Goal: Task Accomplishment & Management: Manage account settings

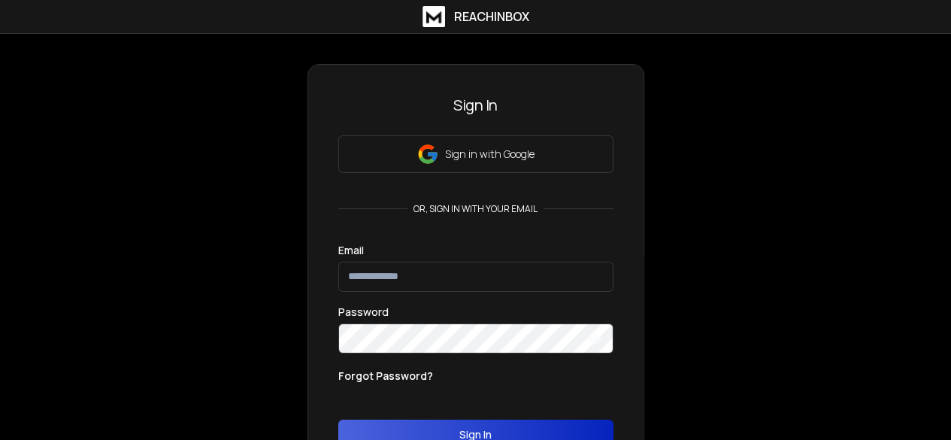
click at [380, 269] on input "email" at bounding box center [475, 277] width 275 height 30
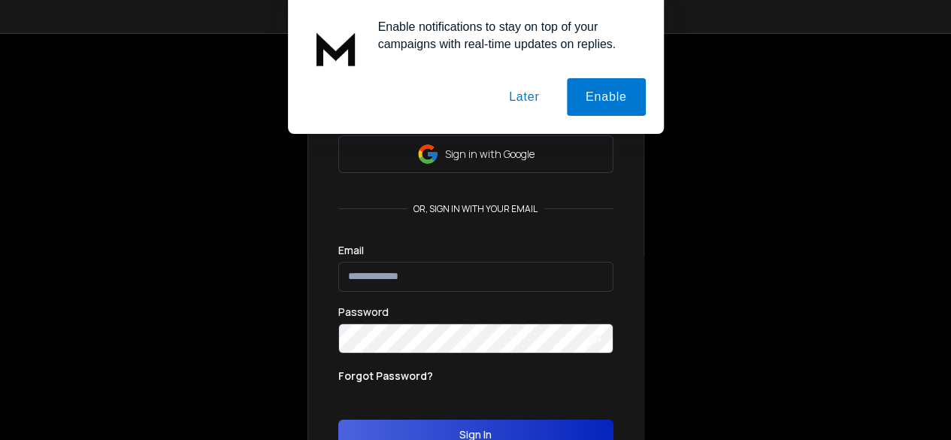
click at [765, 123] on div "Enable notifications to stay on top of your campaigns with real-time updates on…" at bounding box center [475, 67] width 951 height 134
click at [393, 270] on input "email" at bounding box center [475, 277] width 275 height 30
paste input "**********"
drag, startPoint x: 457, startPoint y: 275, endPoint x: 646, endPoint y: 291, distance: 190.1
click at [646, 291] on div "**********" at bounding box center [475, 284] width 951 height 440
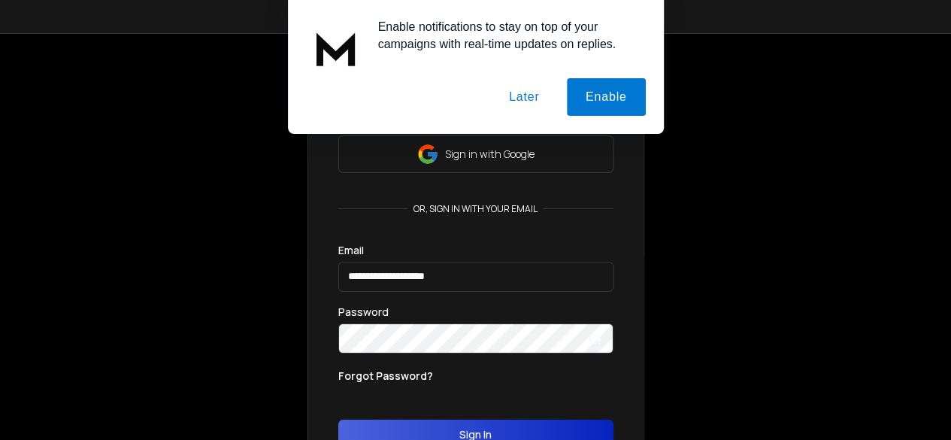
type input "**********"
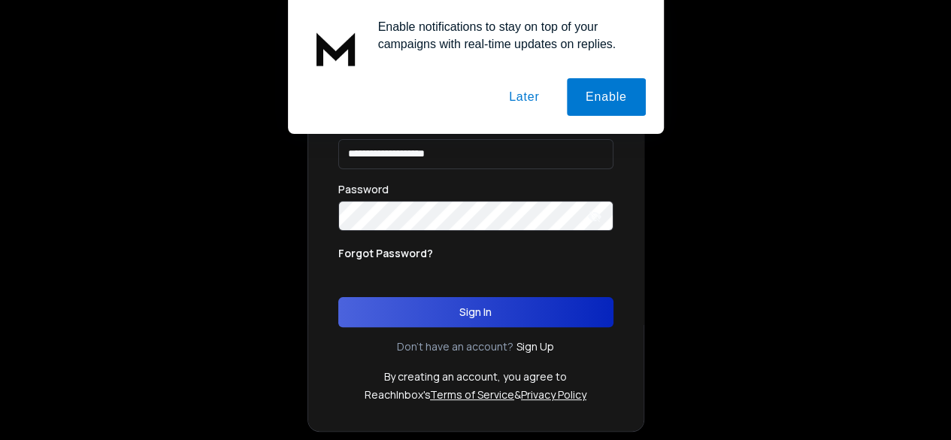
scroll to position [75, 0]
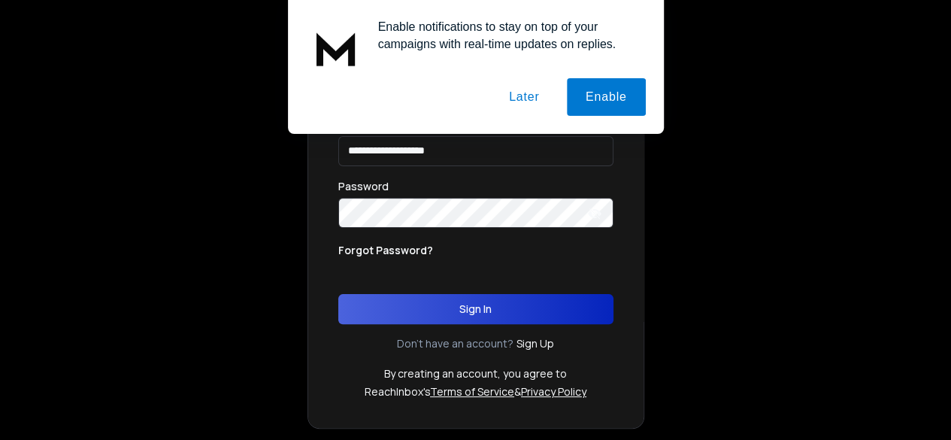
click at [546, 304] on button "Sign In" at bounding box center [475, 309] width 275 height 30
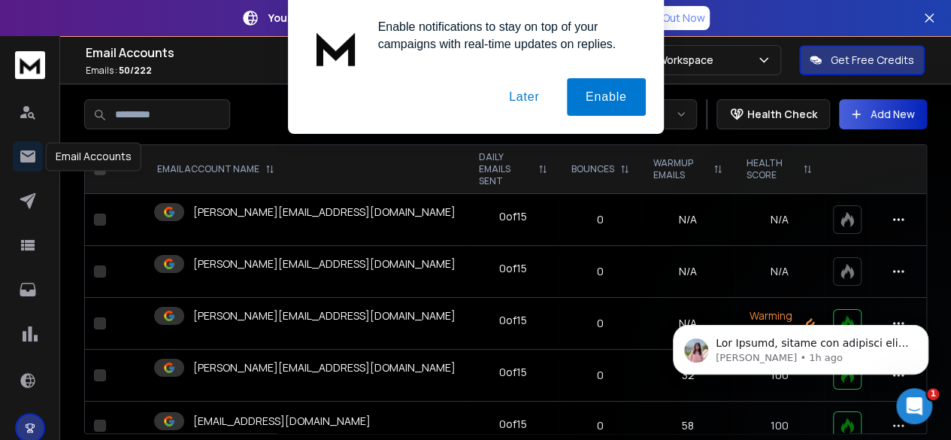
click at [29, 150] on icon at bounding box center [28, 156] width 18 height 18
click at [526, 98] on button "Later" at bounding box center [524, 97] width 68 height 38
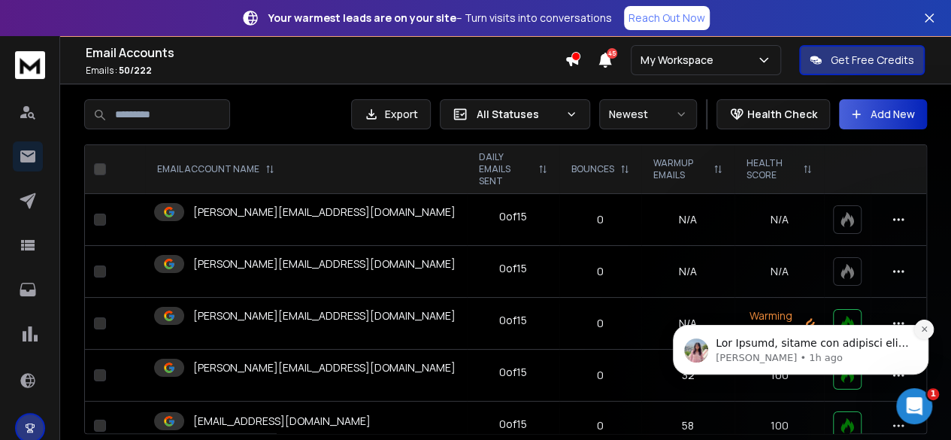
click at [925, 325] on icon "Dismiss notification" at bounding box center [924, 329] width 8 height 8
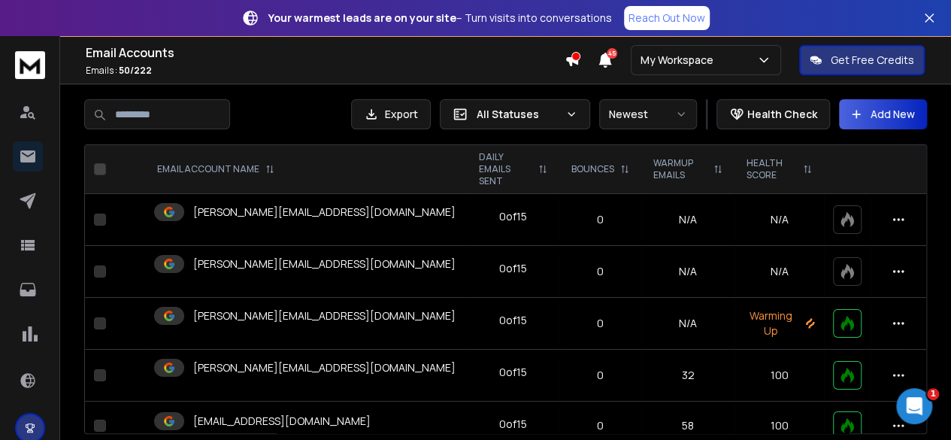
click at [888, 110] on button "Add New" at bounding box center [883, 114] width 88 height 30
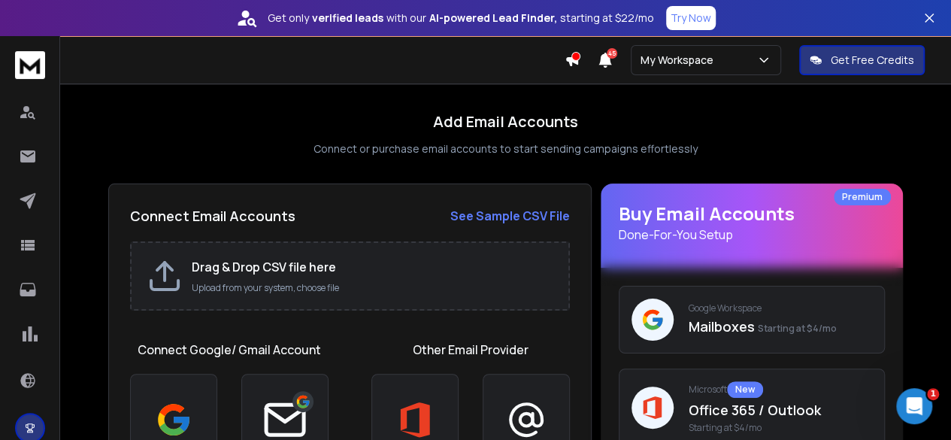
click at [703, 314] on div "Google Workspace Mailboxes Starting at $4/mo" at bounding box center [780, 319] width 183 height 35
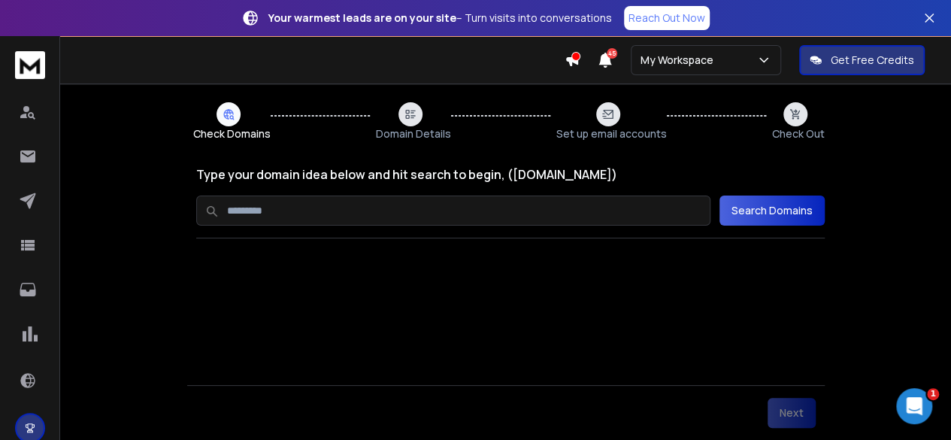
click at [271, 213] on input at bounding box center [453, 210] width 514 height 30
click at [767, 58] on icon "button" at bounding box center [763, 60] width 15 height 15
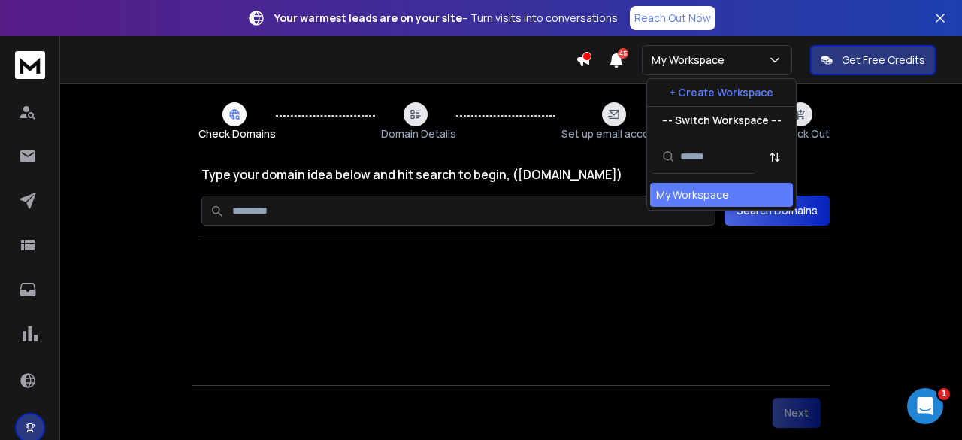
click at [701, 120] on p "--- Switch Workspace ---" at bounding box center [722, 120] width 120 height 15
click at [745, 121] on p "--- Switch Workspace ---" at bounding box center [722, 120] width 120 height 15
drag, startPoint x: 672, startPoint y: 120, endPoint x: 776, endPoint y: 122, distance: 103.8
click at [776, 122] on p "--- Switch Workspace ---" at bounding box center [722, 120] width 120 height 15
click at [905, 183] on section "Check Domains Domain Details Set up email accounts Check Out Type your domain i…" at bounding box center [511, 281] width 902 height 395
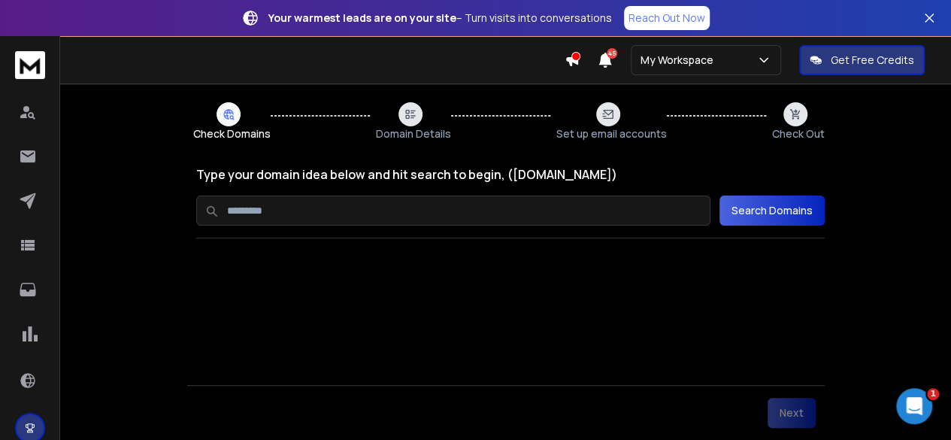
click at [271, 201] on input at bounding box center [453, 210] width 514 height 30
click at [347, 204] on input at bounding box center [453, 210] width 514 height 30
paste input "**********"
type input "**********"
click at [564, 271] on div "**********" at bounding box center [505, 317] width 637 height 304
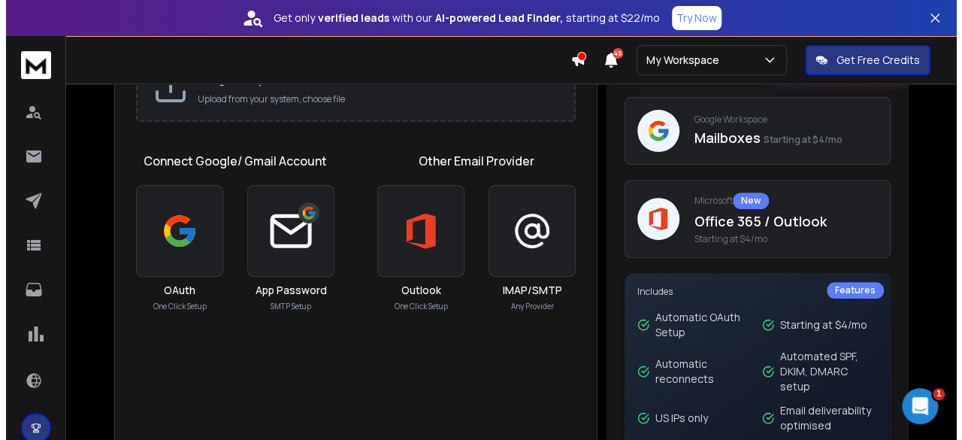
scroll to position [226, 0]
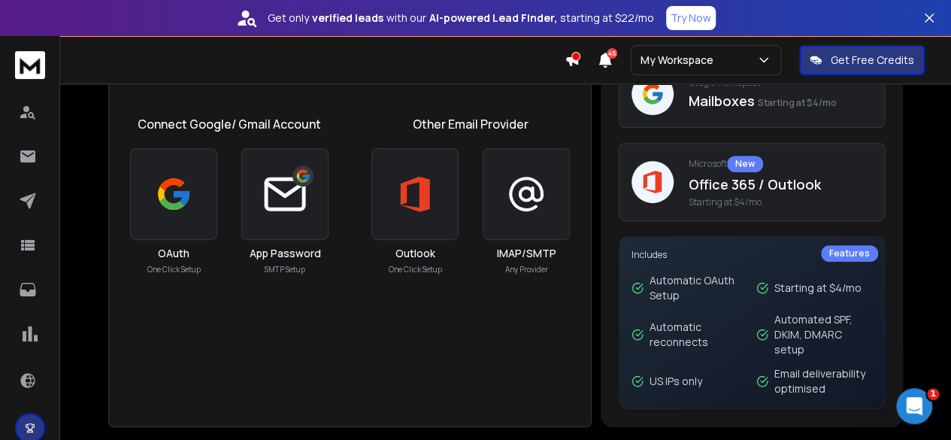
click at [171, 198] on icon at bounding box center [174, 193] width 38 height 45
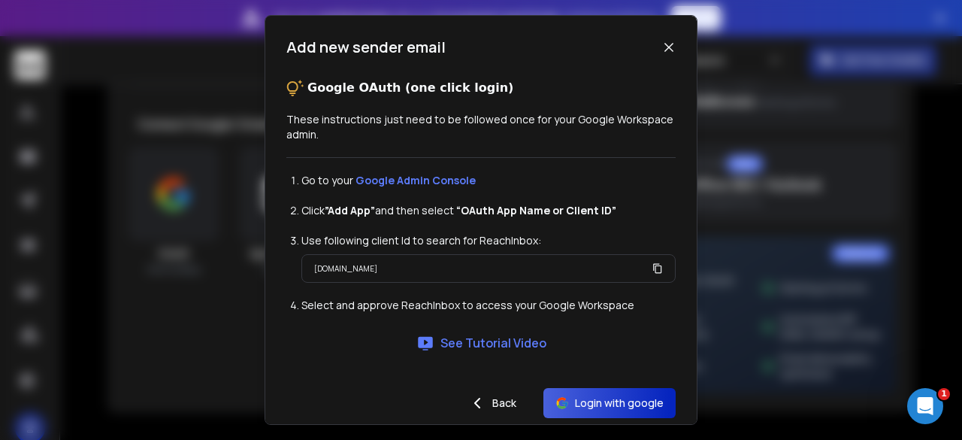
click at [586, 398] on button "Login with google" at bounding box center [609, 403] width 132 height 30
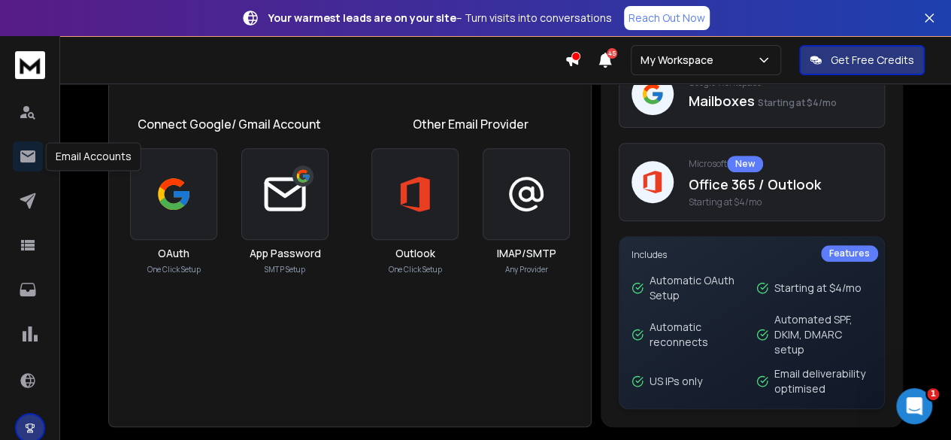
click at [25, 153] on icon at bounding box center [27, 156] width 15 height 12
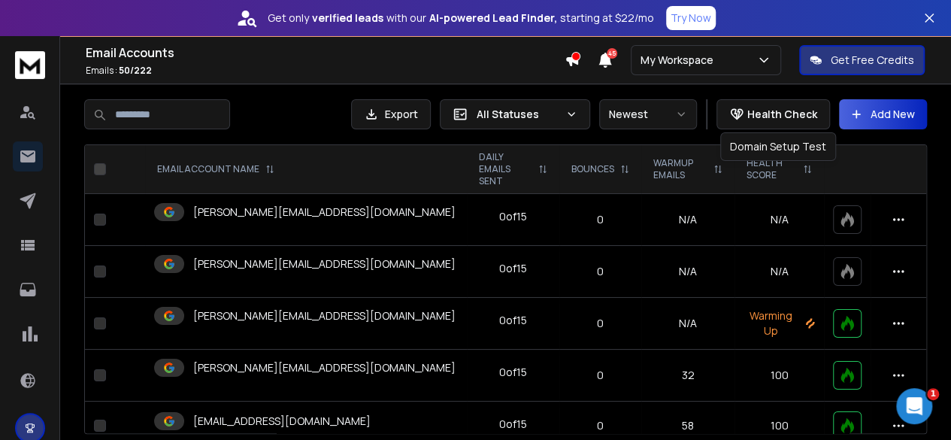
click at [887, 113] on button "Add New" at bounding box center [883, 114] width 88 height 30
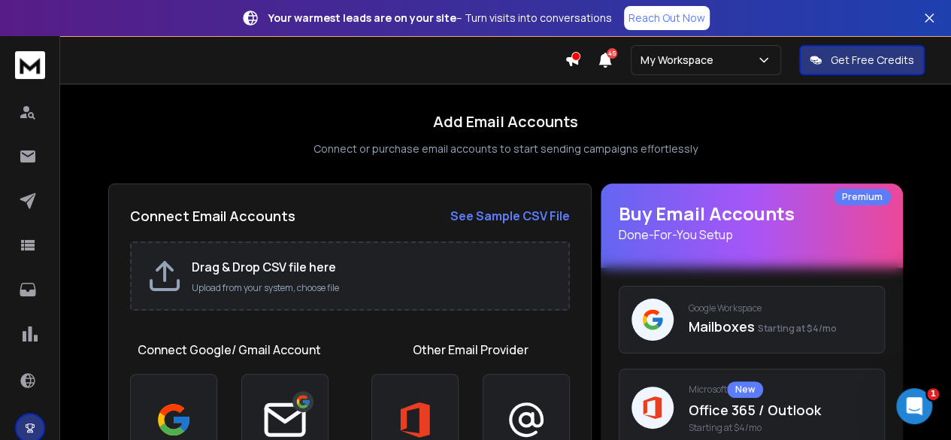
click at [177, 381] on div at bounding box center [173, 420] width 87 height 92
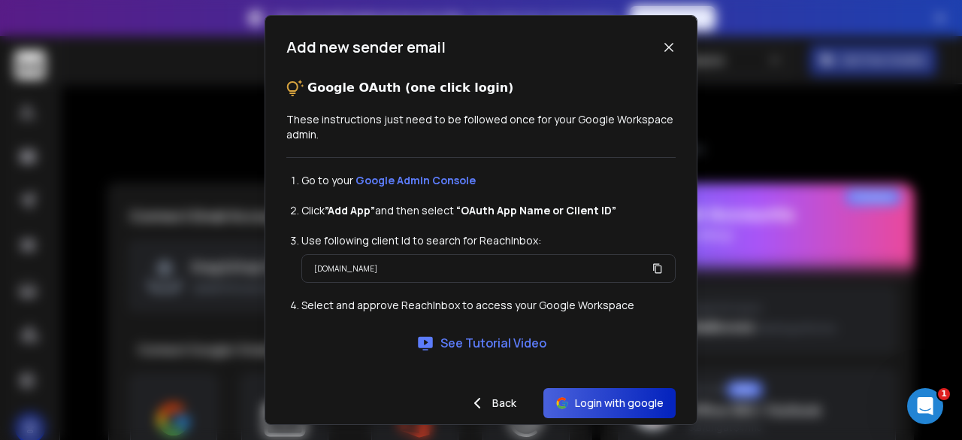
click at [585, 395] on button "Login with google" at bounding box center [609, 403] width 132 height 30
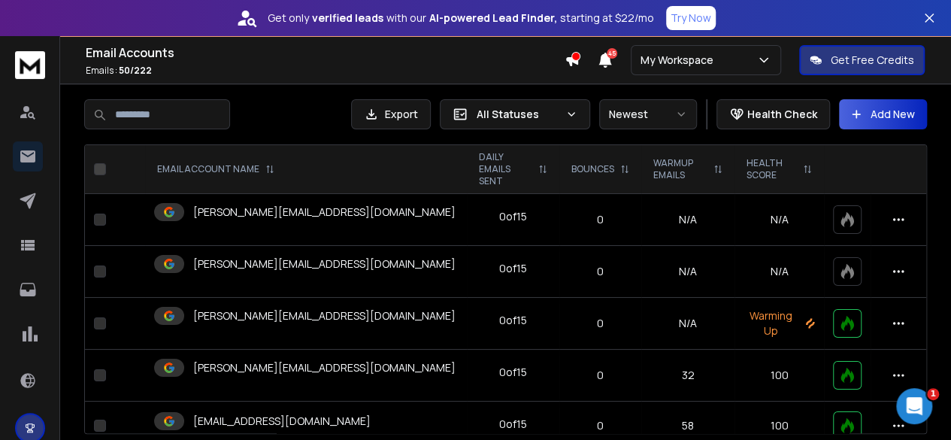
click at [198, 122] on input at bounding box center [157, 114] width 146 height 30
paste input "**********"
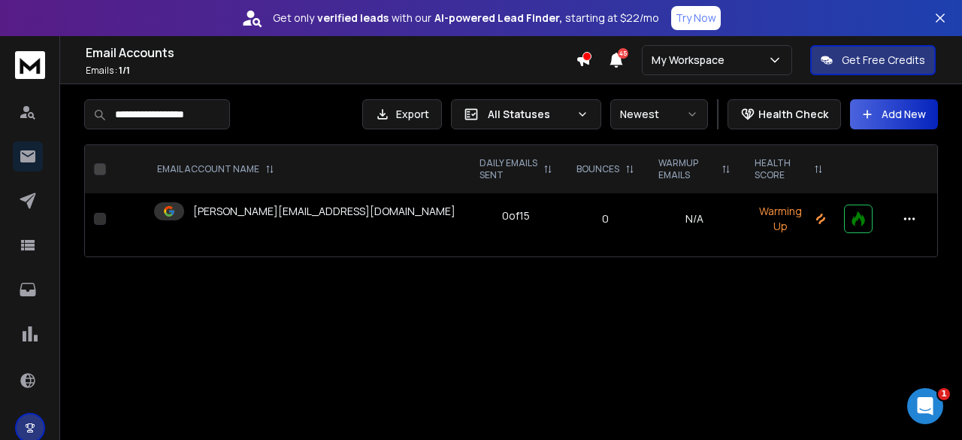
type input "**********"
click at [887, 108] on button "Add New" at bounding box center [894, 114] width 88 height 30
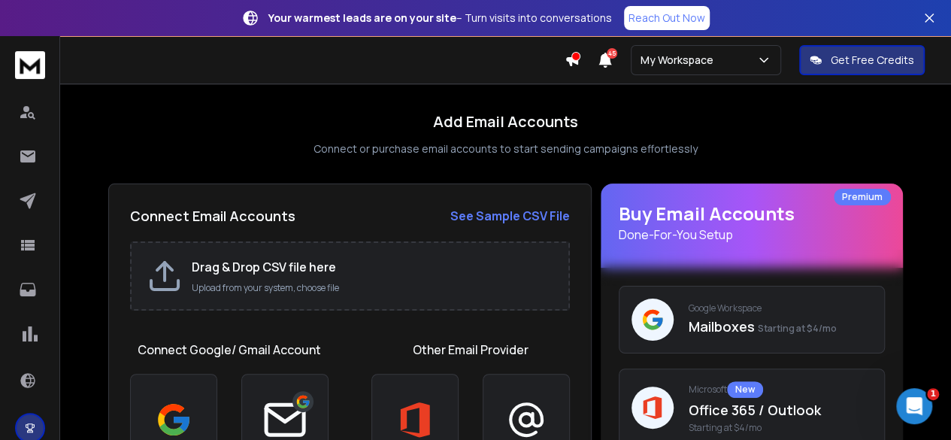
click at [177, 401] on icon at bounding box center [174, 419] width 38 height 45
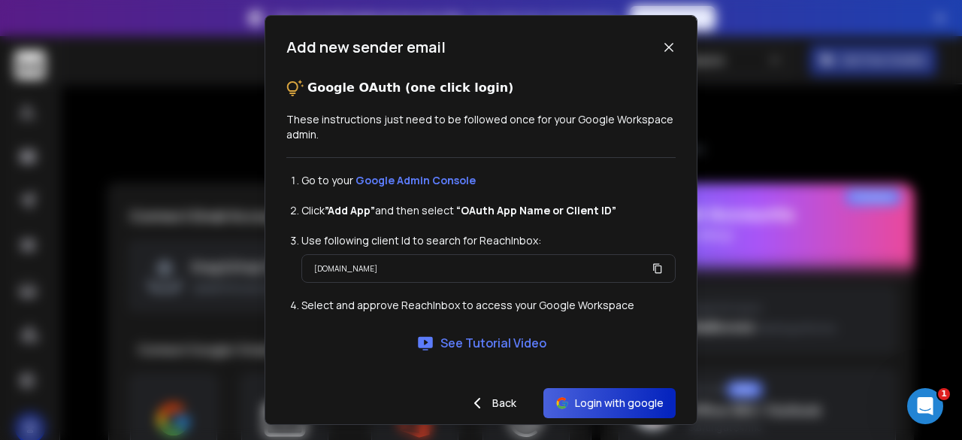
click at [594, 401] on button "Login with google" at bounding box center [609, 403] width 132 height 30
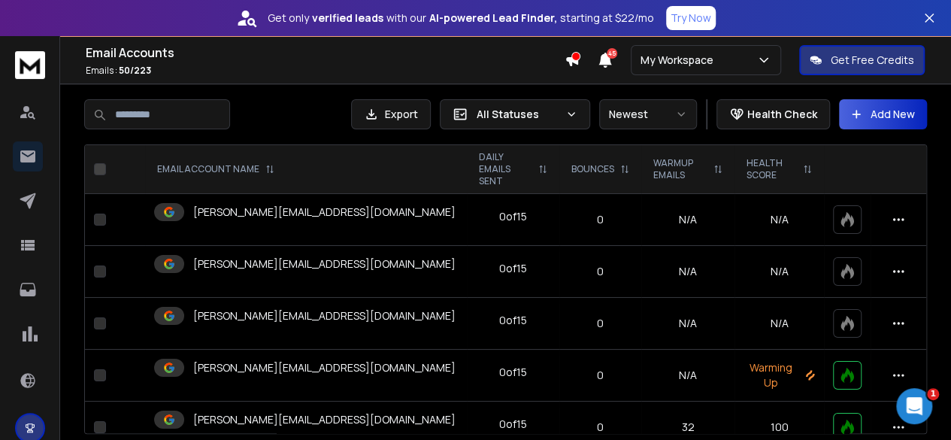
click at [879, 116] on button "Add New" at bounding box center [883, 114] width 88 height 30
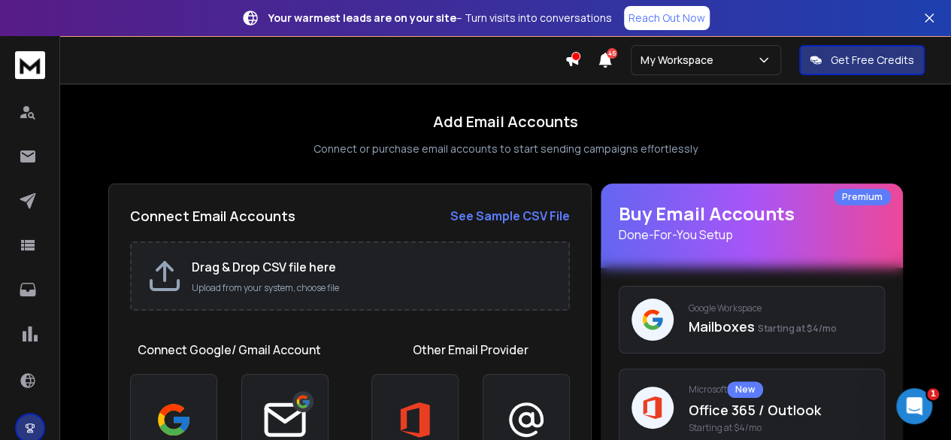
click at [185, 413] on icon at bounding box center [174, 419] width 38 height 45
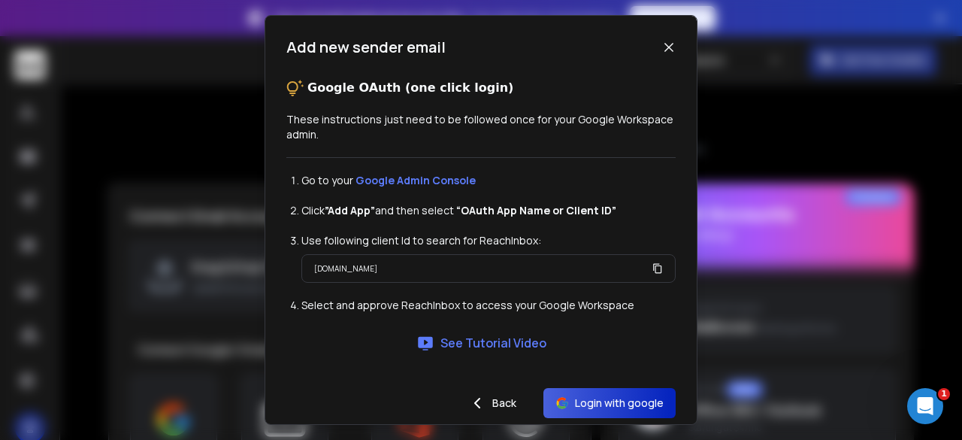
click at [572, 401] on button "Login with google" at bounding box center [609, 403] width 132 height 30
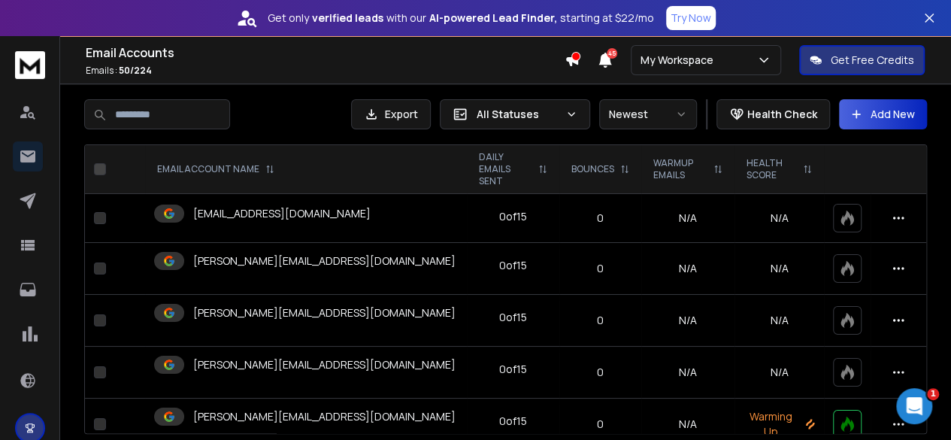
click at [138, 119] on input at bounding box center [157, 114] width 146 height 30
paste input "**********"
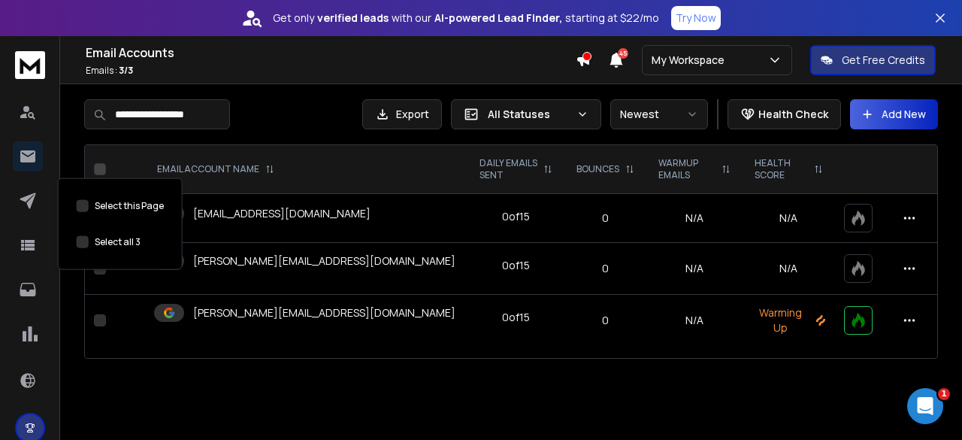
type input "**********"
click at [83, 241] on button "Select this Page" at bounding box center [83, 242] width 12 height 12
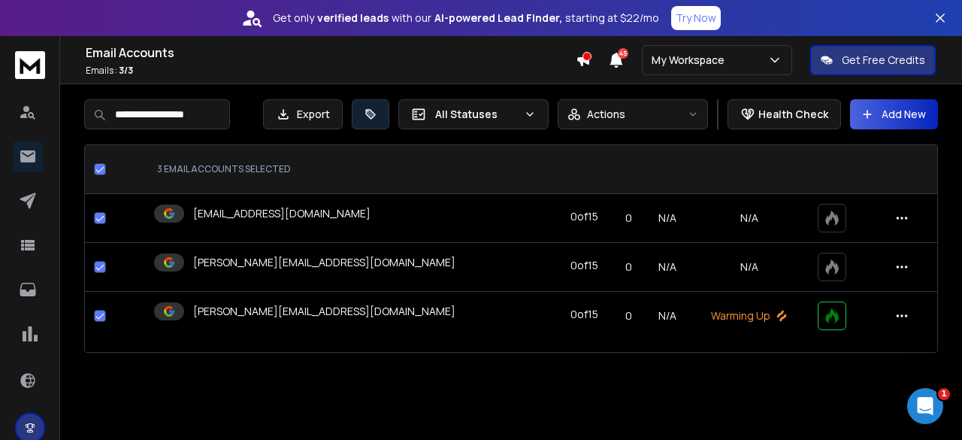
click at [374, 110] on icon at bounding box center [371, 114] width 8 height 8
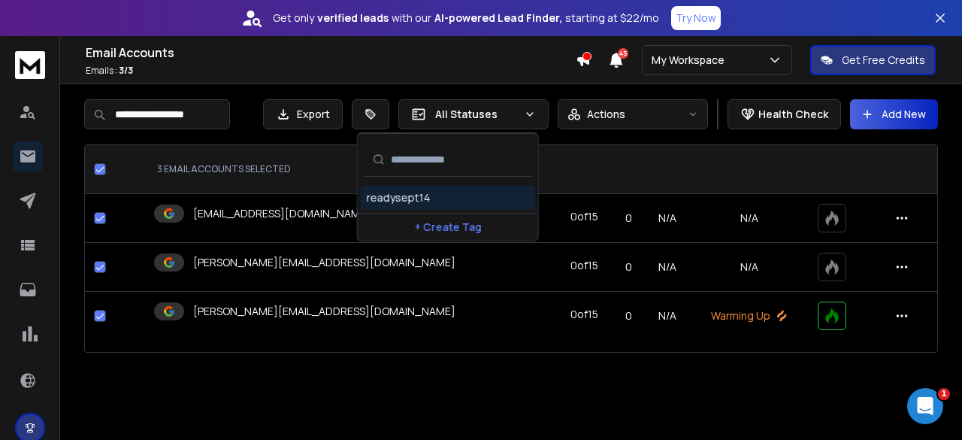
click at [434, 379] on div "**********" at bounding box center [481, 220] width 962 height 440
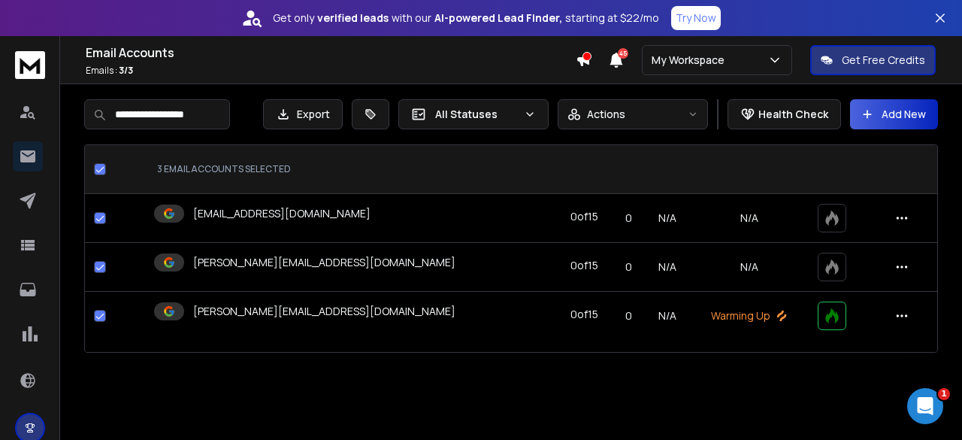
click at [534, 111] on icon at bounding box center [530, 114] width 12 height 12
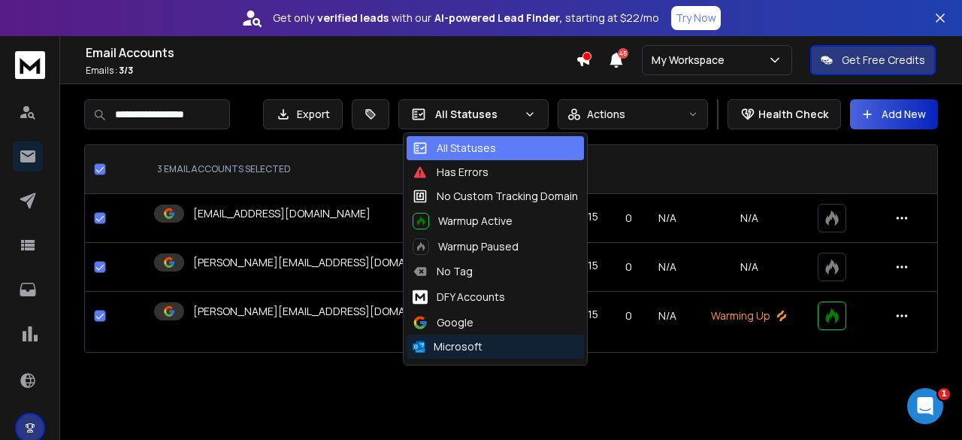
click at [559, 379] on div "**********" at bounding box center [481, 220] width 962 height 440
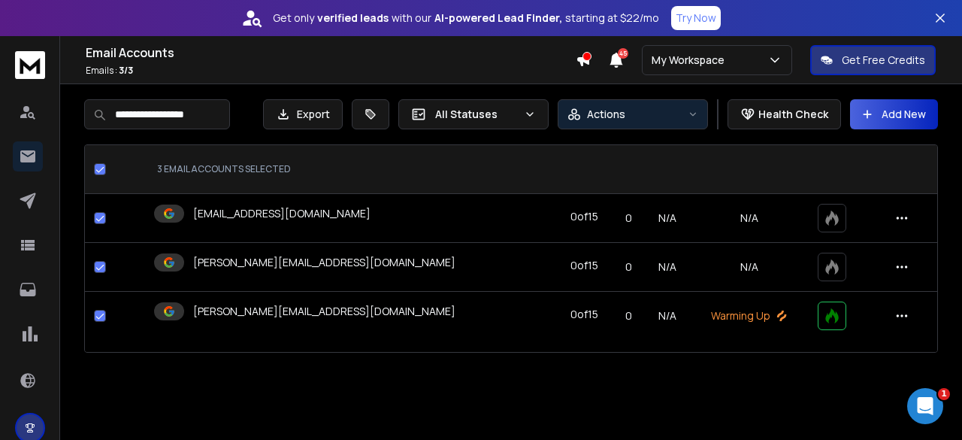
click at [705, 114] on button "Actions" at bounding box center [633, 114] width 150 height 30
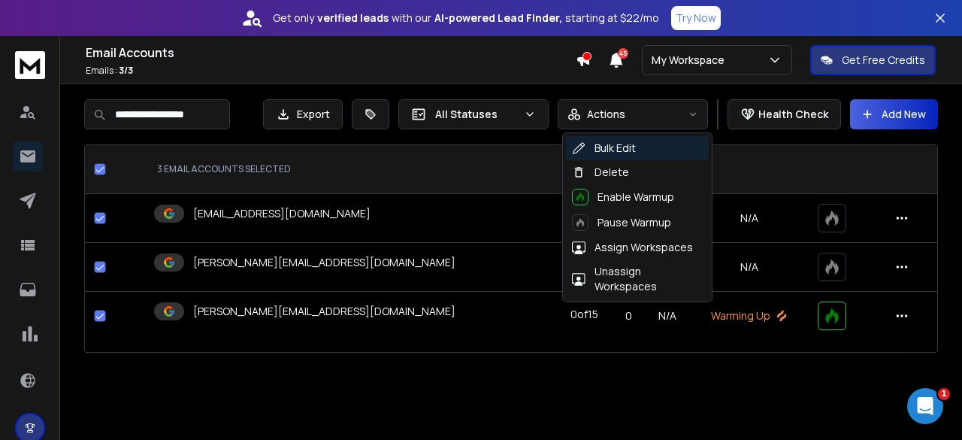
click at [623, 144] on div "Bulk Edit" at bounding box center [604, 148] width 64 height 15
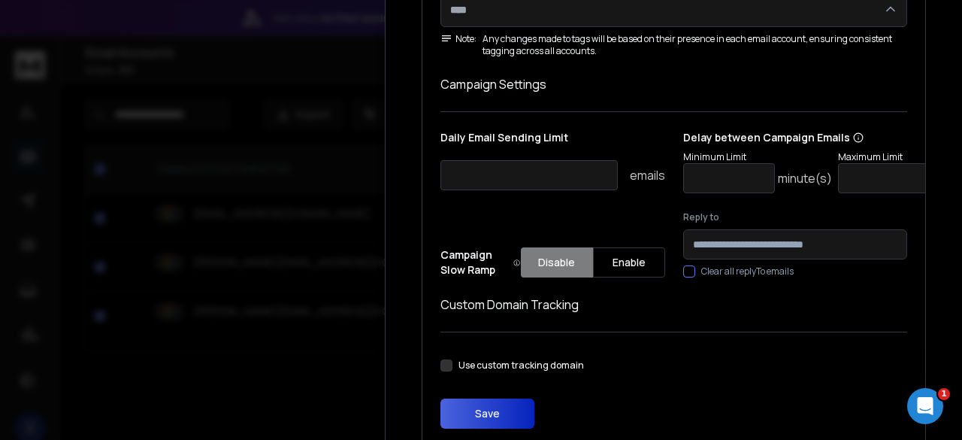
scroll to position [488, 0]
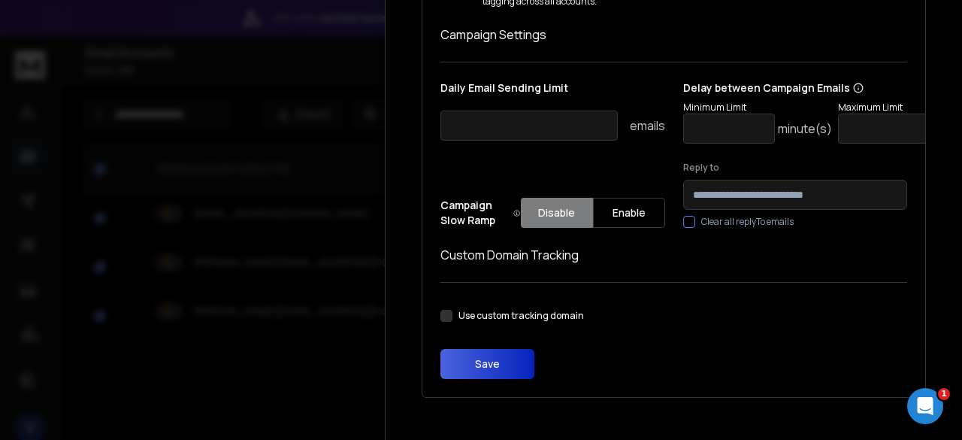
click at [446, 310] on button "Reply to" at bounding box center [446, 316] width 12 height 12
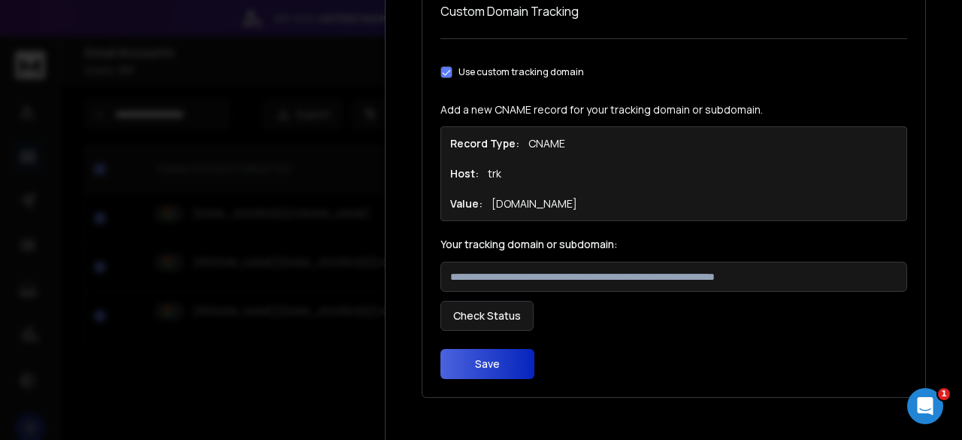
scroll to position [731, 0]
click at [489, 267] on input at bounding box center [673, 277] width 467 height 30
paste input "**********"
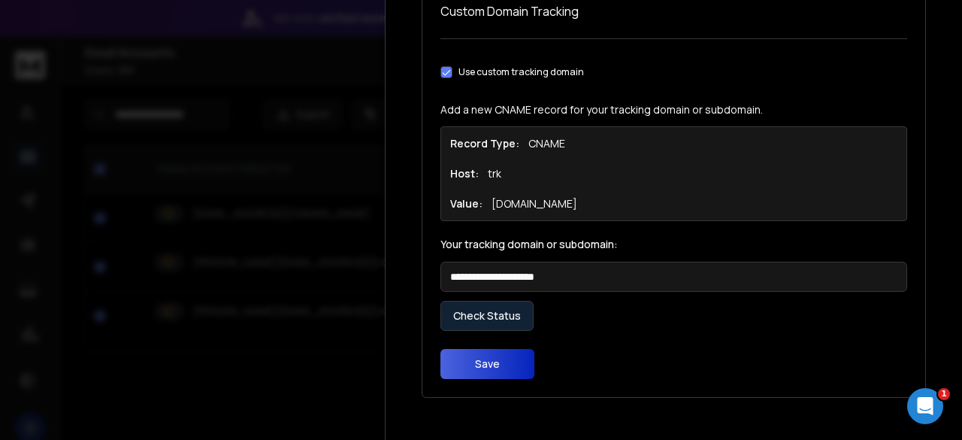
type input "**********"
click at [477, 306] on button "Check Status" at bounding box center [486, 316] width 93 height 30
click at [511, 351] on button "Save" at bounding box center [487, 364] width 94 height 30
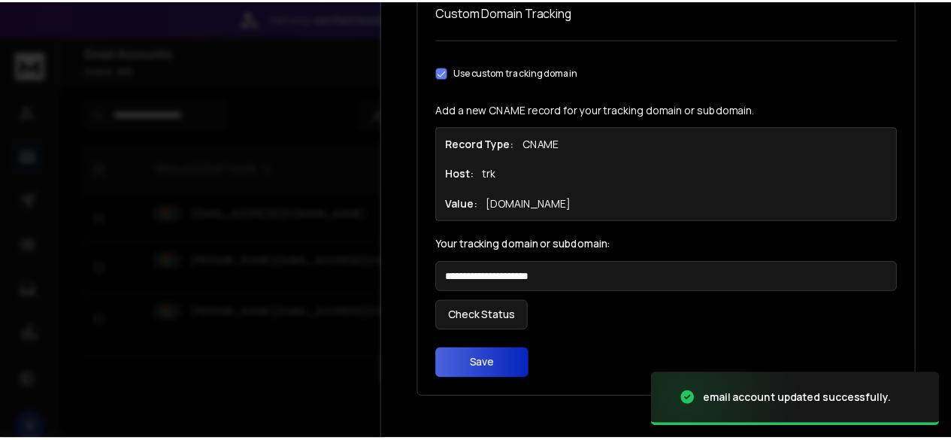
scroll to position [701, 0]
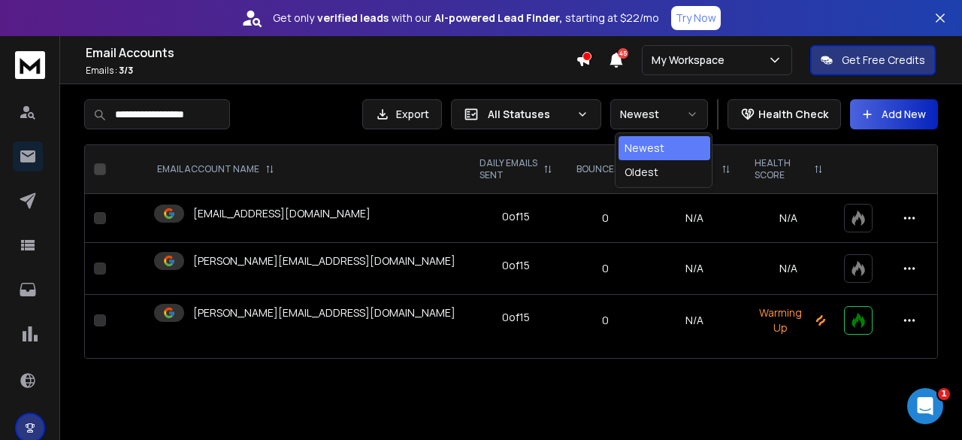
click at [703, 110] on button "Newest" at bounding box center [659, 114] width 98 height 30
click at [523, 392] on div "**********" at bounding box center [481, 220] width 962 height 440
click at [589, 111] on icon at bounding box center [583, 114] width 12 height 12
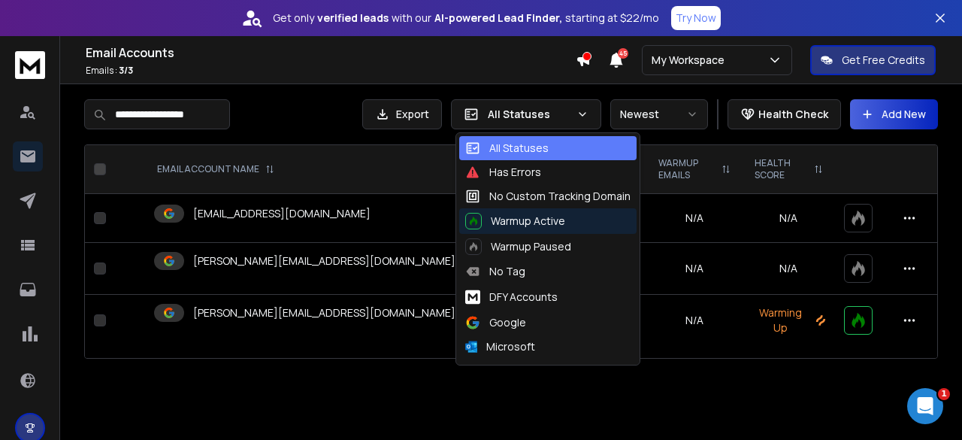
click at [699, 379] on div "**********" at bounding box center [481, 220] width 962 height 440
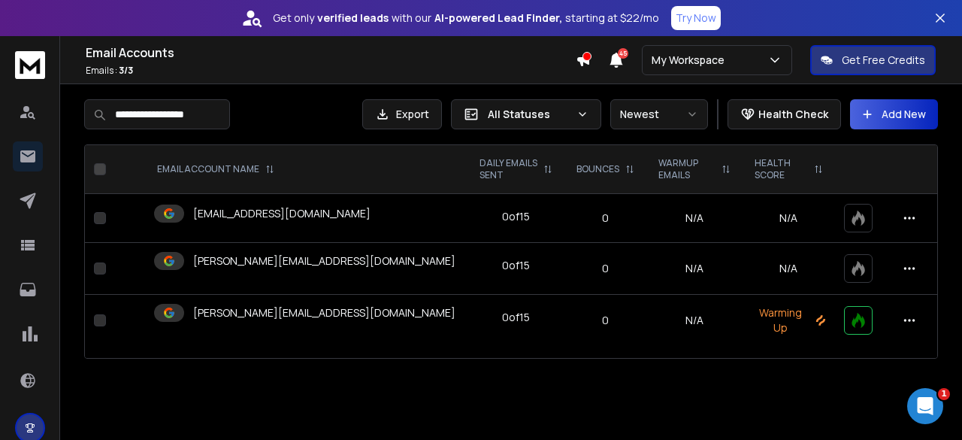
click at [660, 359] on div "**********" at bounding box center [511, 228] width 902 height 289
click at [96, 171] on button "Select this Page" at bounding box center [100, 169] width 12 height 12
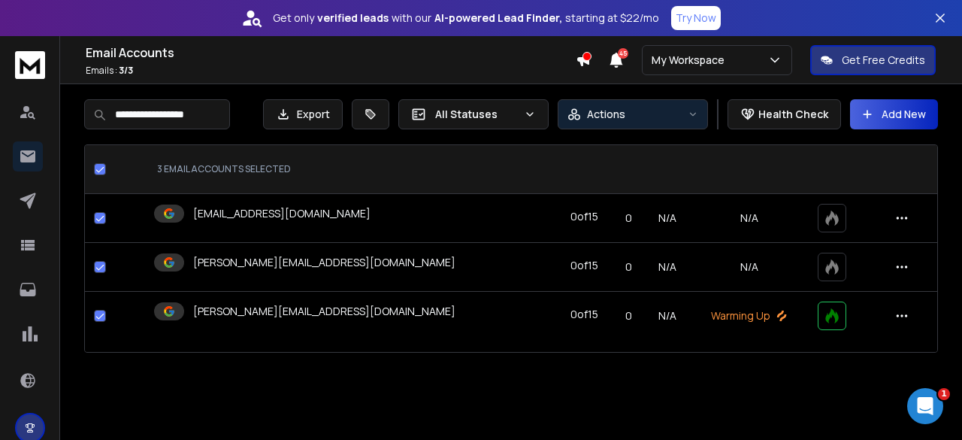
click at [698, 111] on icon "button" at bounding box center [693, 114] width 11 height 12
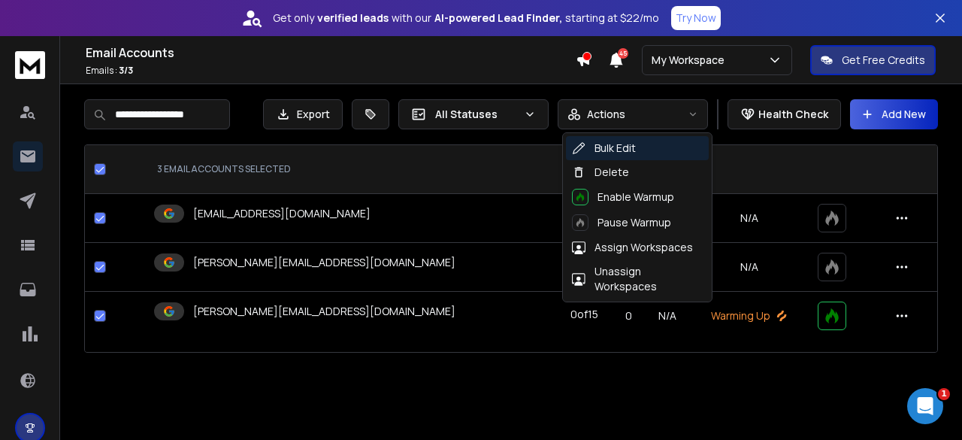
click at [627, 144] on div "Bulk Edit" at bounding box center [604, 148] width 64 height 15
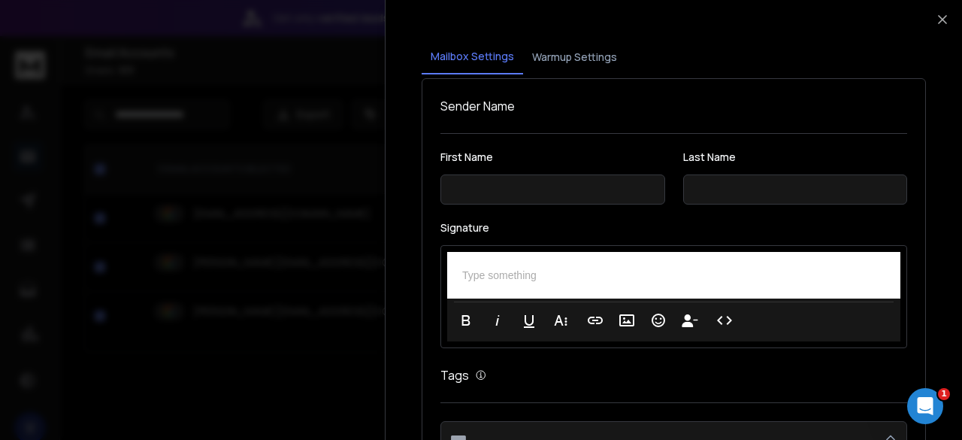
click at [580, 50] on button "Warmup Settings" at bounding box center [574, 57] width 103 height 33
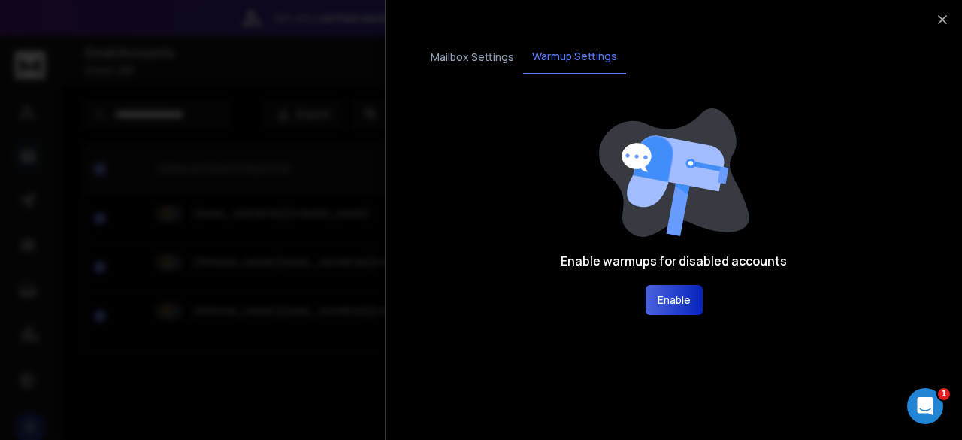
click at [674, 298] on button "Enable" at bounding box center [674, 300] width 57 height 30
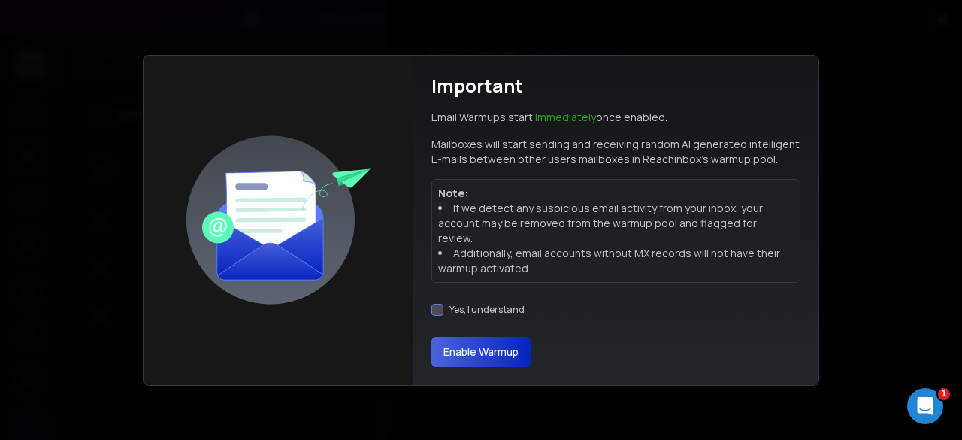
click at [434, 304] on button "Yes, I understand" at bounding box center [437, 310] width 12 height 12
click at [483, 346] on button "Enable Warmup" at bounding box center [480, 352] width 99 height 30
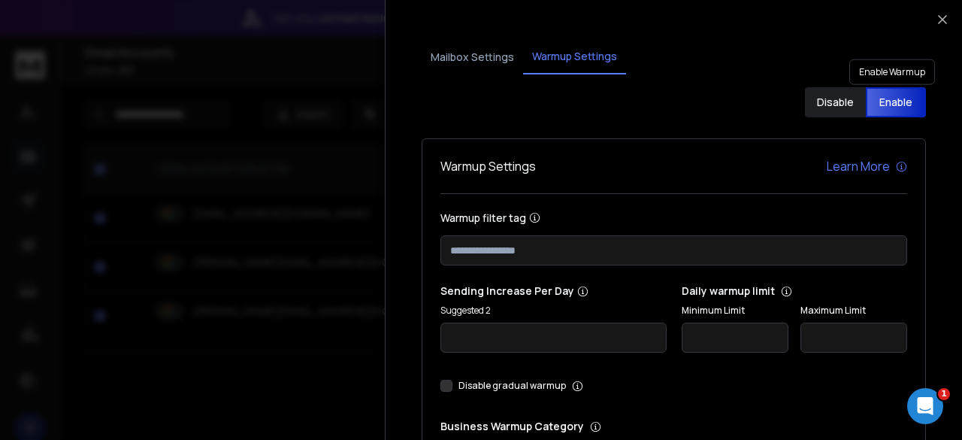
click at [894, 100] on button "Enable" at bounding box center [896, 102] width 61 height 30
click at [315, 41] on div at bounding box center [481, 220] width 962 height 440
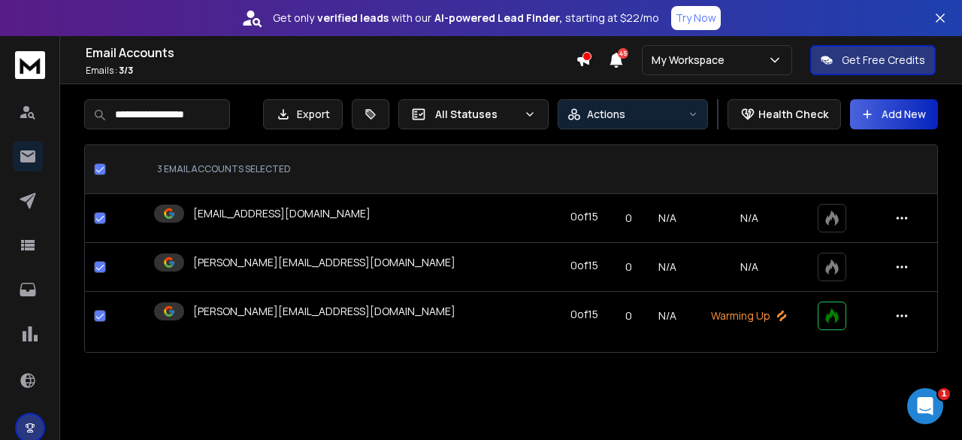
click at [697, 117] on icon "button" at bounding box center [693, 114] width 11 height 12
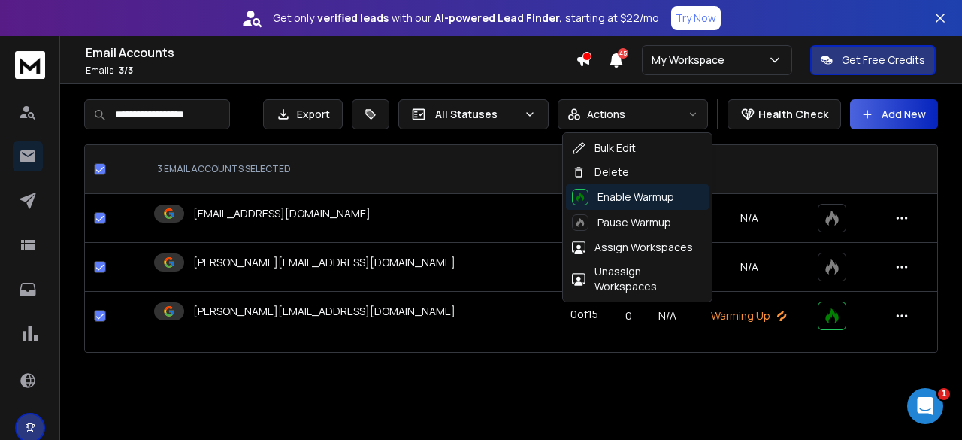
click at [628, 192] on div "Enable Warmup" at bounding box center [623, 197] width 102 height 17
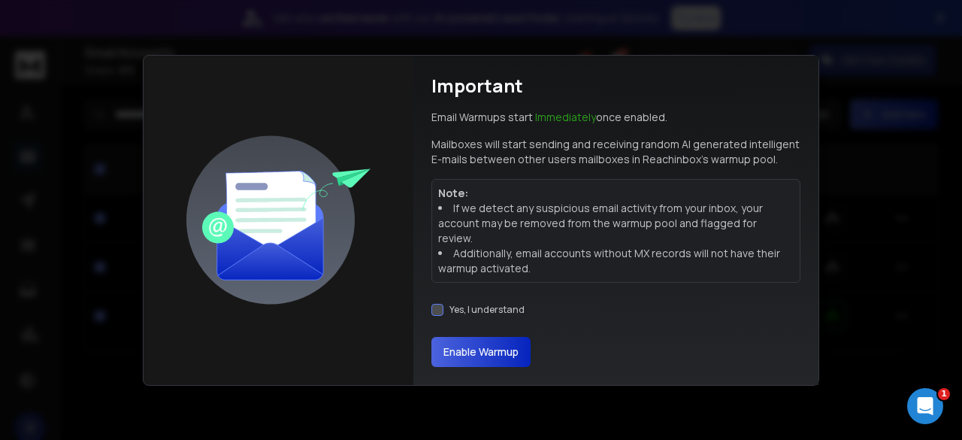
click at [435, 304] on button "Yes, I understand" at bounding box center [437, 310] width 12 height 12
click at [474, 337] on button "Enable Warmup" at bounding box center [480, 352] width 99 height 30
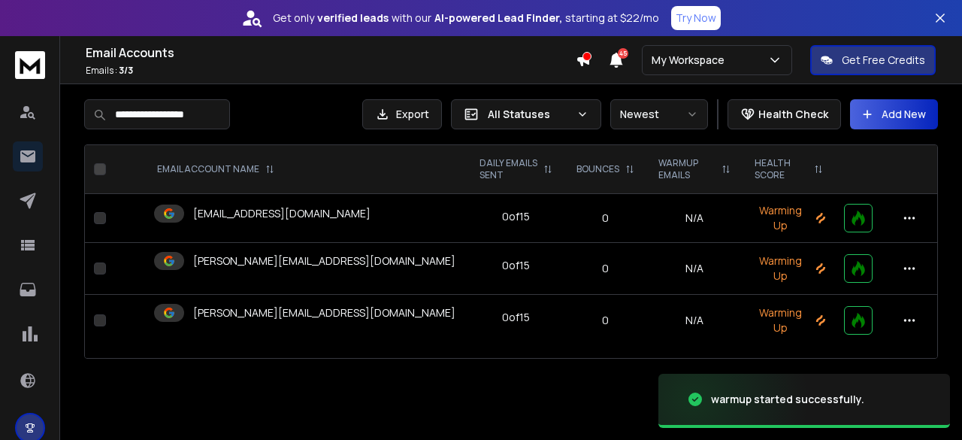
click at [616, 395] on div "**********" at bounding box center [481, 220] width 962 height 440
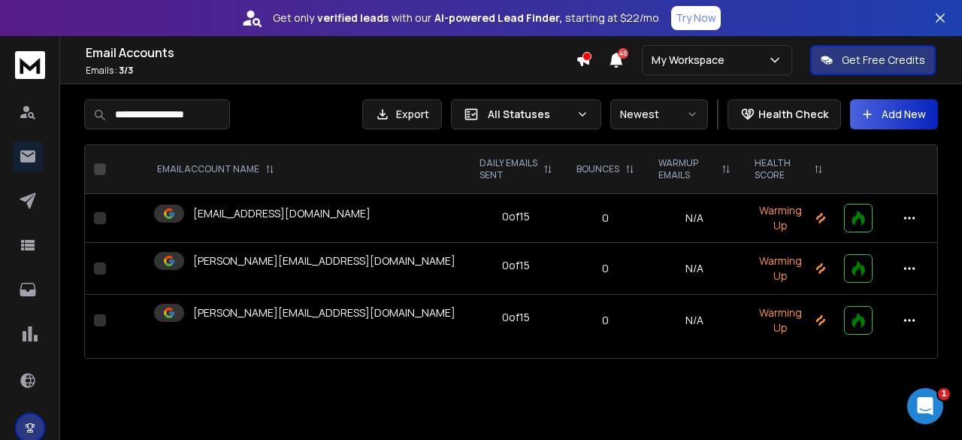
click at [878, 116] on button "Add New" at bounding box center [894, 114] width 88 height 30
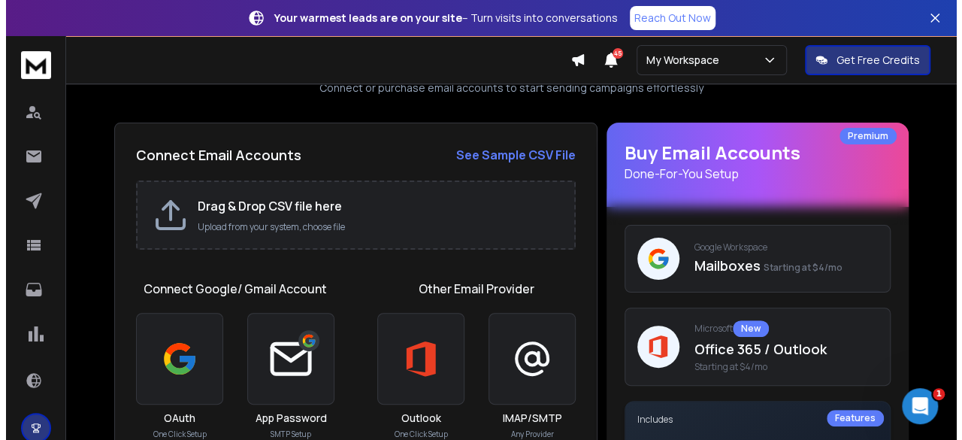
scroll to position [75, 0]
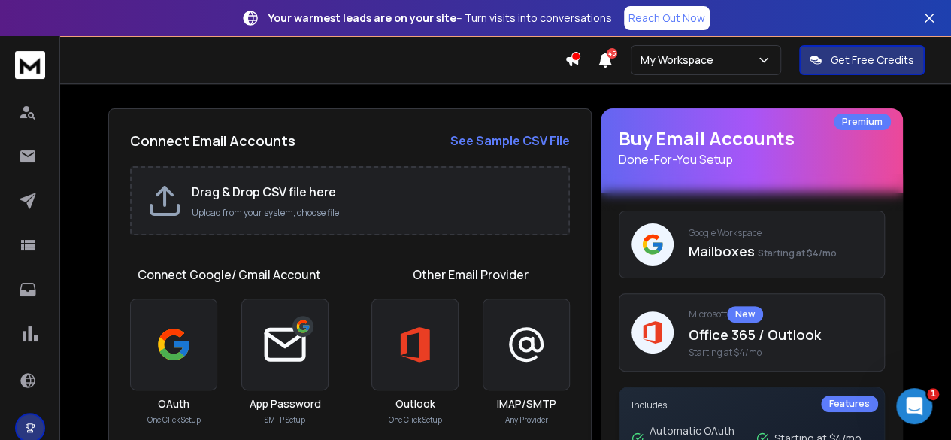
click at [161, 353] on icon at bounding box center [171, 353] width 25 height 13
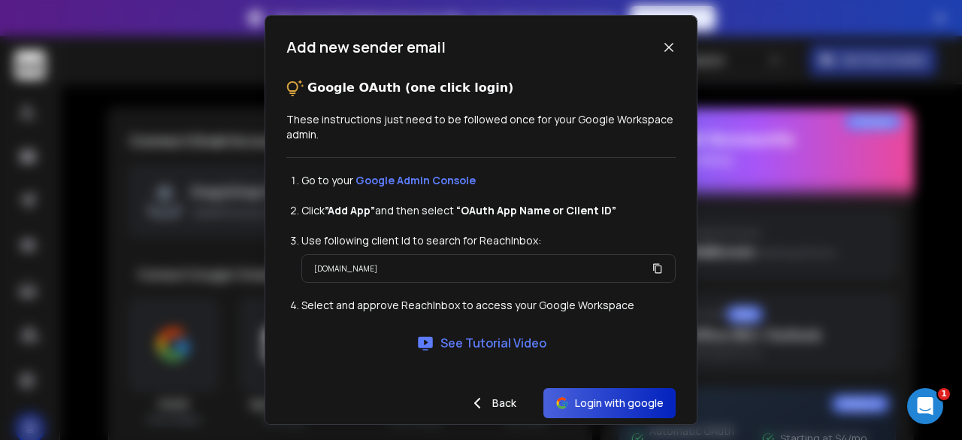
click at [592, 399] on button "Login with google" at bounding box center [609, 403] width 132 height 30
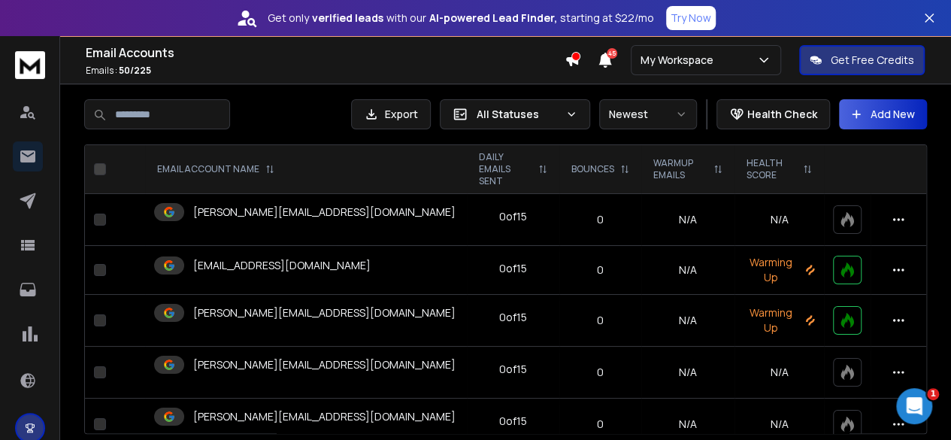
click at [849, 116] on button "Add New" at bounding box center [883, 114] width 88 height 30
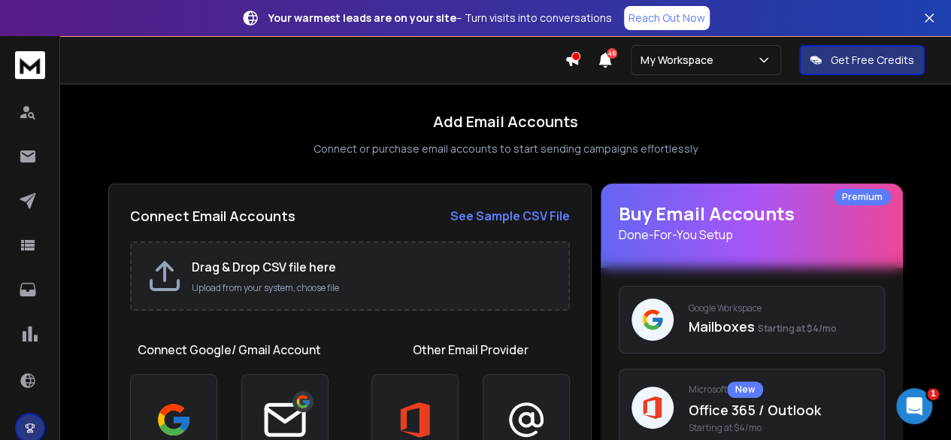
click at [132, 408] on div at bounding box center [173, 420] width 87 height 92
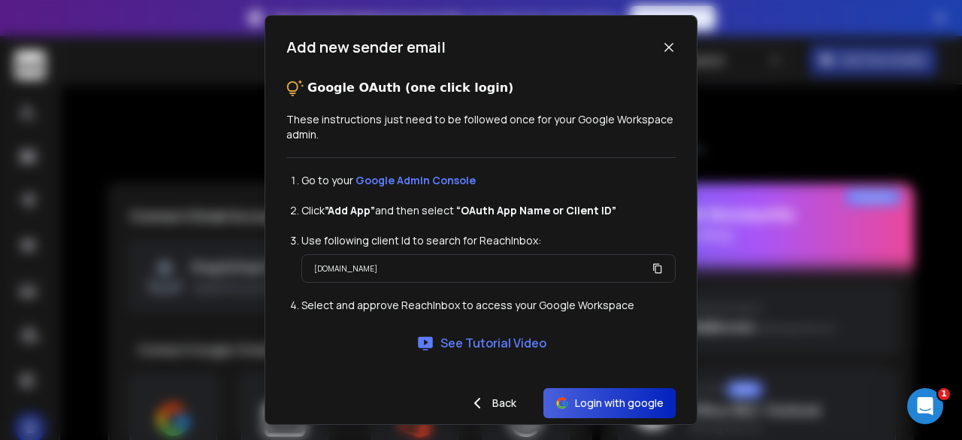
click at [589, 398] on button "Login with google" at bounding box center [609, 403] width 132 height 30
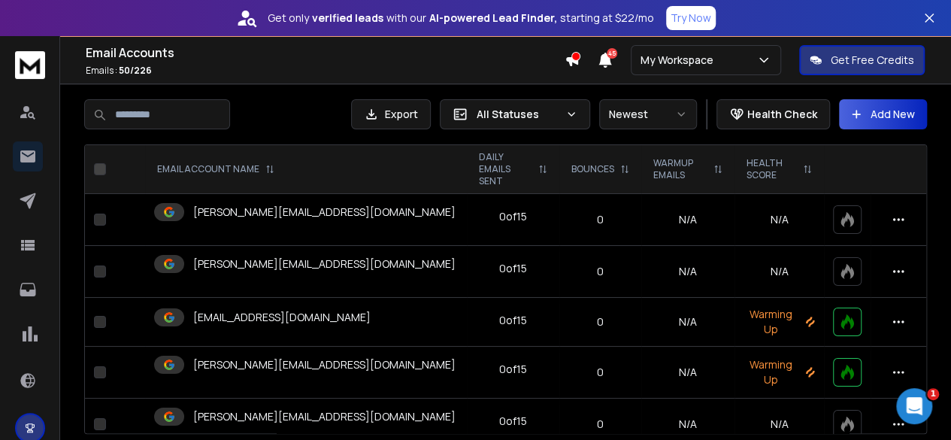
click at [857, 117] on icon at bounding box center [856, 114] width 8 height 8
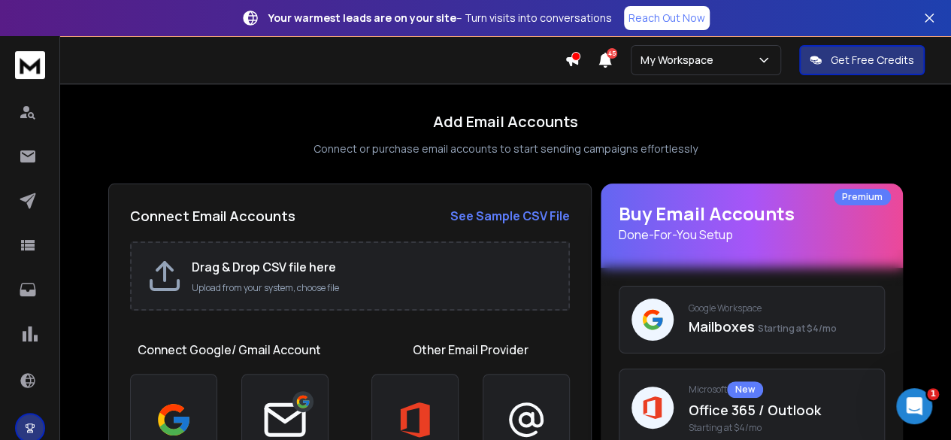
click at [202, 413] on div at bounding box center [173, 420] width 87 height 92
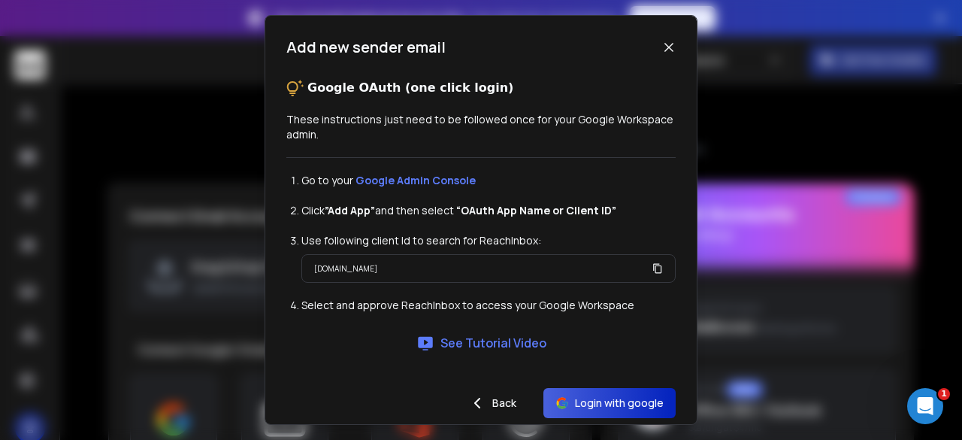
click at [579, 399] on button "Login with google" at bounding box center [609, 403] width 132 height 30
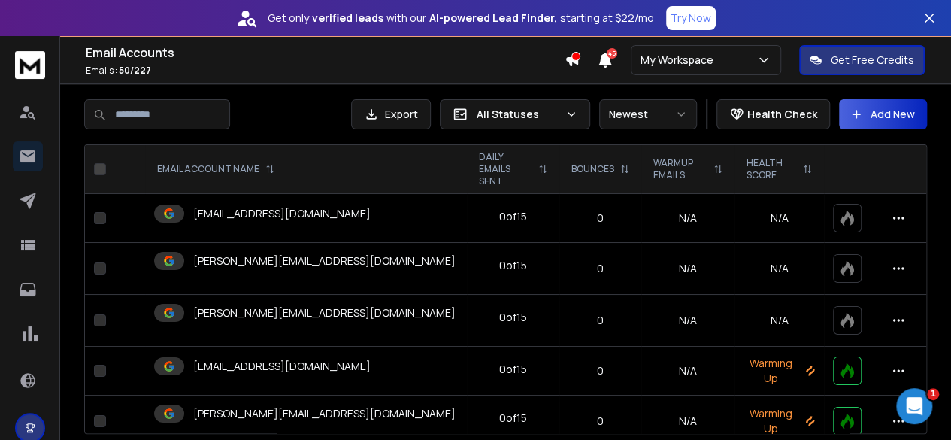
click at [155, 110] on input at bounding box center [157, 114] width 146 height 30
paste input "**********"
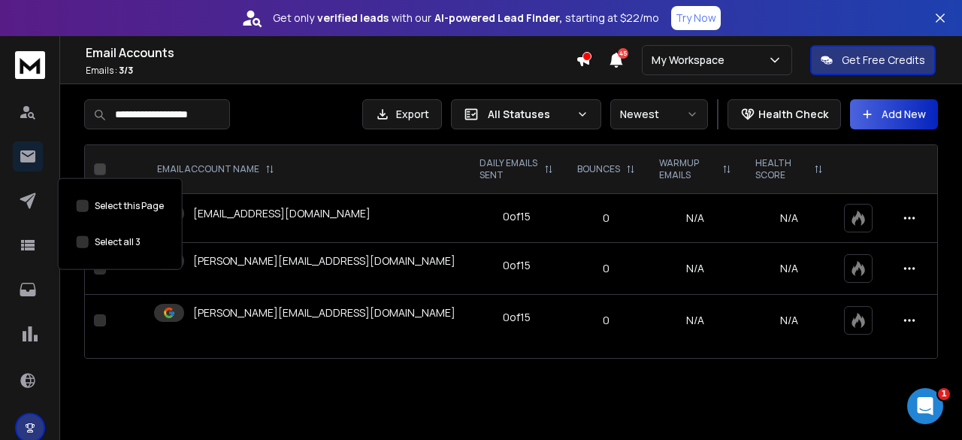
type input "**********"
click at [81, 236] on button "Select this Page" at bounding box center [83, 242] width 12 height 12
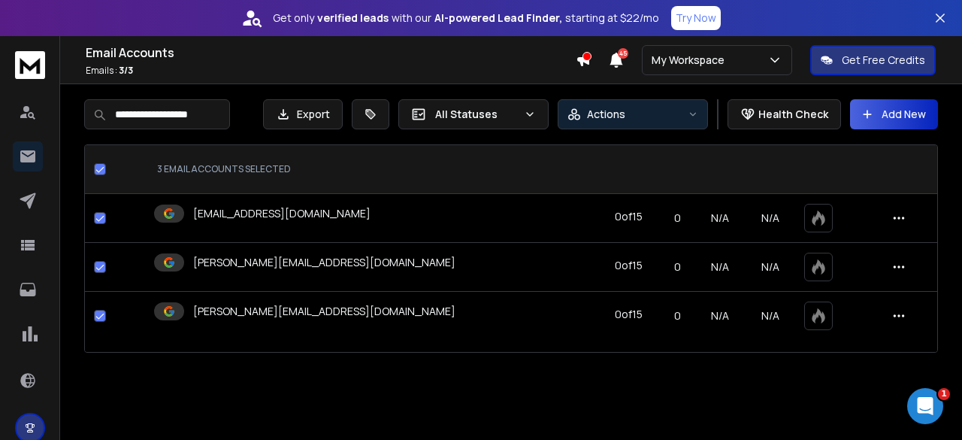
click at [707, 113] on button "Actions" at bounding box center [633, 114] width 150 height 30
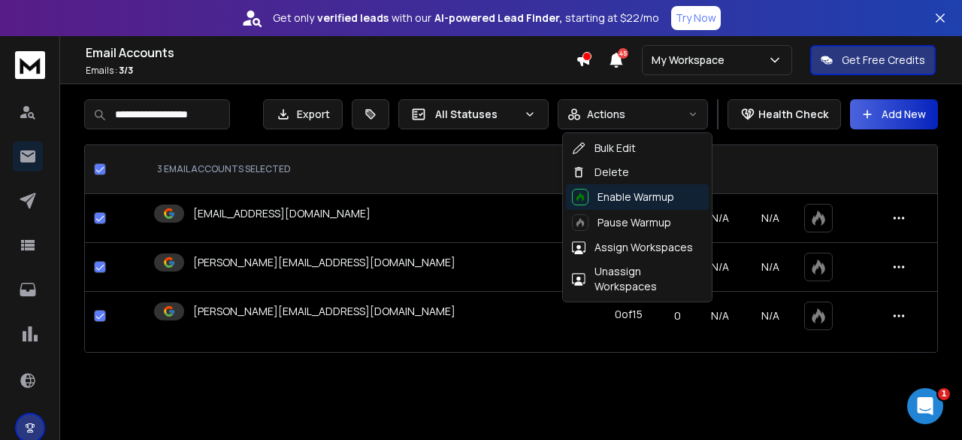
click at [634, 189] on div "Enable Warmup" at bounding box center [623, 197] width 102 height 17
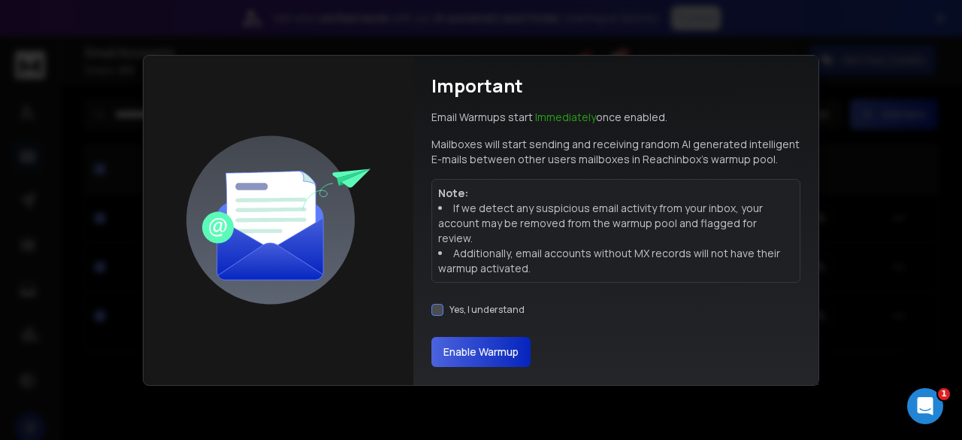
click at [436, 304] on button "Yes, I understand" at bounding box center [437, 310] width 12 height 12
click at [471, 347] on button "Enable Warmup" at bounding box center [480, 352] width 99 height 30
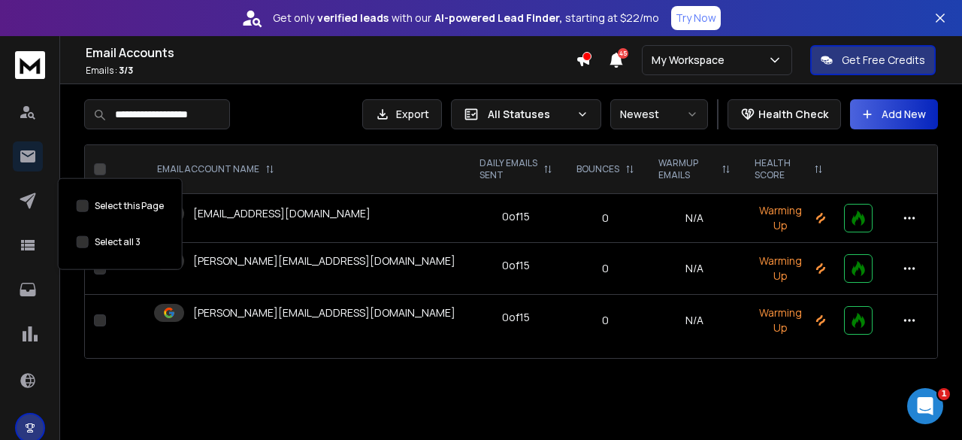
click at [102, 166] on button "Select this Page" at bounding box center [100, 169] width 12 height 12
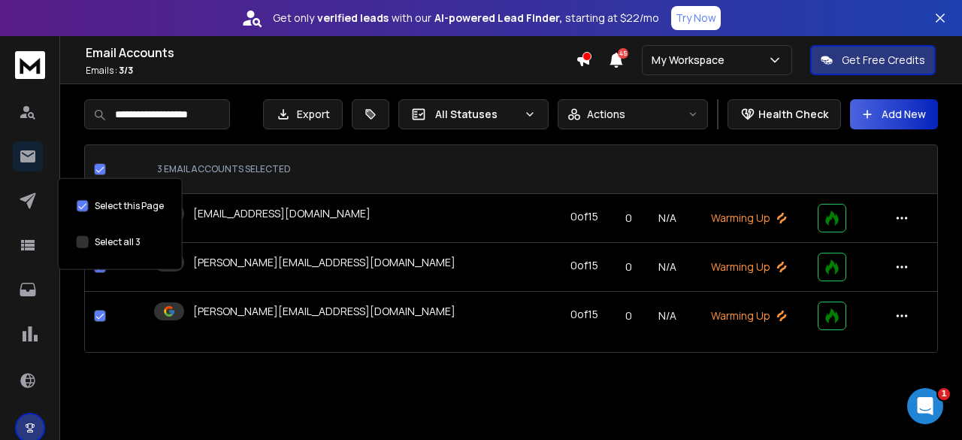
click at [83, 243] on button "Select this Page" at bounding box center [83, 242] width 12 height 12
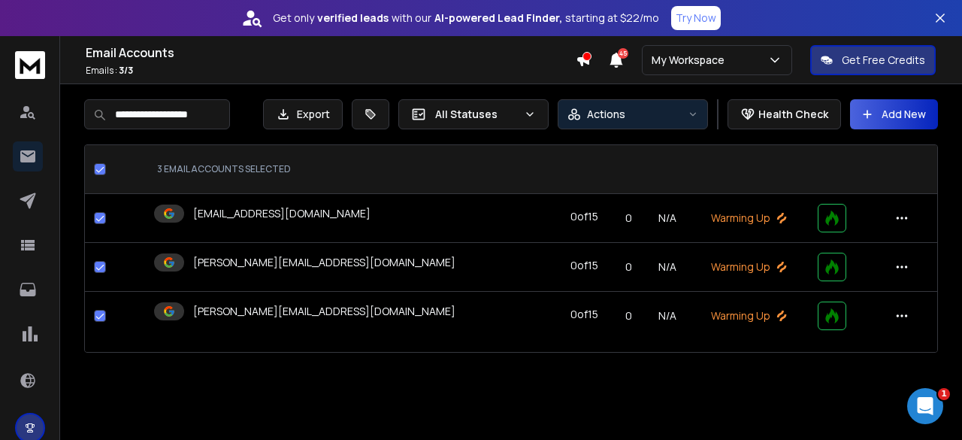
click at [698, 111] on icon "button" at bounding box center [693, 114] width 11 height 12
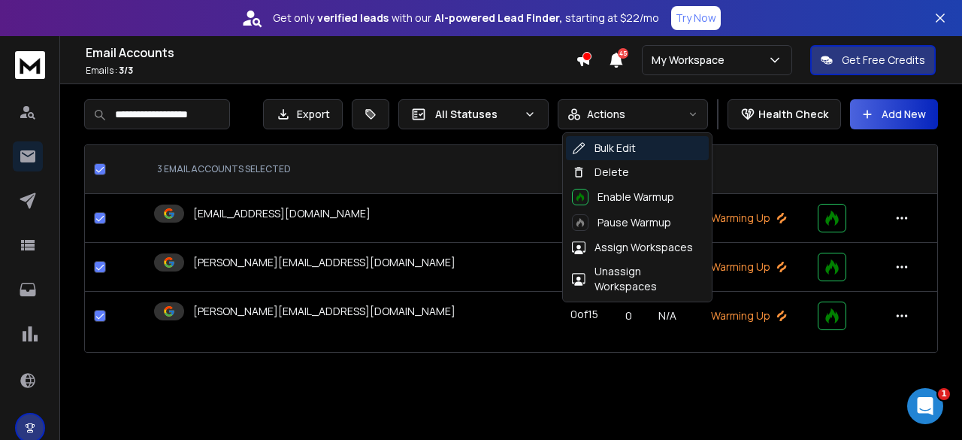
click at [615, 142] on div "Bulk Edit" at bounding box center [604, 148] width 64 height 15
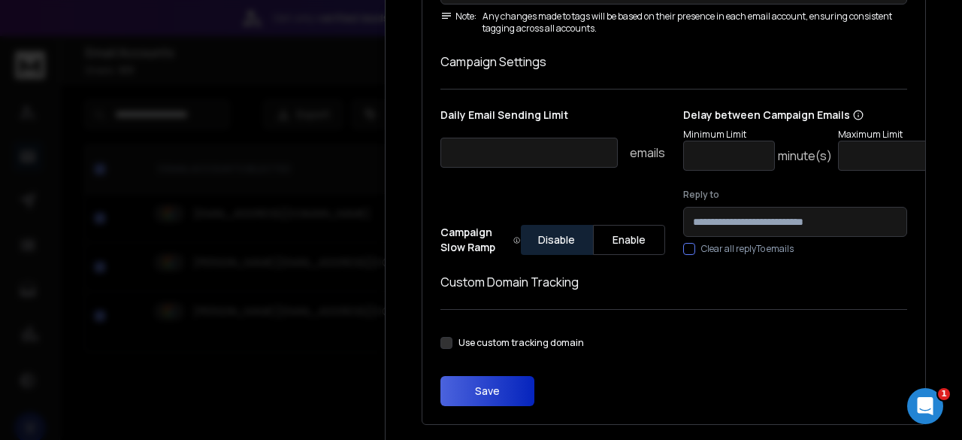
scroll to position [488, 0]
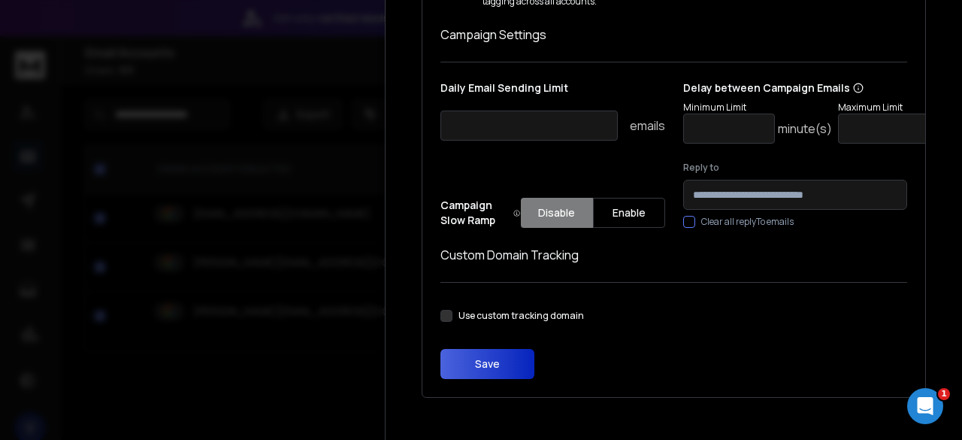
click at [447, 310] on button "Reply to" at bounding box center [446, 316] width 12 height 12
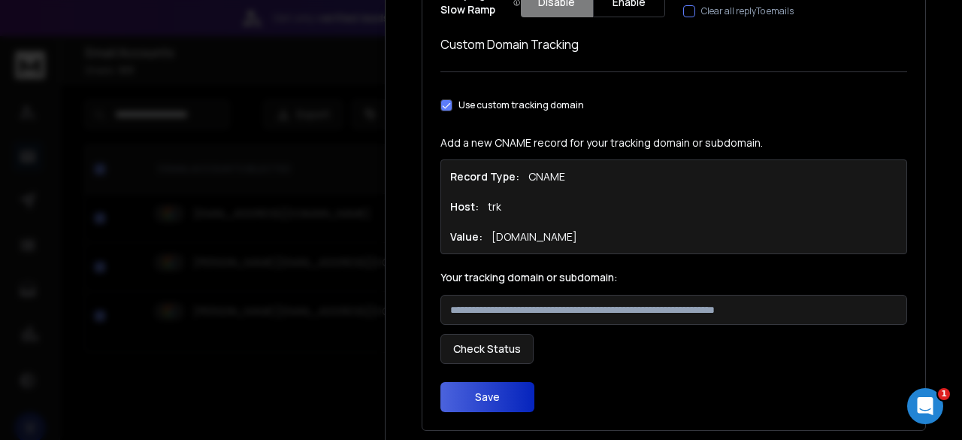
scroll to position [731, 0]
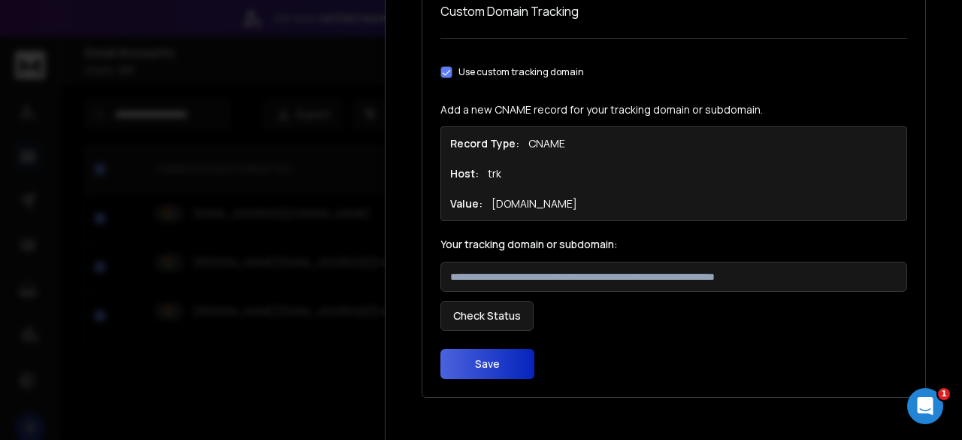
click at [508, 273] on input at bounding box center [673, 277] width 467 height 30
paste input "**********"
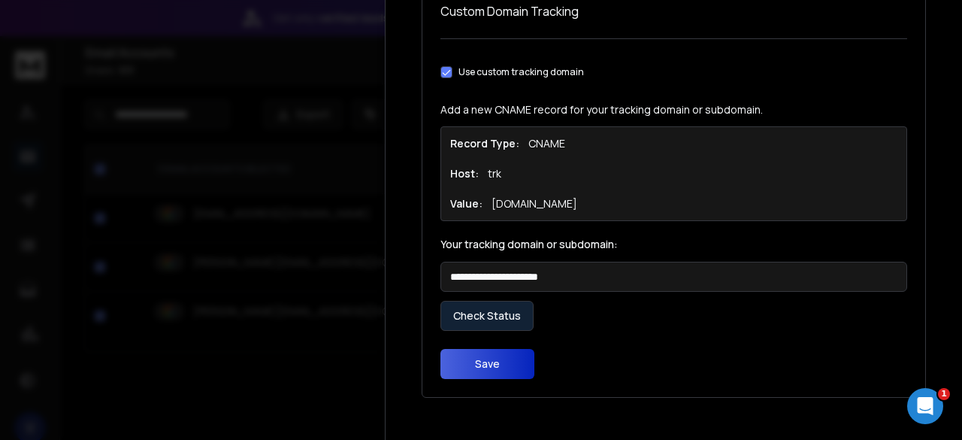
type input "**********"
click at [495, 301] on button "Check Status" at bounding box center [486, 316] width 93 height 30
click at [492, 353] on button "Save" at bounding box center [487, 364] width 94 height 30
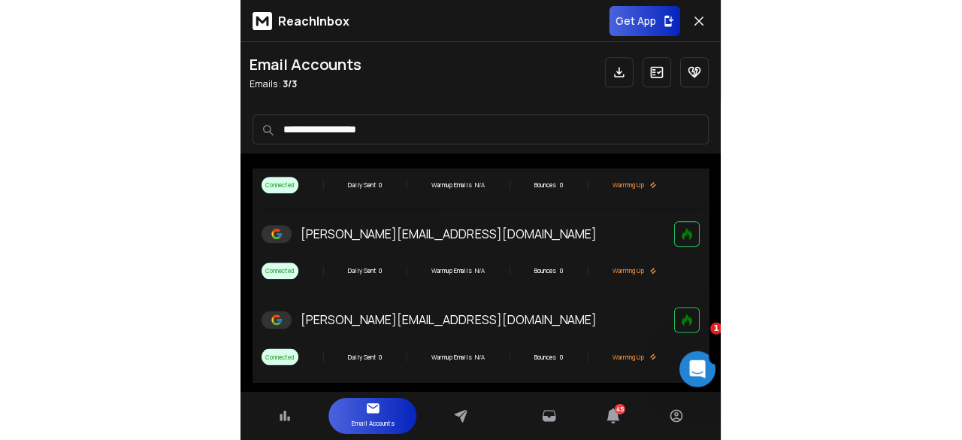
scroll to position [0, 0]
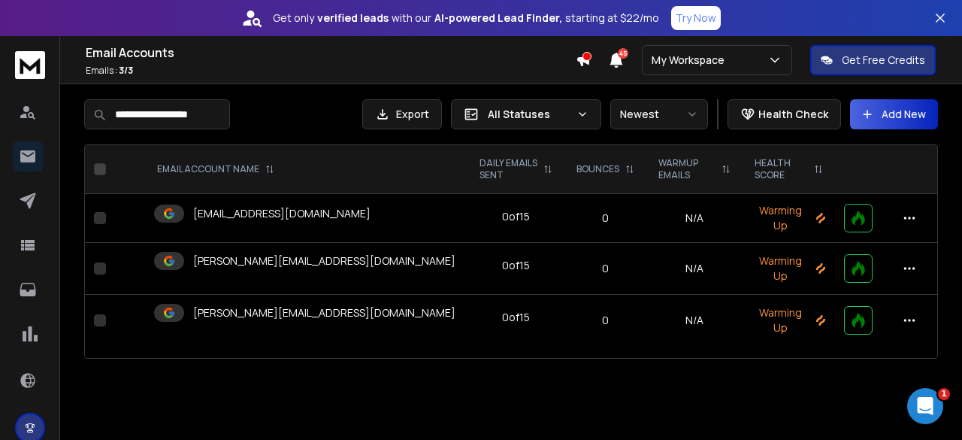
click at [891, 109] on button "Add New" at bounding box center [894, 114] width 88 height 30
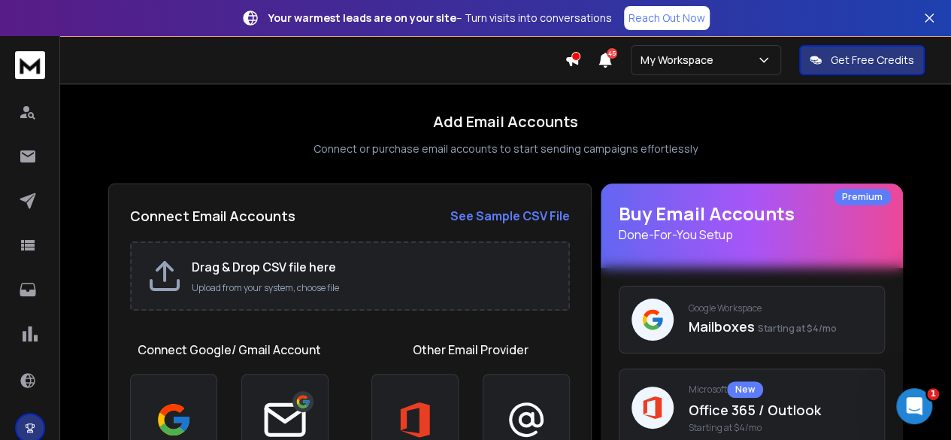
click at [175, 398] on icon at bounding box center [174, 419] width 38 height 45
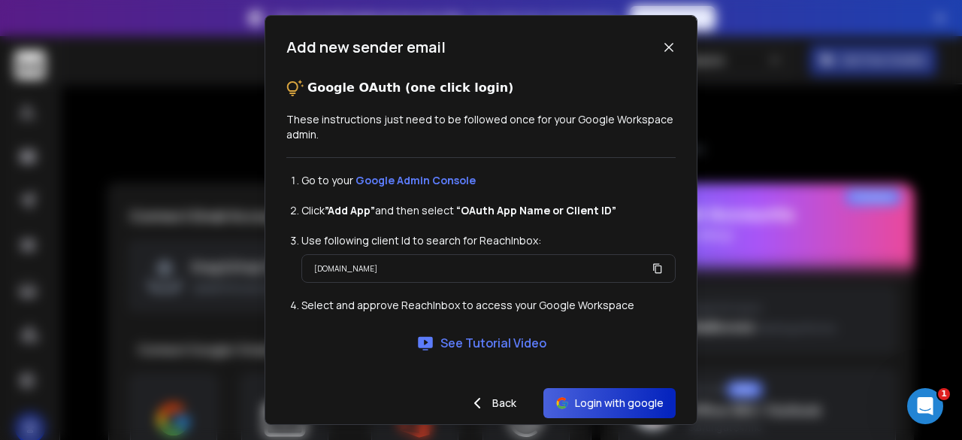
click at [607, 403] on button "Login with google" at bounding box center [609, 403] width 132 height 30
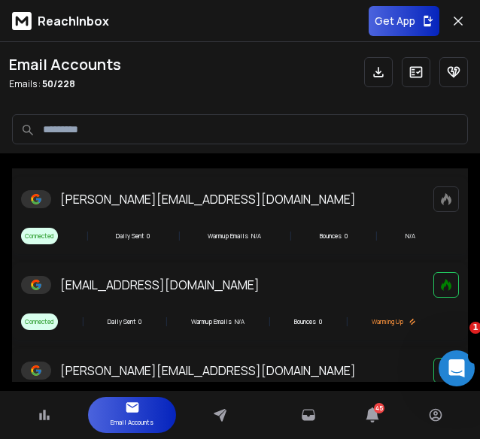
click at [474, 68] on div "Email Accounts Emails : 50 / 228" at bounding box center [240, 72] width 480 height 60
click at [478, 65] on div "Email Accounts Emails : 50 / 228" at bounding box center [240, 72] width 480 height 60
click at [475, 58] on div "Email Accounts Emails : 50 / 228" at bounding box center [240, 72] width 480 height 60
click at [132, 414] on icon at bounding box center [132, 407] width 15 height 15
click at [451, 66] on icon at bounding box center [453, 72] width 15 height 15
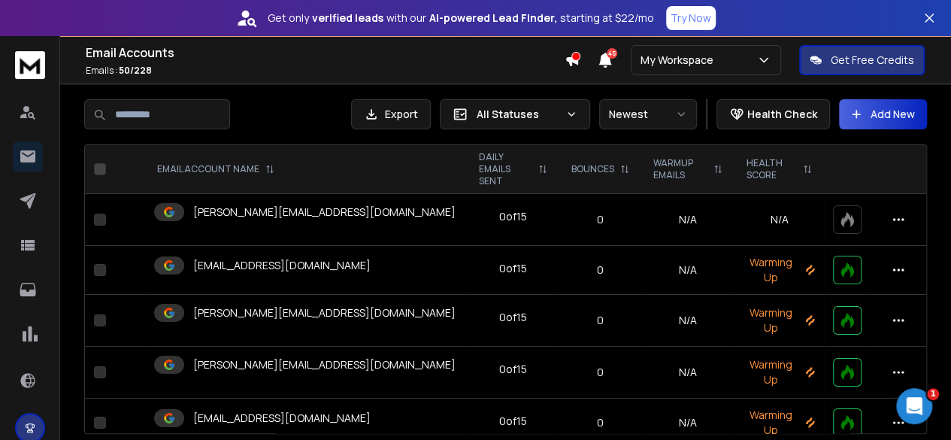
click at [865, 112] on button "Add New" at bounding box center [883, 114] width 88 height 30
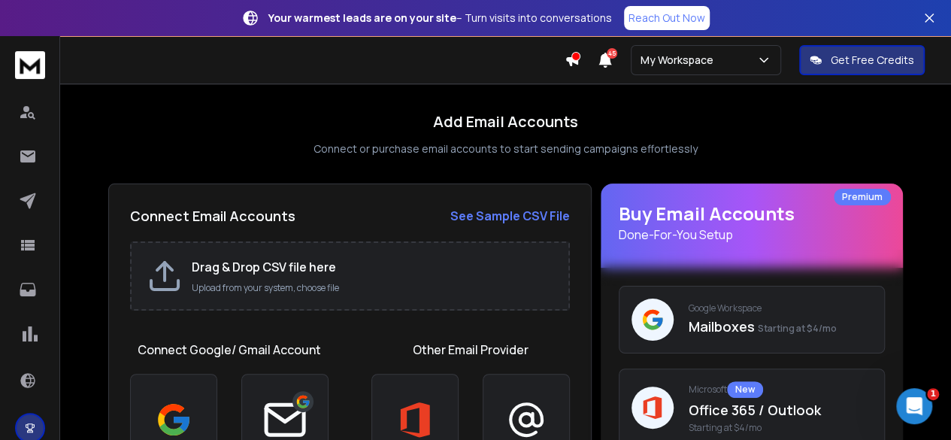
click at [171, 405] on icon at bounding box center [174, 419] width 38 height 45
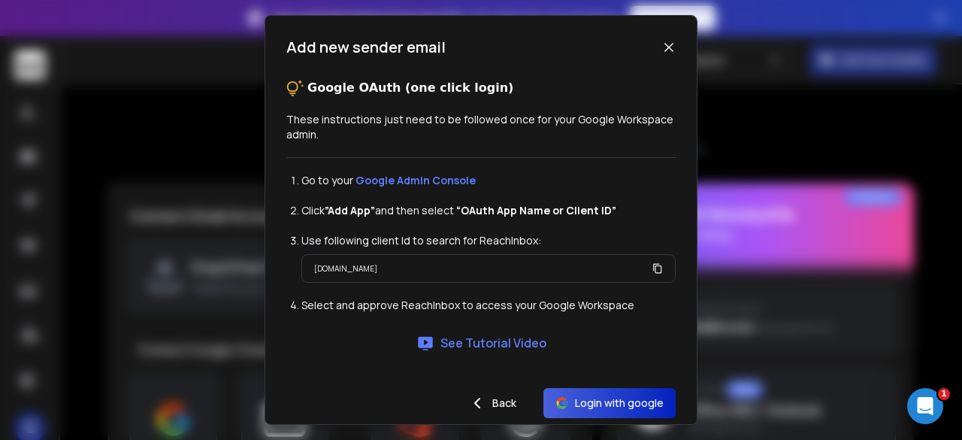
click at [615, 417] on div "Add new sender email Google OAuth (one click login) These instructions just nee…" at bounding box center [481, 220] width 433 height 410
click at [613, 404] on button "Login with google" at bounding box center [609, 403] width 132 height 30
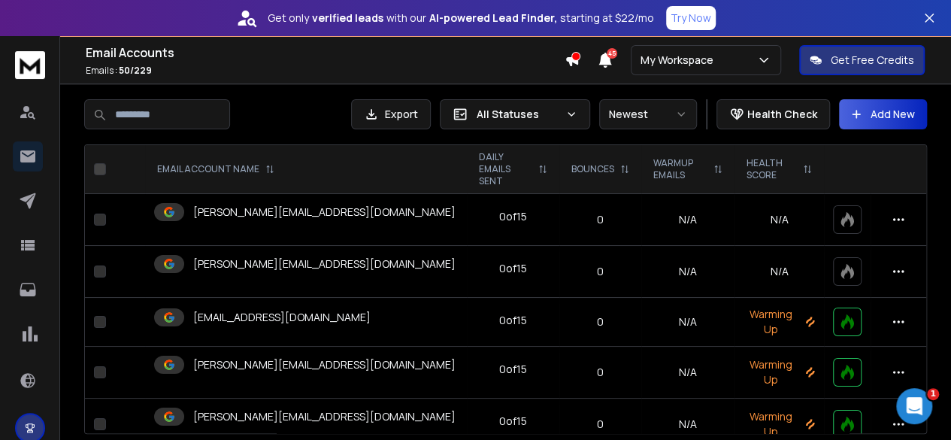
click at [896, 110] on button "Add New" at bounding box center [883, 114] width 88 height 30
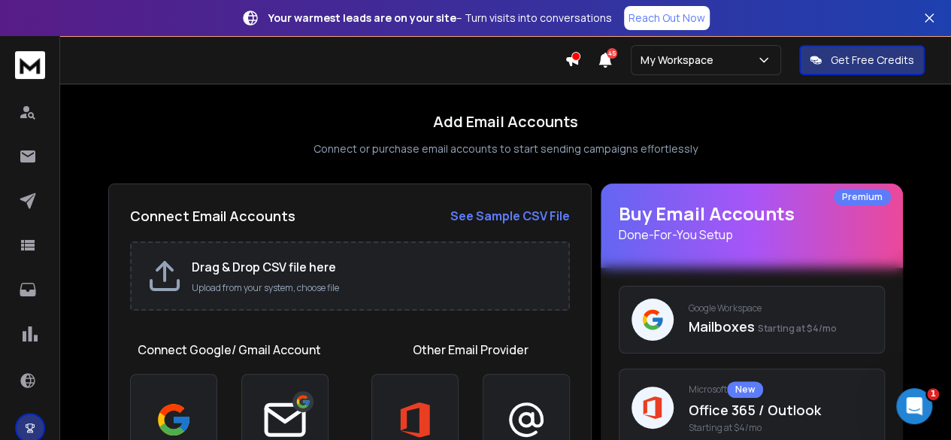
click at [162, 399] on icon at bounding box center [174, 419] width 38 height 45
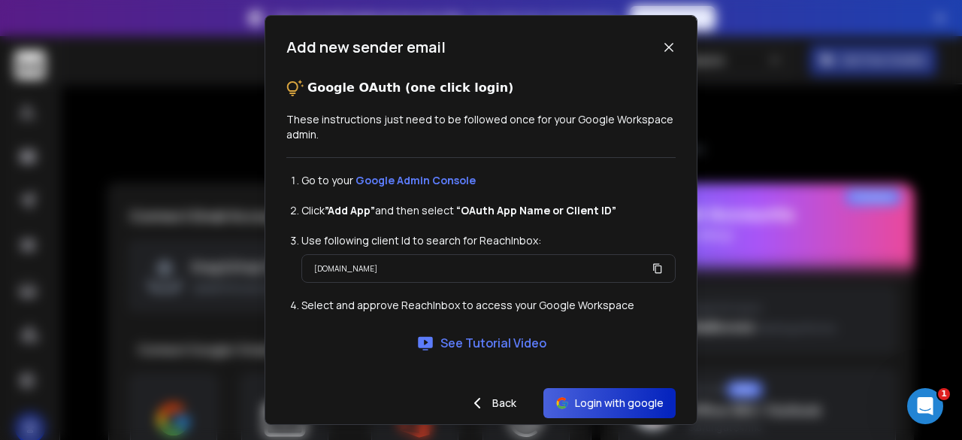
click at [625, 390] on button "Login with google" at bounding box center [609, 403] width 132 height 30
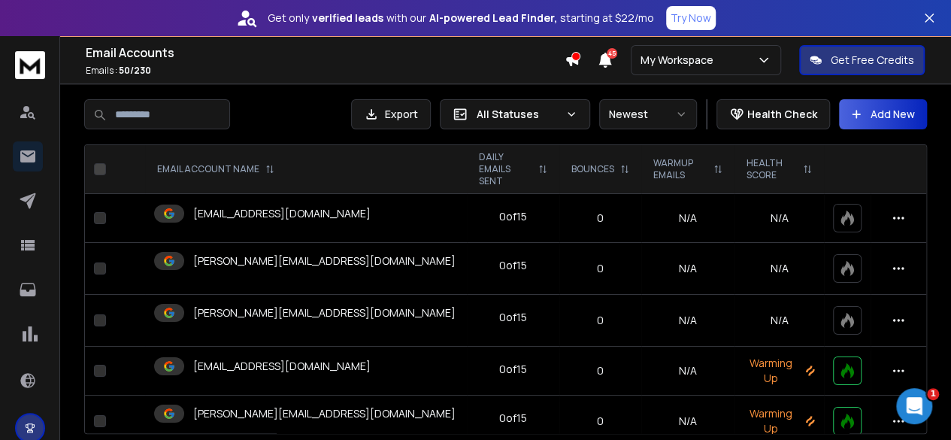
click at [535, 59] on h1 "Email Accounts" at bounding box center [325, 53] width 479 height 18
click at [210, 123] on input at bounding box center [157, 114] width 146 height 30
paste input "**********"
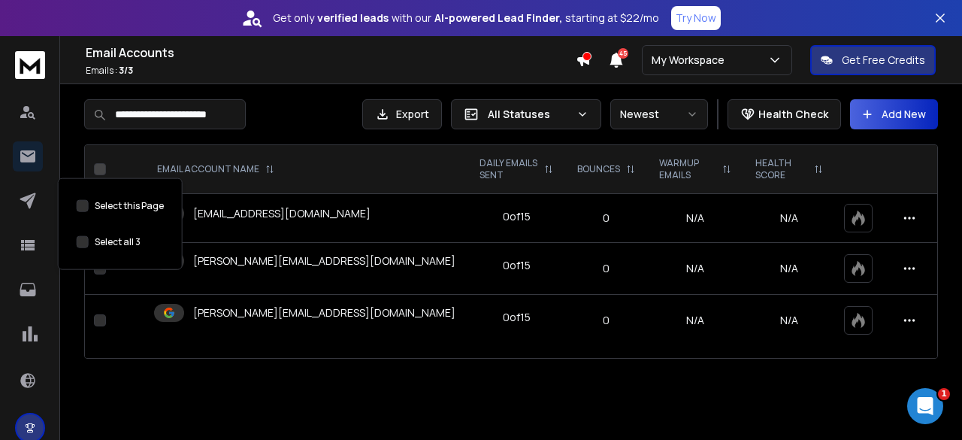
type input "**********"
click at [83, 241] on button "Select this Page" at bounding box center [83, 242] width 12 height 12
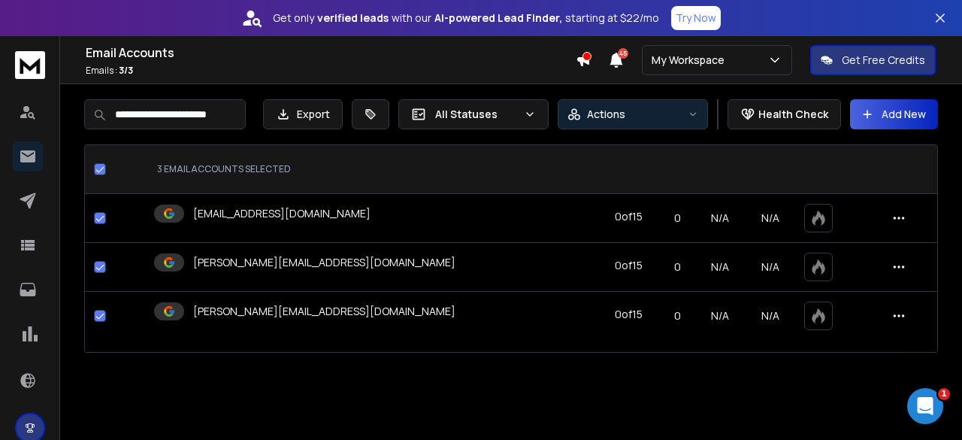
click at [669, 123] on button "Actions" at bounding box center [633, 114] width 150 height 30
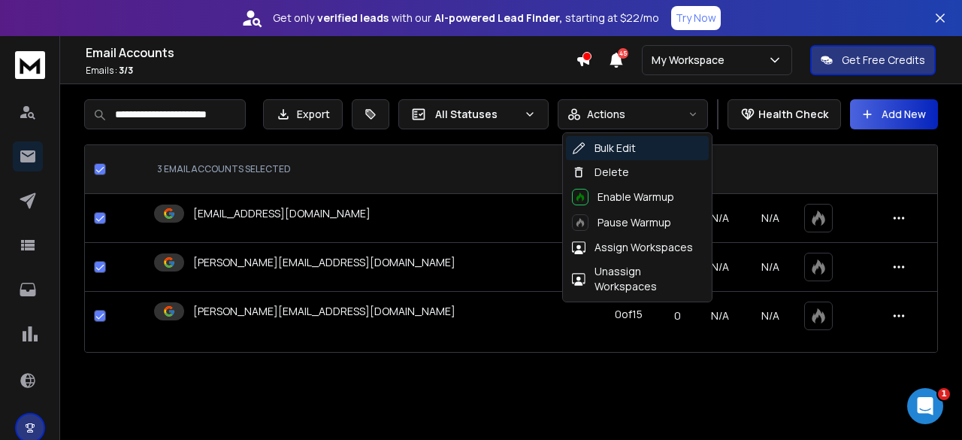
click at [605, 136] on div "Bulk Edit" at bounding box center [637, 148] width 143 height 24
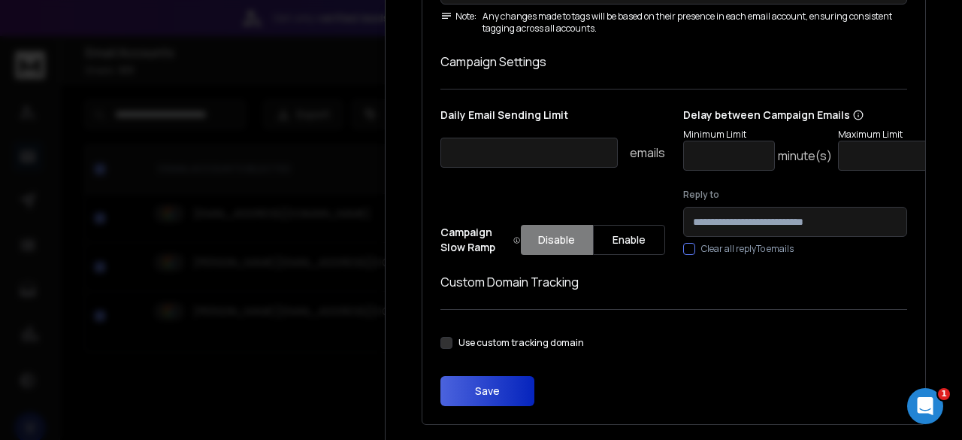
scroll to position [488, 0]
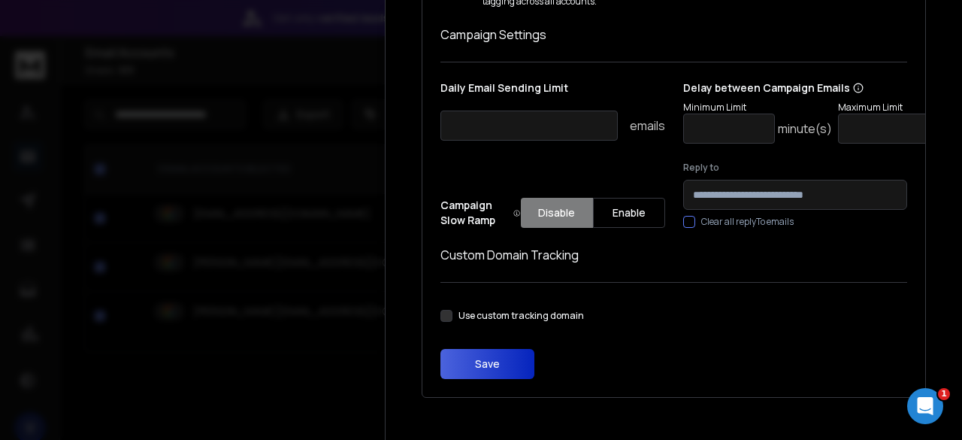
click at [446, 310] on button "Reply to" at bounding box center [446, 316] width 12 height 12
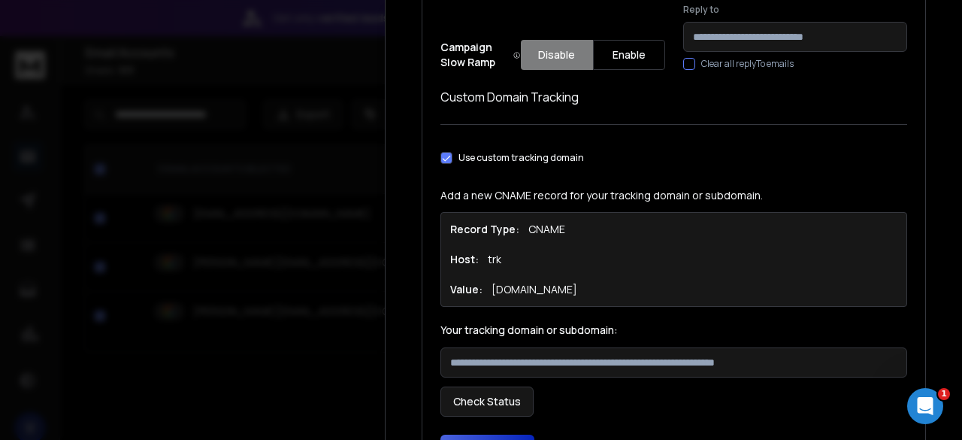
scroll to position [731, 0]
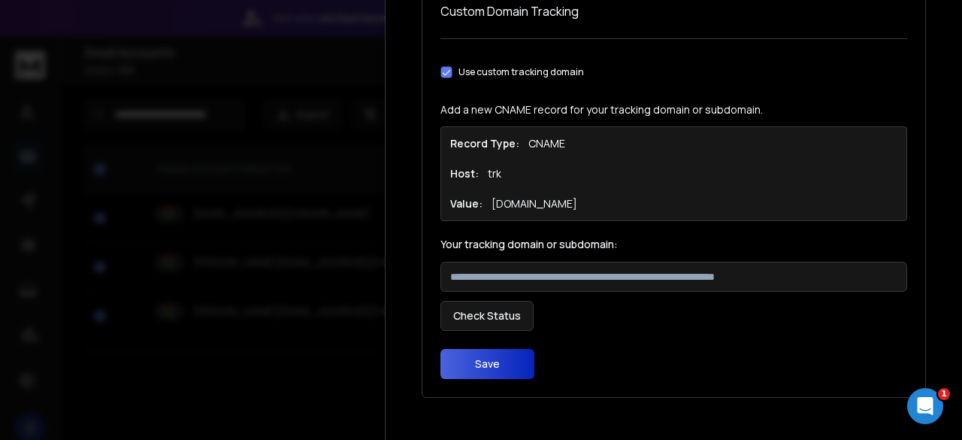
click at [477, 269] on input at bounding box center [673, 277] width 467 height 30
paste input "**********"
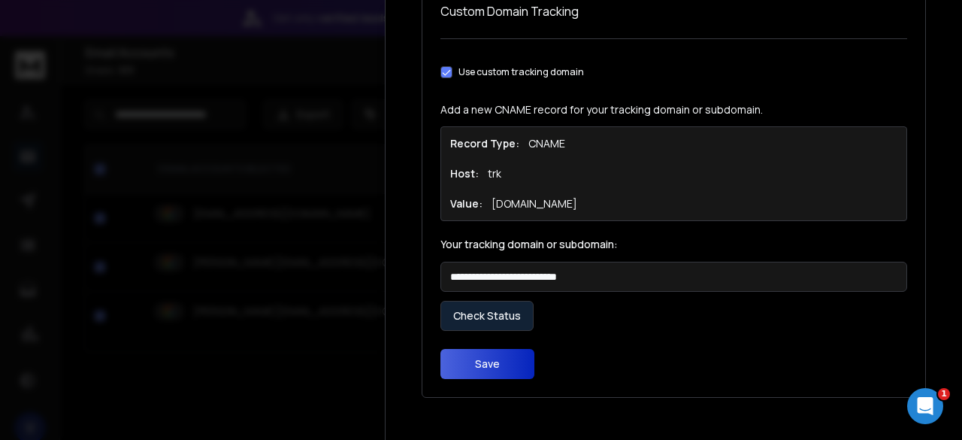
type input "**********"
click at [484, 313] on button "Check Status" at bounding box center [486, 316] width 93 height 30
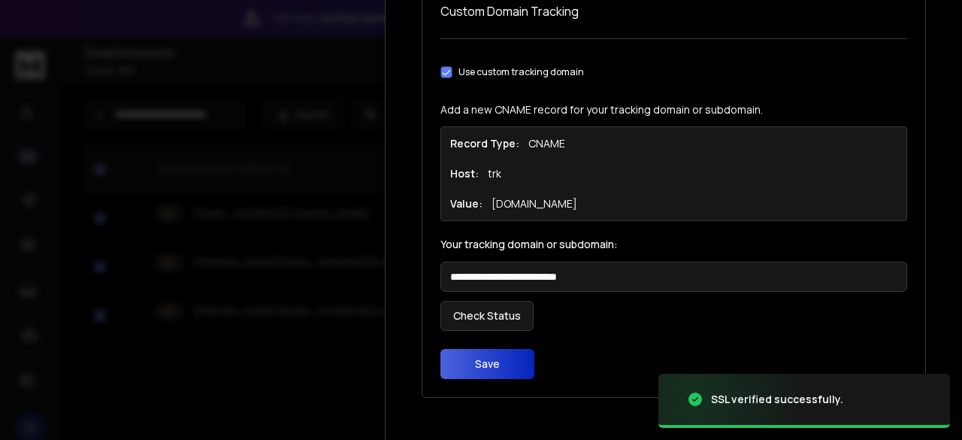
click at [504, 353] on button "Save" at bounding box center [487, 364] width 94 height 30
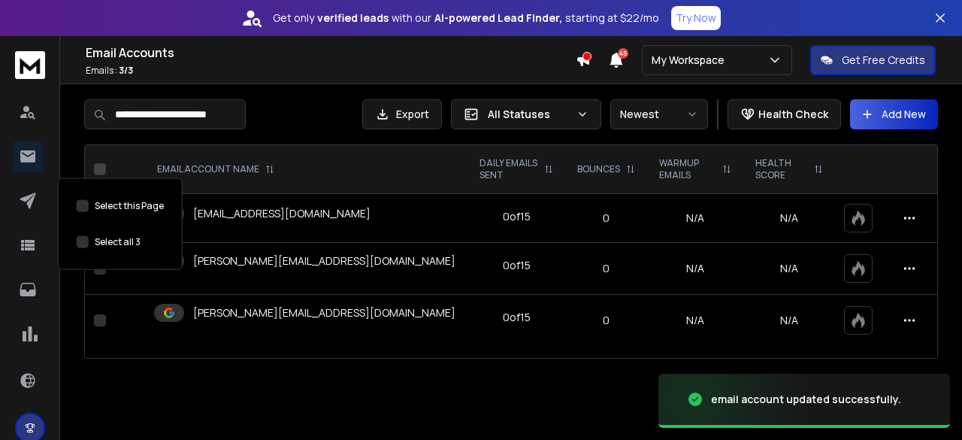
click at [96, 169] on button "Select this Page" at bounding box center [100, 169] width 12 height 12
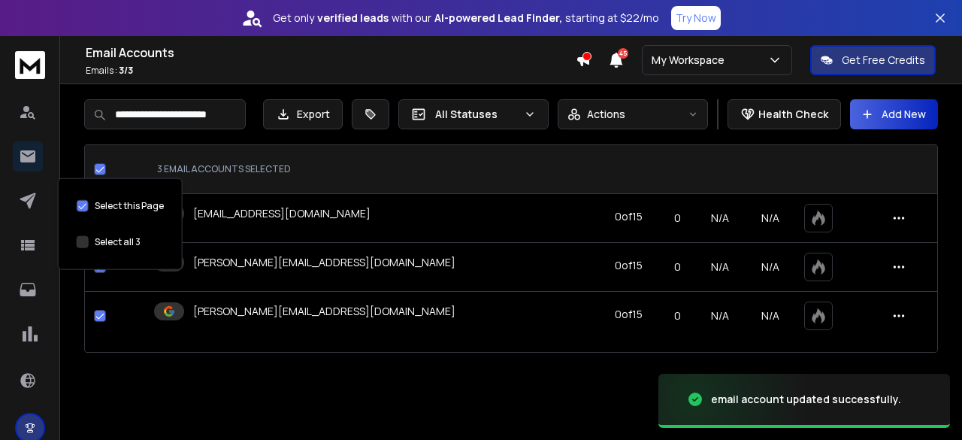
click at [89, 243] on div "Select all 3" at bounding box center [120, 242] width 87 height 12
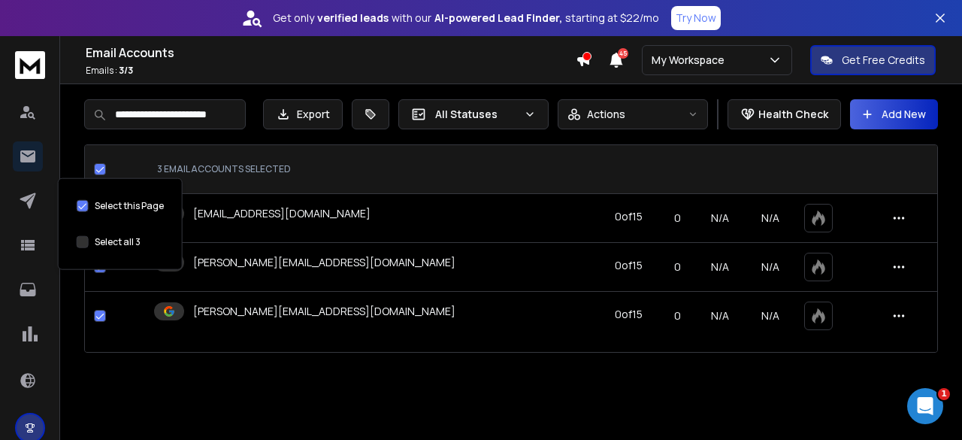
click at [86, 242] on button "Select this Page" at bounding box center [83, 242] width 12 height 12
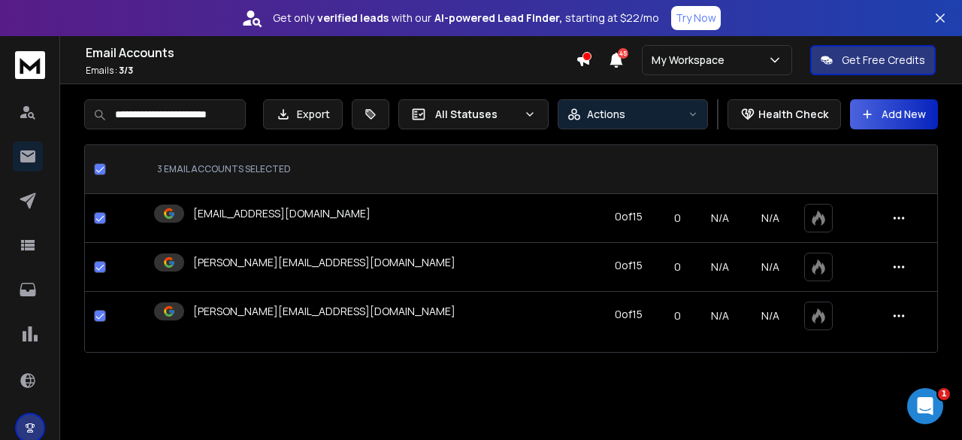
click at [705, 115] on button "Actions" at bounding box center [633, 114] width 150 height 30
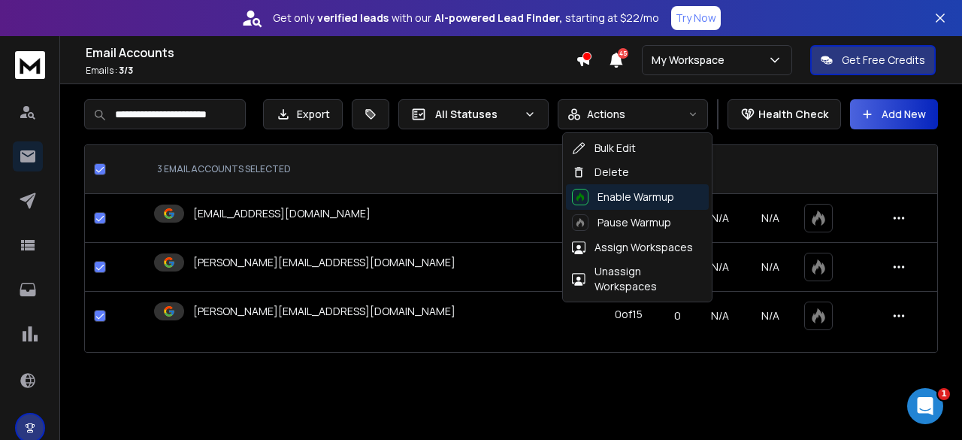
click at [624, 200] on div "Enable Warmup" at bounding box center [623, 197] width 102 height 17
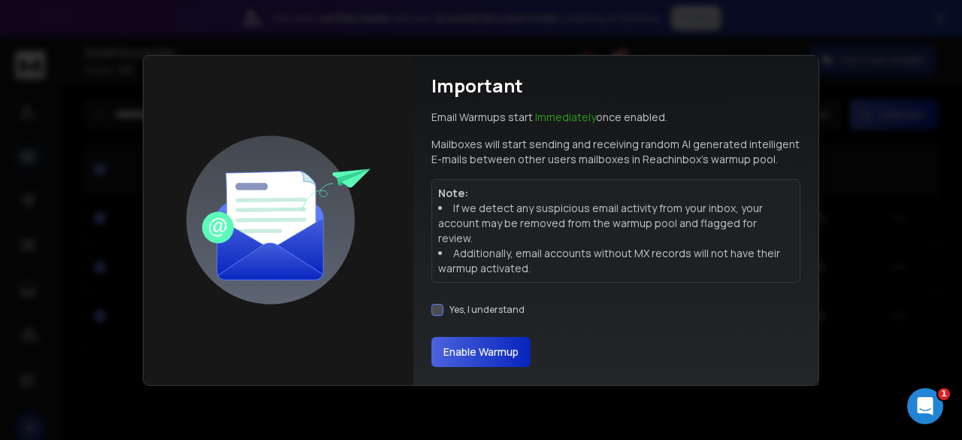
click at [431, 297] on div "Important Email Warmups start Immediately once enabled. Mailboxes will start se…" at bounding box center [615, 220] width 405 height 329
click at [439, 304] on button "Yes, I understand" at bounding box center [437, 310] width 12 height 12
click at [474, 337] on button "Enable Warmup" at bounding box center [480, 352] width 99 height 30
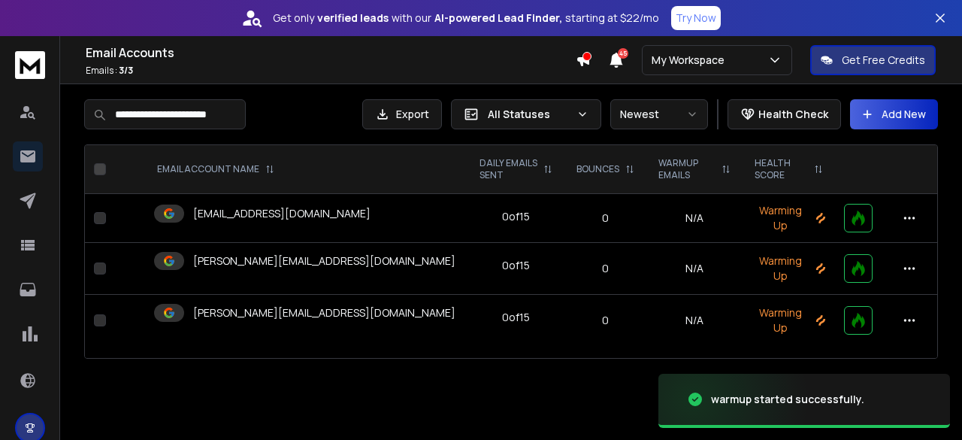
click at [465, 378] on div "**********" at bounding box center [481, 220] width 962 height 440
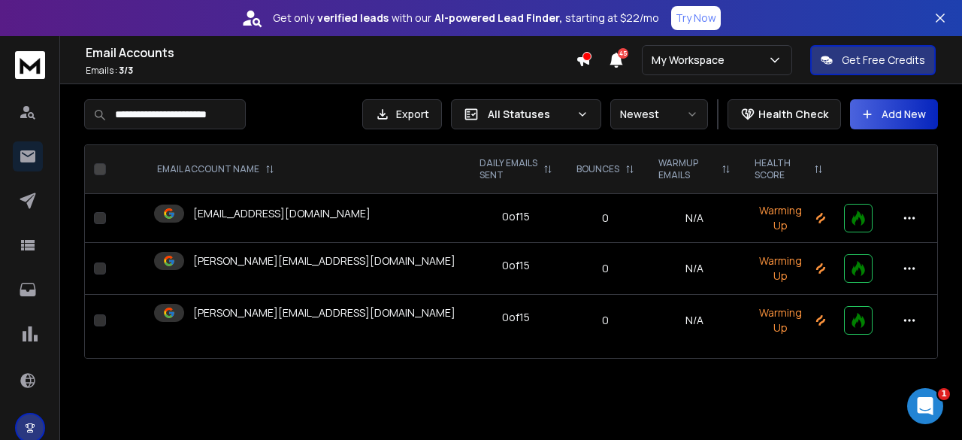
click at [863, 109] on button "Add New" at bounding box center [894, 114] width 88 height 30
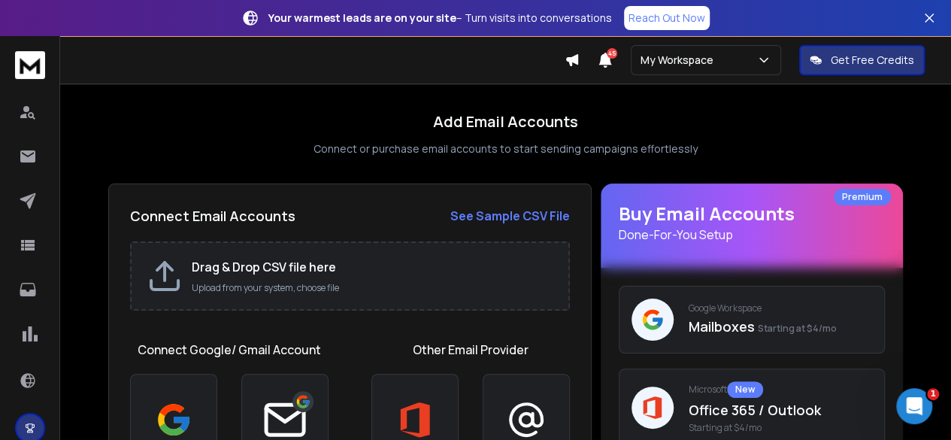
click at [174, 399] on icon at bounding box center [174, 419] width 38 height 45
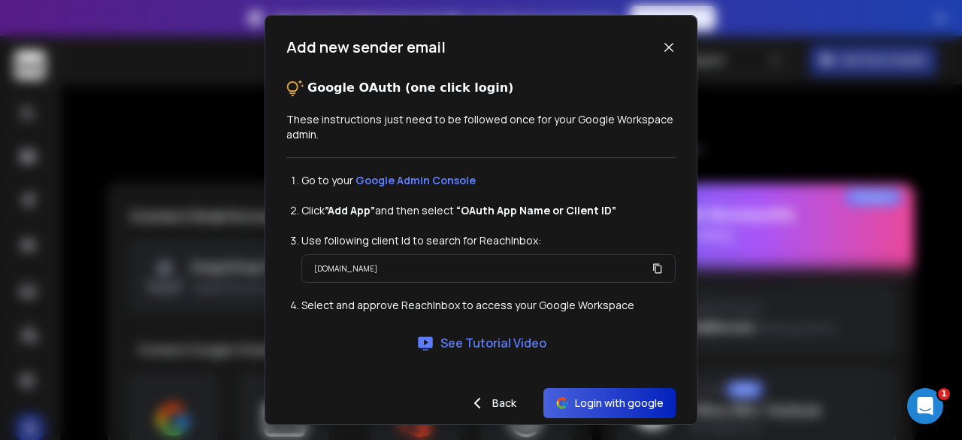
click at [592, 413] on button "Login with google" at bounding box center [609, 403] width 132 height 30
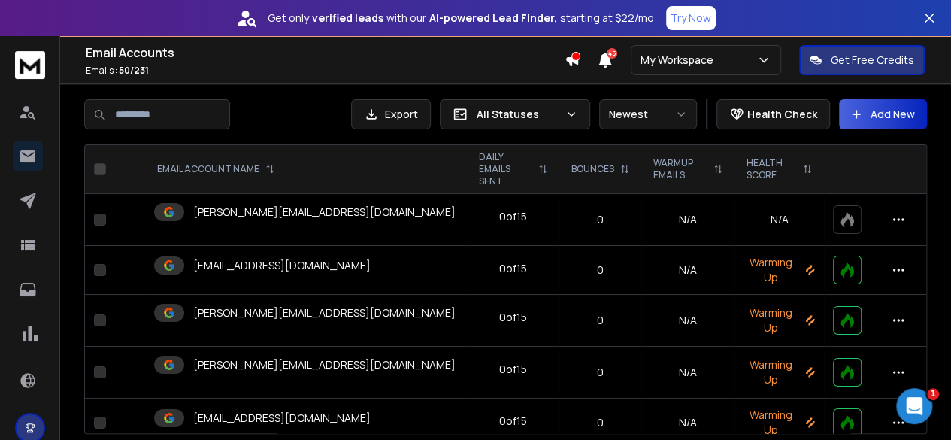
click at [864, 112] on button "Add New" at bounding box center [883, 114] width 88 height 30
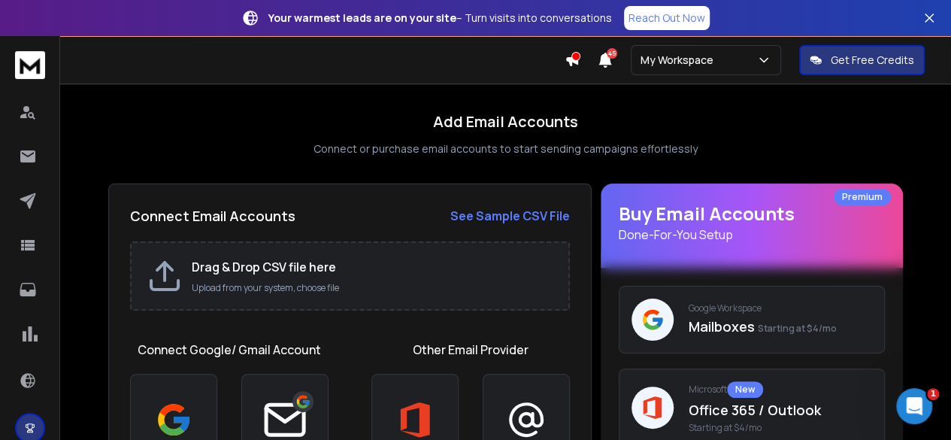
click at [169, 399] on icon at bounding box center [174, 419] width 38 height 45
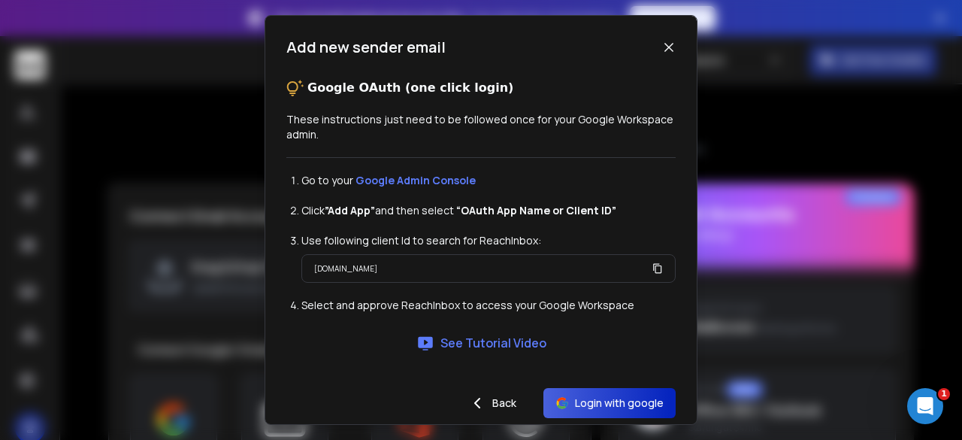
click at [573, 383] on div "Google OAuth (one click login) These instructions just need to be followed once…" at bounding box center [480, 248] width 389 height 339
click at [573, 394] on button "Login with google" at bounding box center [609, 403] width 132 height 30
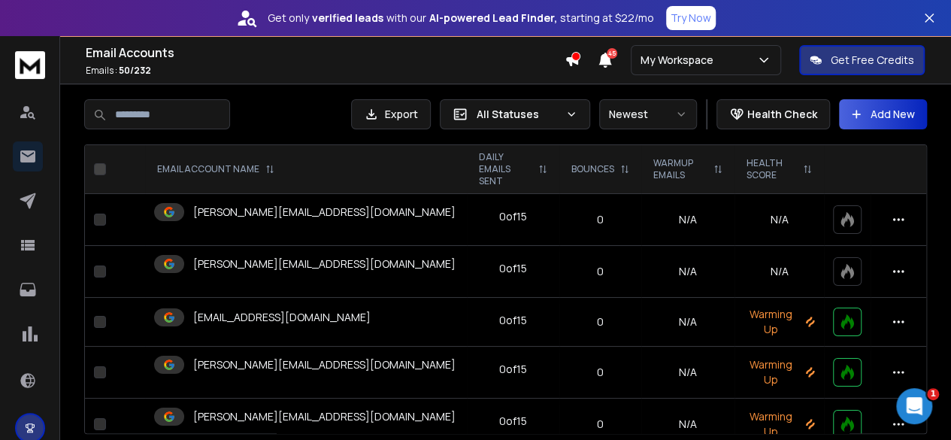
click at [870, 115] on button "Add New" at bounding box center [883, 114] width 88 height 30
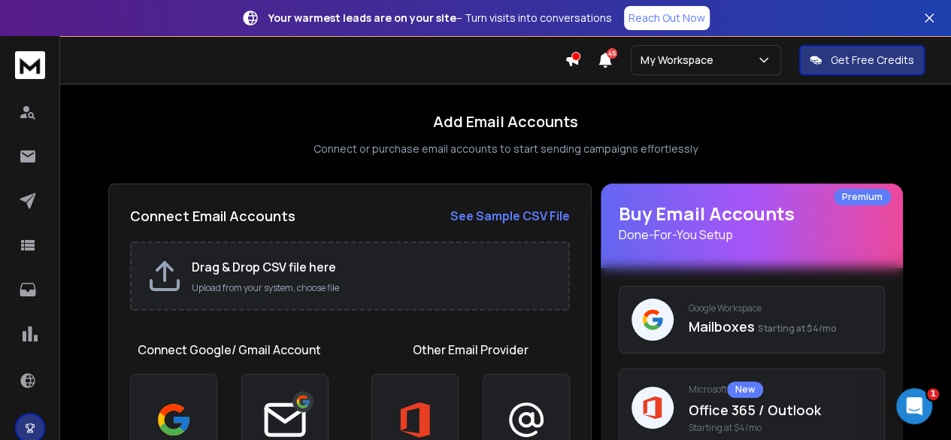
click at [175, 415] on icon at bounding box center [174, 419] width 38 height 45
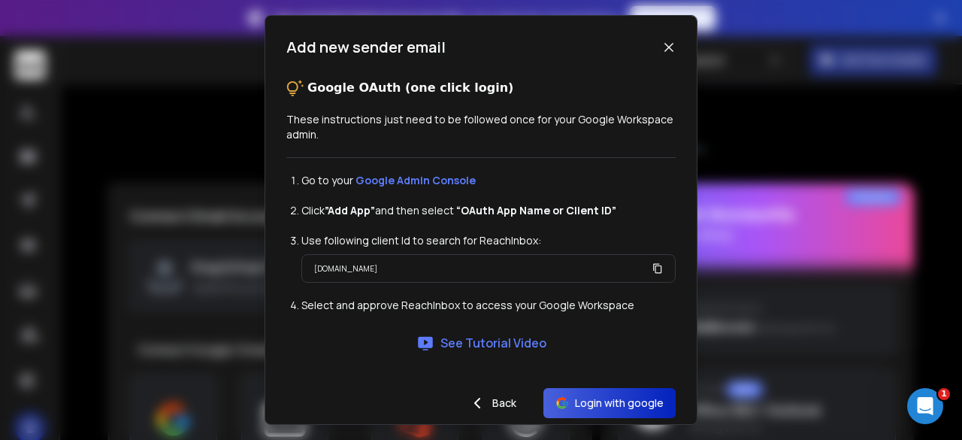
click at [618, 401] on button "Login with google" at bounding box center [609, 403] width 132 height 30
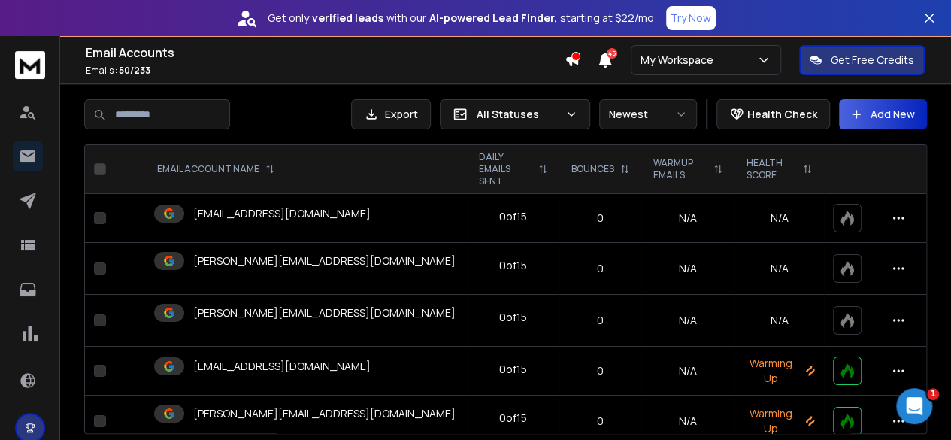
click at [522, 65] on p "Emails : 50 / 233" at bounding box center [325, 71] width 479 height 12
click at [166, 120] on input at bounding box center [157, 114] width 146 height 30
paste input "**********"
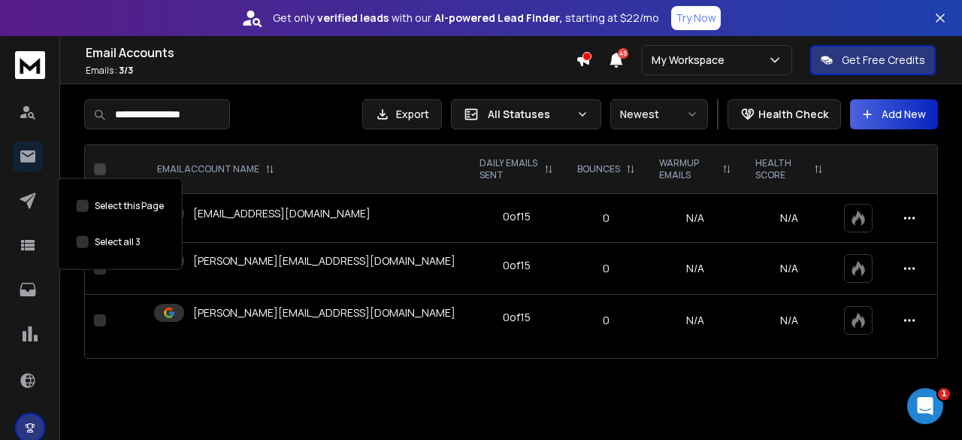
type input "**********"
click at [79, 237] on button "Select this Page" at bounding box center [83, 242] width 12 height 12
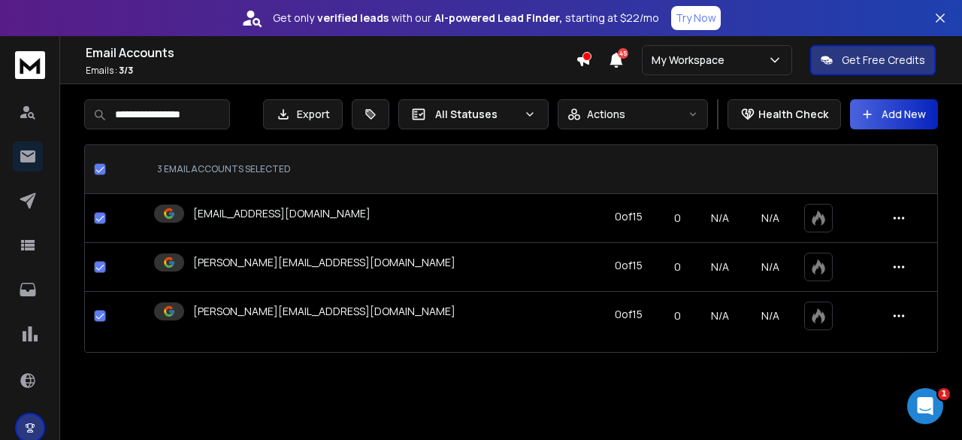
click at [863, 114] on button "Add New" at bounding box center [894, 114] width 88 height 30
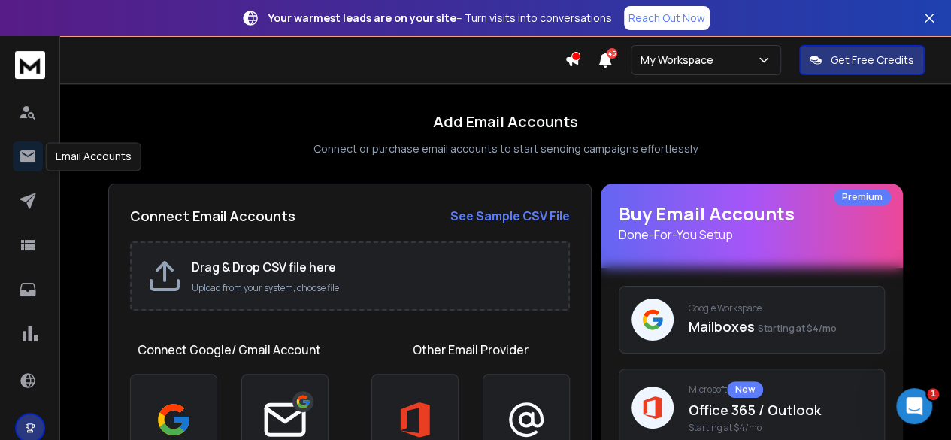
click at [27, 153] on icon at bounding box center [27, 156] width 15 height 12
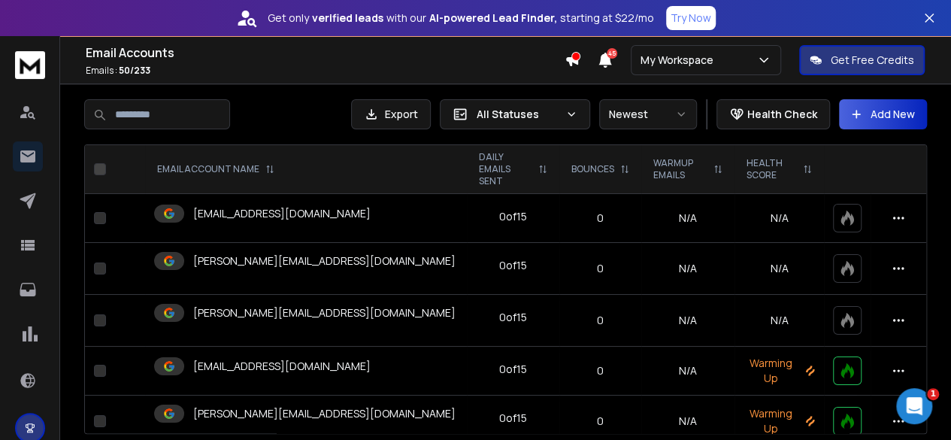
click at [179, 117] on input at bounding box center [157, 114] width 146 height 30
paste input "**********"
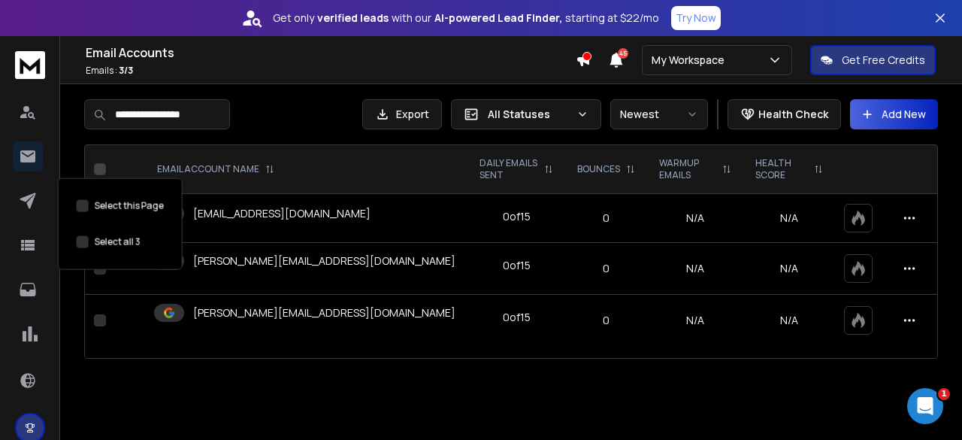
type input "**********"
click at [80, 240] on button "Select this Page" at bounding box center [83, 242] width 12 height 12
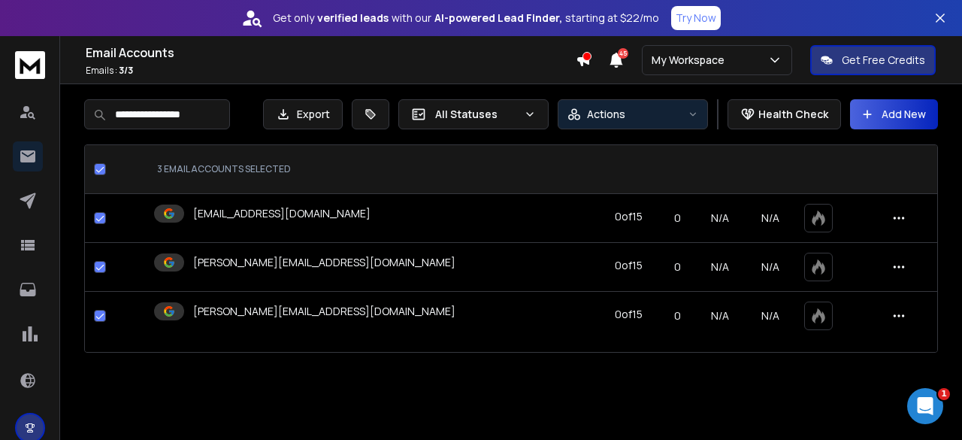
click at [708, 118] on button "Actions" at bounding box center [633, 114] width 150 height 30
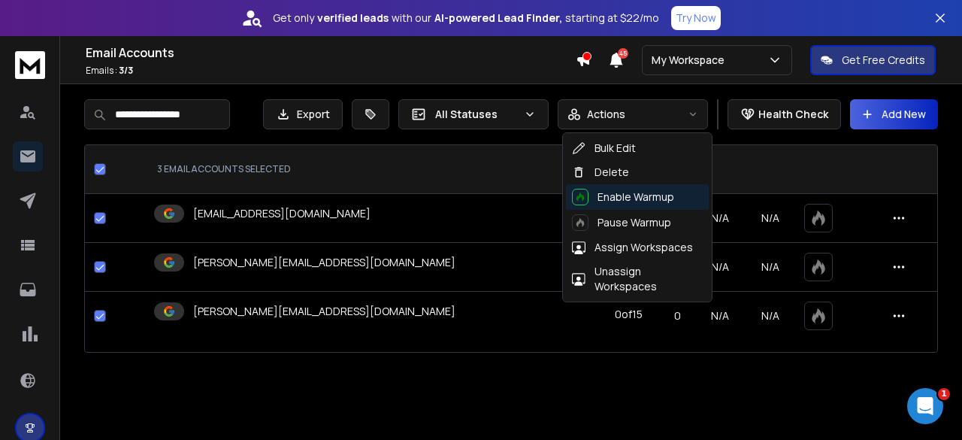
click at [620, 192] on div "Enable Warmup" at bounding box center [623, 197] width 102 height 17
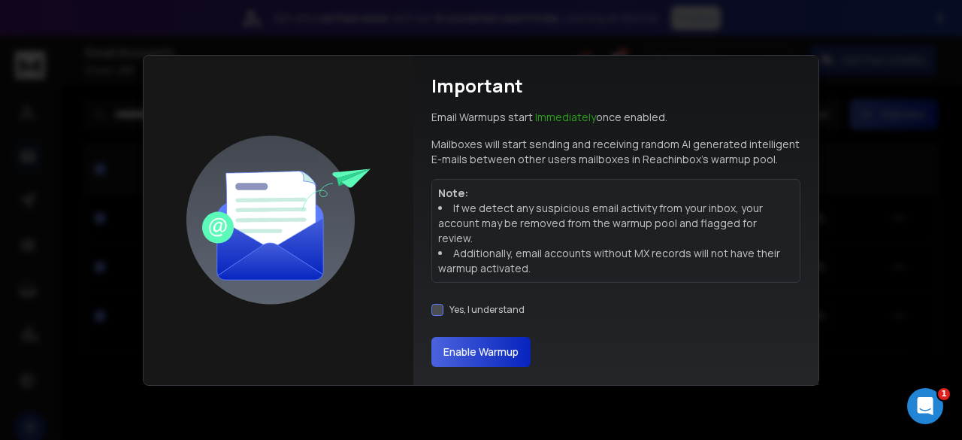
click at [434, 304] on button "Yes, I understand" at bounding box center [437, 310] width 12 height 12
click at [467, 339] on button "Enable Warmup" at bounding box center [480, 352] width 99 height 30
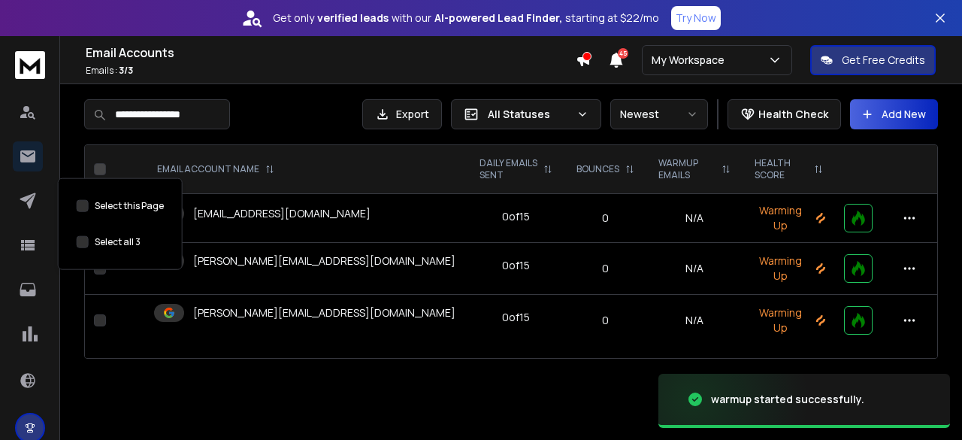
click at [101, 168] on button "Select this Page" at bounding box center [100, 169] width 12 height 12
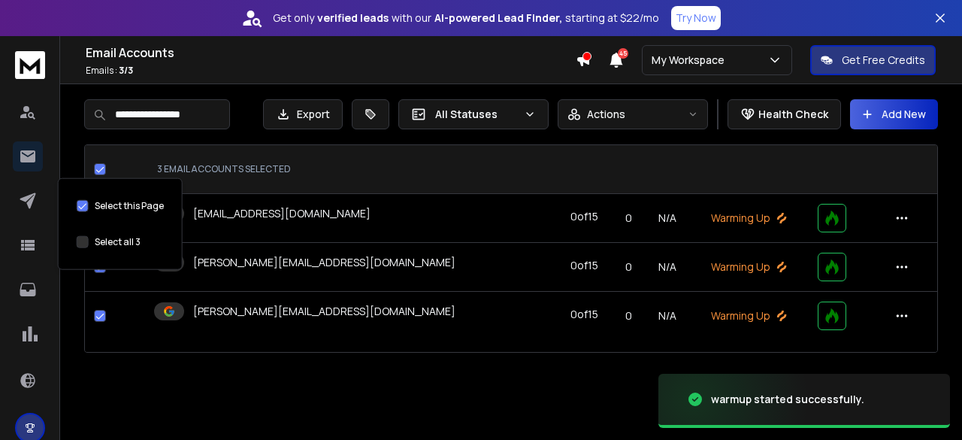
click at [83, 237] on button "Select this Page" at bounding box center [83, 242] width 12 height 12
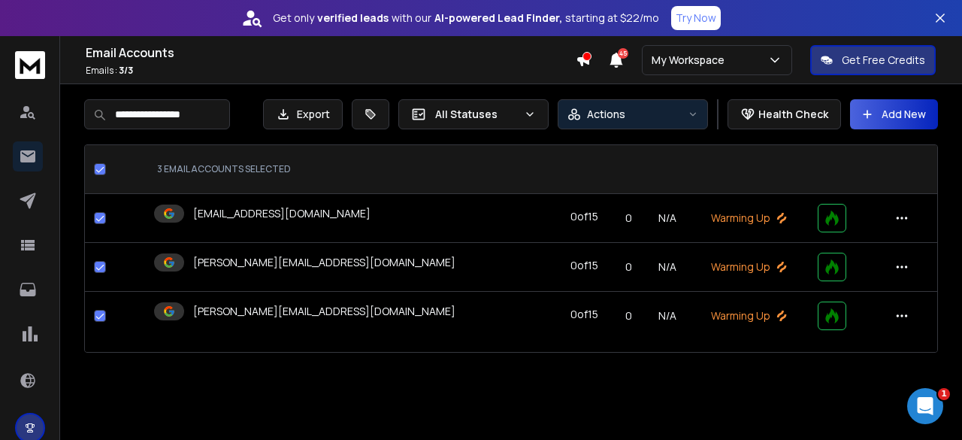
click at [645, 110] on div "Actions" at bounding box center [625, 114] width 114 height 15
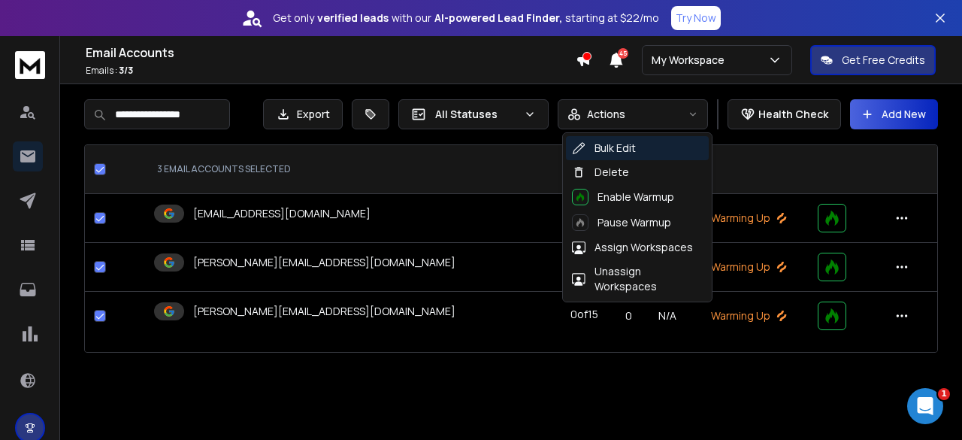
click at [611, 145] on div "Bulk Edit" at bounding box center [604, 148] width 64 height 15
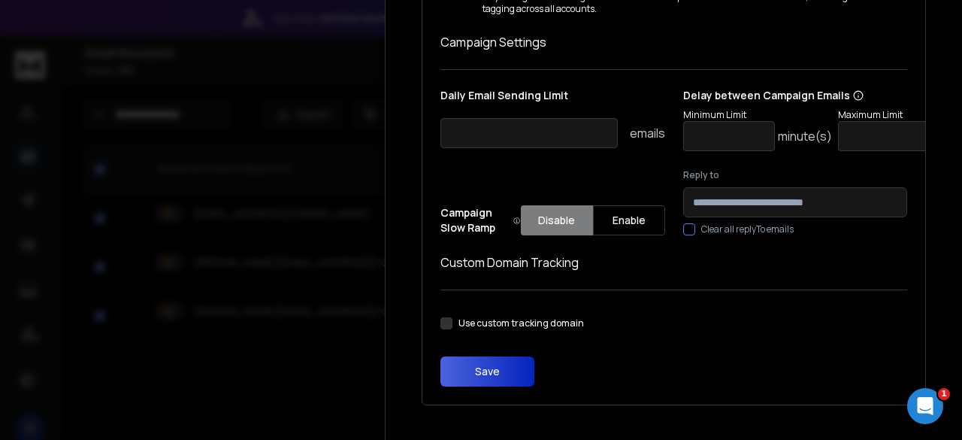
scroll to position [488, 0]
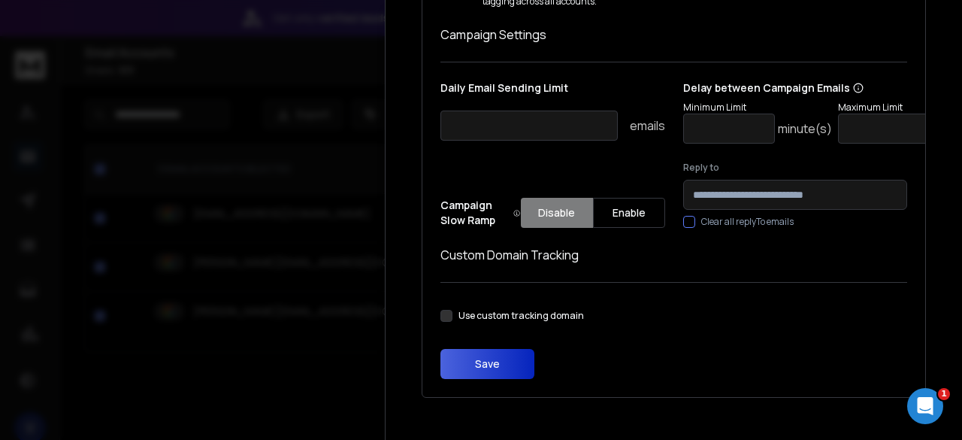
click at [450, 310] on button "Reply to" at bounding box center [446, 316] width 12 height 12
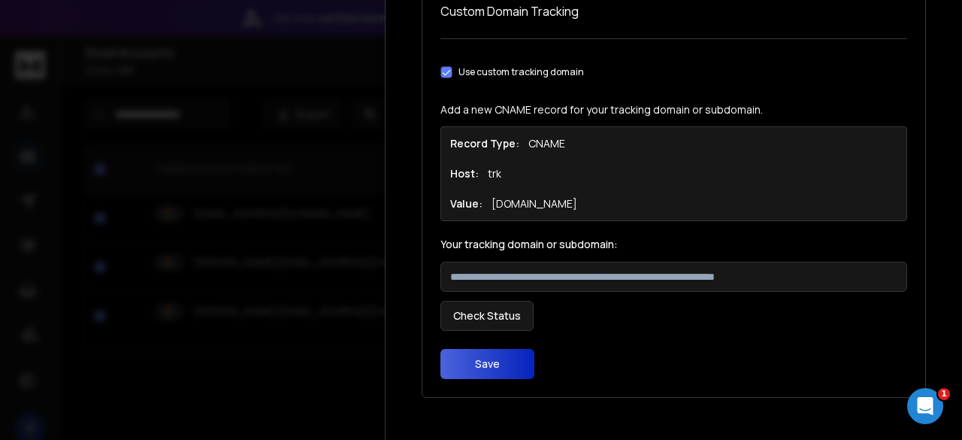
scroll to position [731, 0]
click at [477, 262] on input at bounding box center [673, 277] width 467 height 30
paste input "**********"
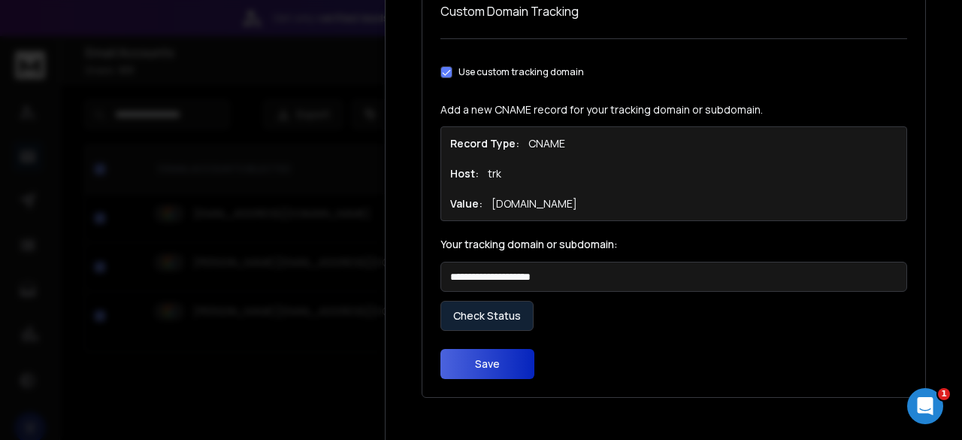
type input "**********"
click at [470, 301] on button "Check Status" at bounding box center [486, 316] width 93 height 30
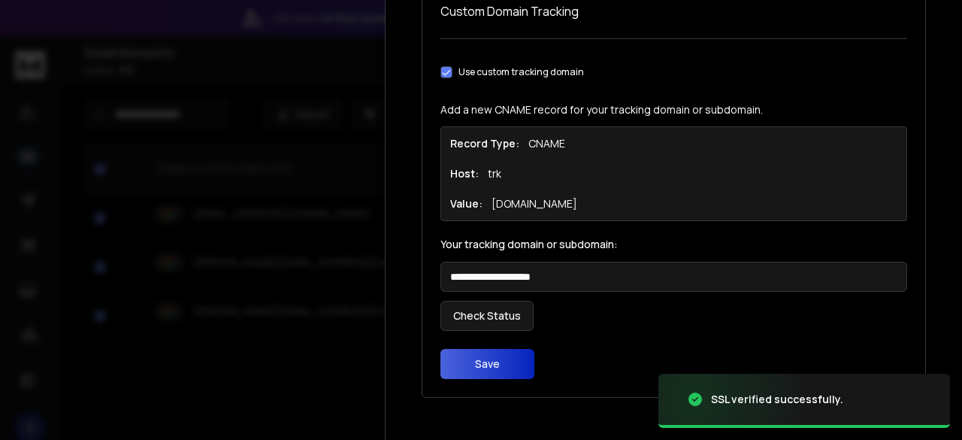
click at [492, 349] on button "Save" at bounding box center [487, 364] width 94 height 30
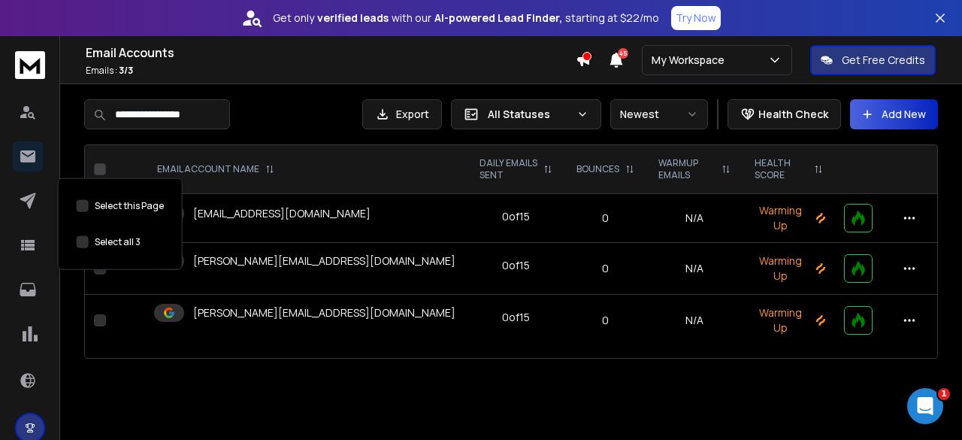
click at [355, 360] on div "**********" at bounding box center [511, 228] width 902 height 289
click at [865, 118] on icon at bounding box center [867, 114] width 11 height 11
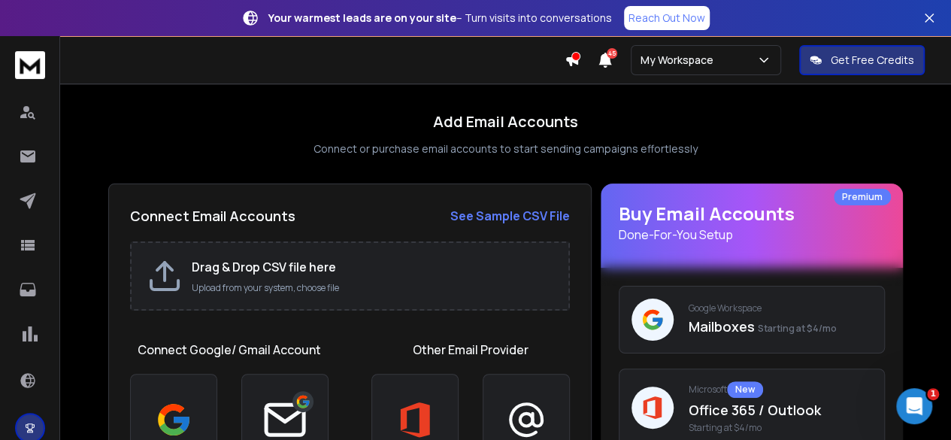
click at [153, 393] on div at bounding box center [173, 420] width 87 height 92
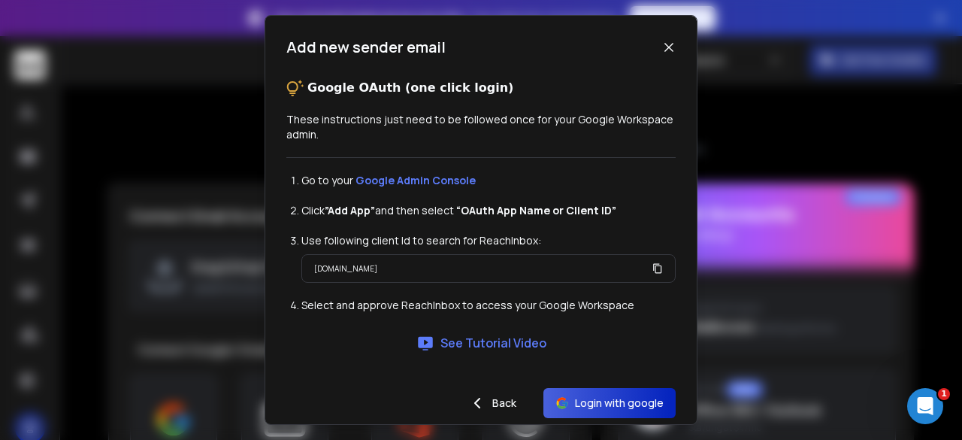
click at [559, 386] on div "Google OAuth (one click login) These instructions just need to be followed once…" at bounding box center [480, 248] width 389 height 339
click at [564, 399] on icon at bounding box center [562, 403] width 14 height 14
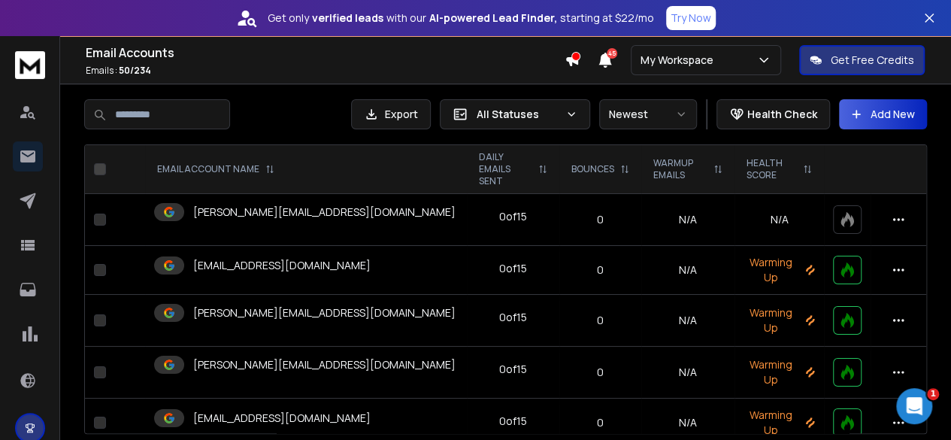
click at [851, 120] on button "Add New" at bounding box center [883, 114] width 88 height 30
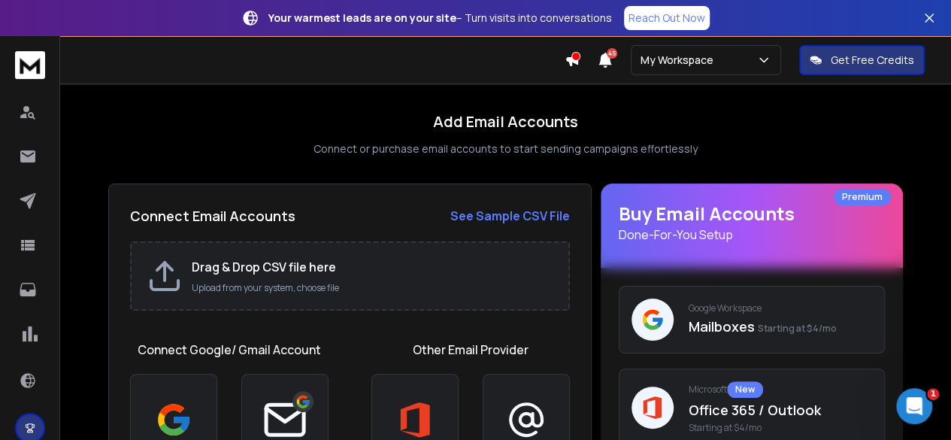
click at [186, 414] on icon at bounding box center [174, 419] width 38 height 45
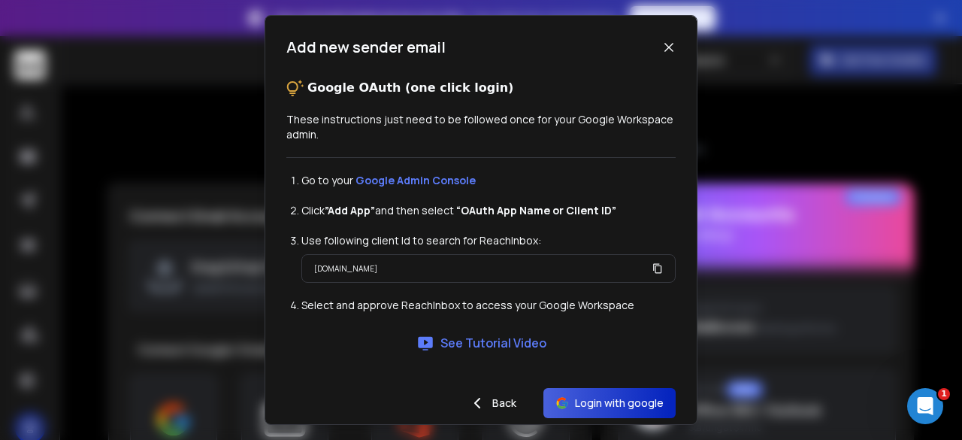
click at [642, 399] on button "Login with google" at bounding box center [609, 403] width 132 height 30
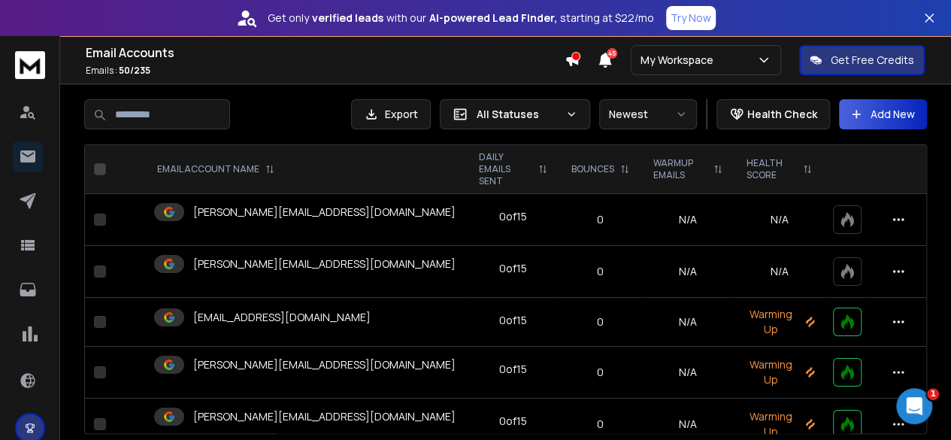
click at [880, 113] on button "Add New" at bounding box center [883, 114] width 88 height 30
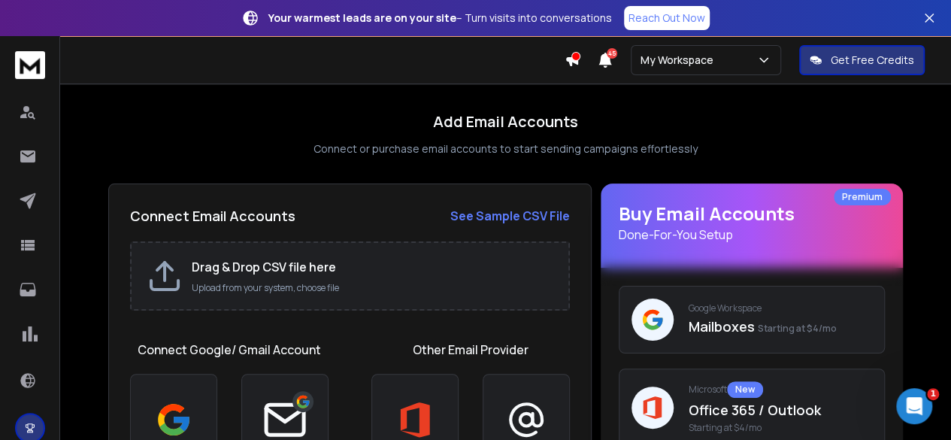
click at [177, 389] on div at bounding box center [173, 420] width 87 height 92
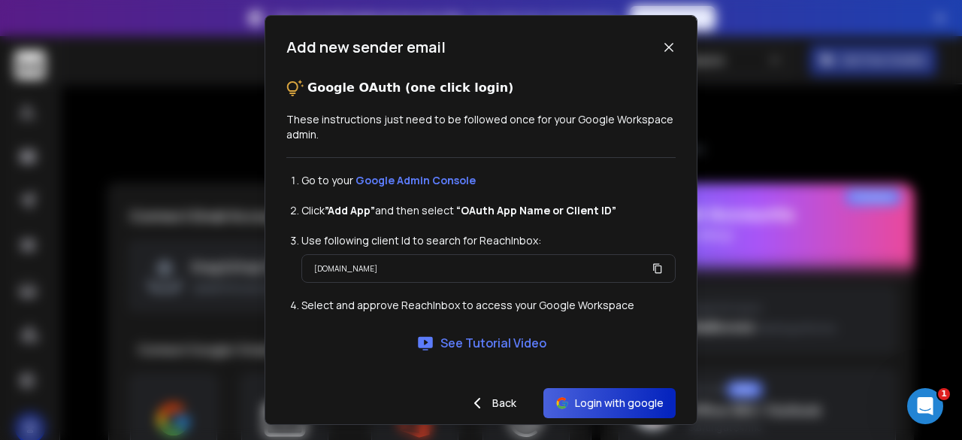
click at [577, 403] on button "Login with google" at bounding box center [609, 403] width 132 height 30
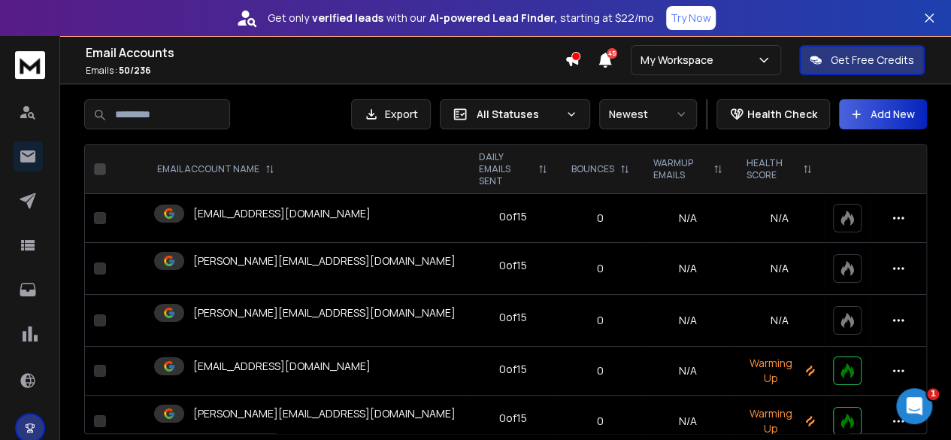
click at [147, 111] on input at bounding box center [157, 114] width 146 height 30
paste input "**********"
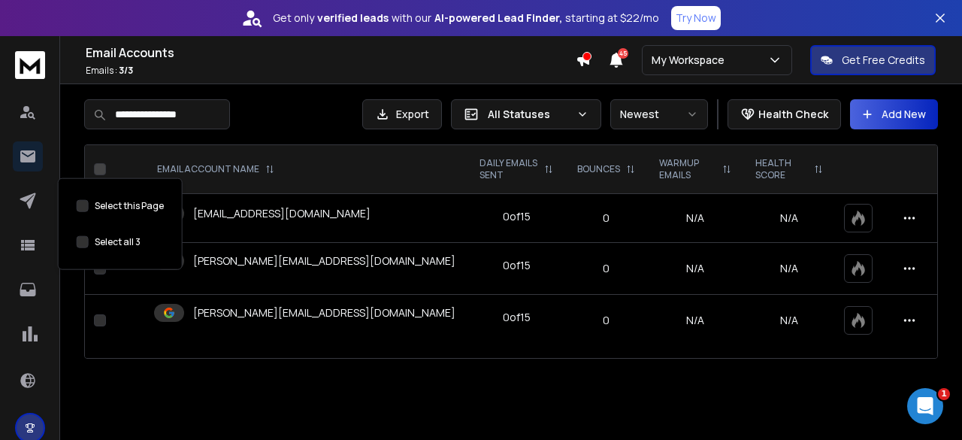
type input "**********"
click at [83, 241] on button "Select this Page" at bounding box center [83, 242] width 12 height 12
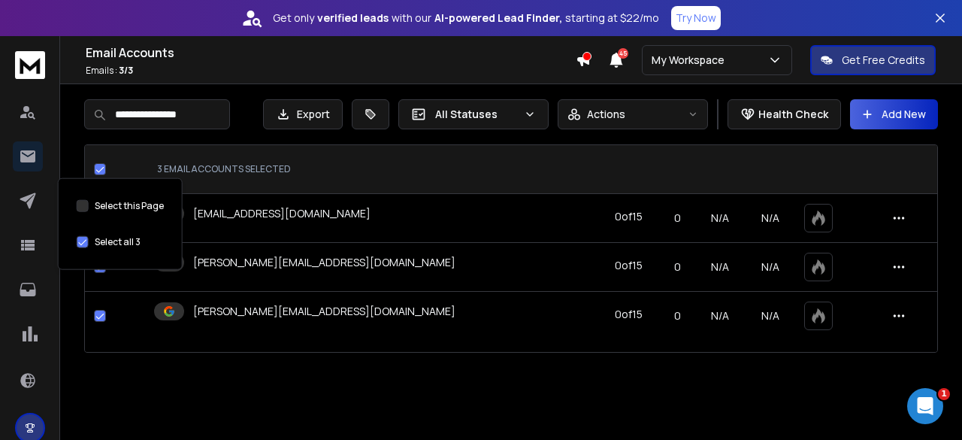
click at [86, 238] on button "Select this Page" at bounding box center [83, 242] width 12 height 12
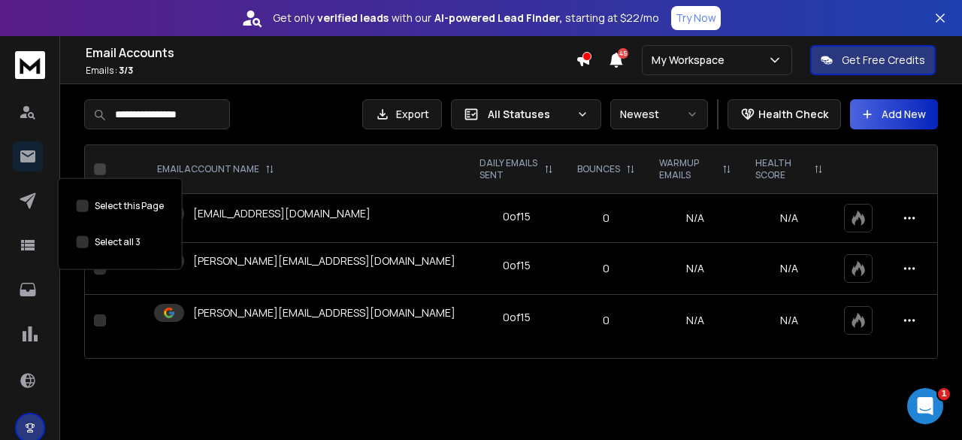
click at [86, 238] on button "Select this Page" at bounding box center [83, 242] width 12 height 12
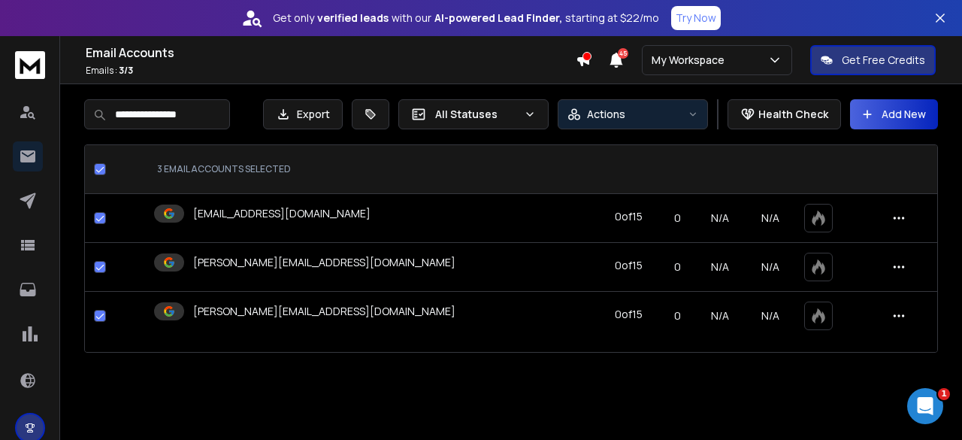
click at [707, 121] on button "Actions" at bounding box center [633, 114] width 150 height 30
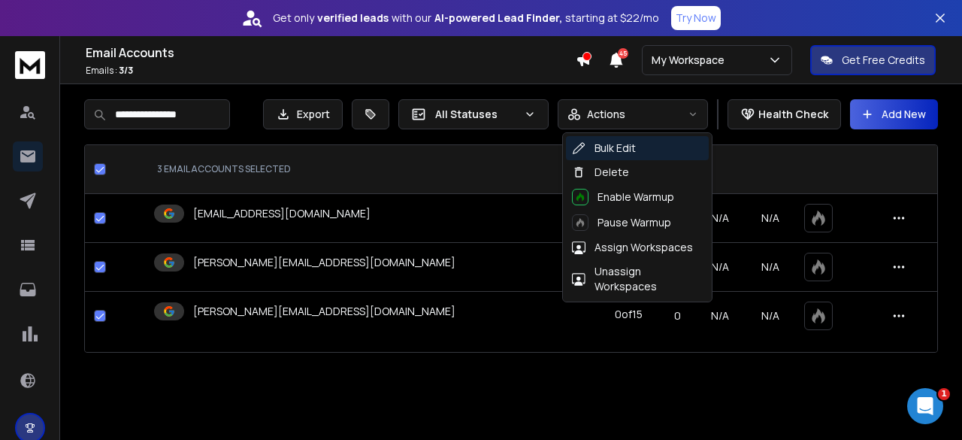
click at [596, 153] on div "Bulk Edit" at bounding box center [604, 148] width 64 height 15
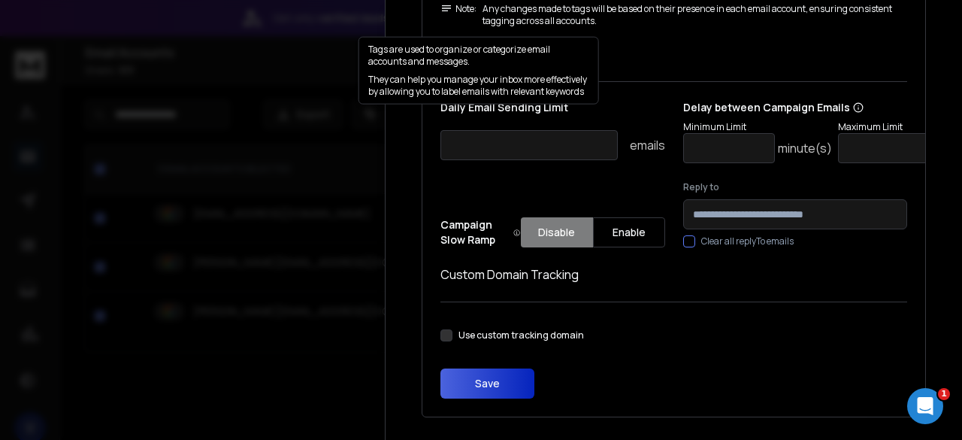
scroll to position [488, 0]
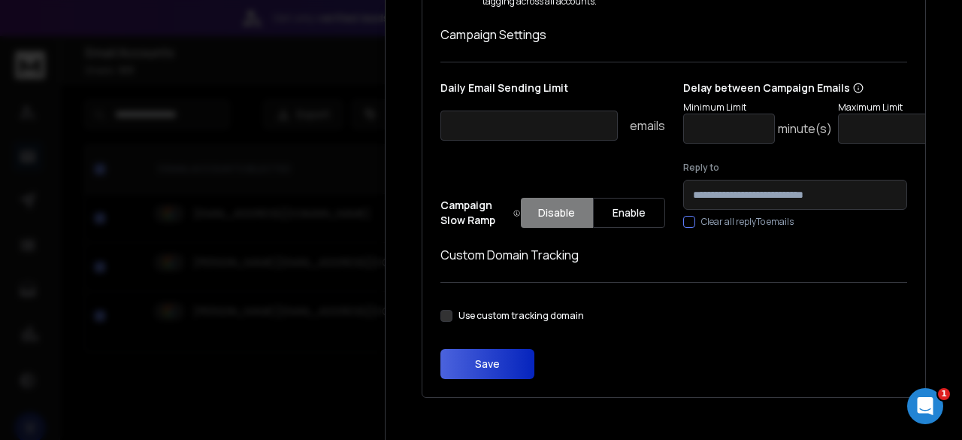
click at [453, 310] on div "Use custom tracking domain" at bounding box center [512, 316] width 144 height 12
click at [444, 310] on button "Reply to" at bounding box center [446, 316] width 12 height 12
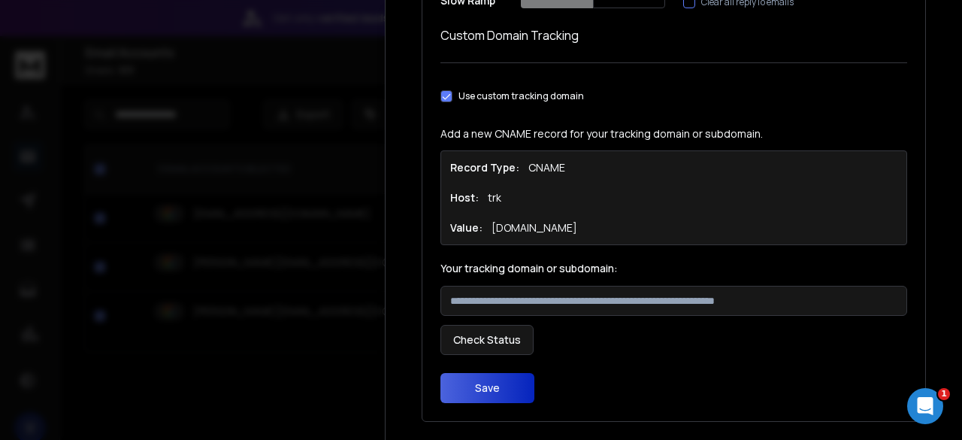
scroll to position [731, 0]
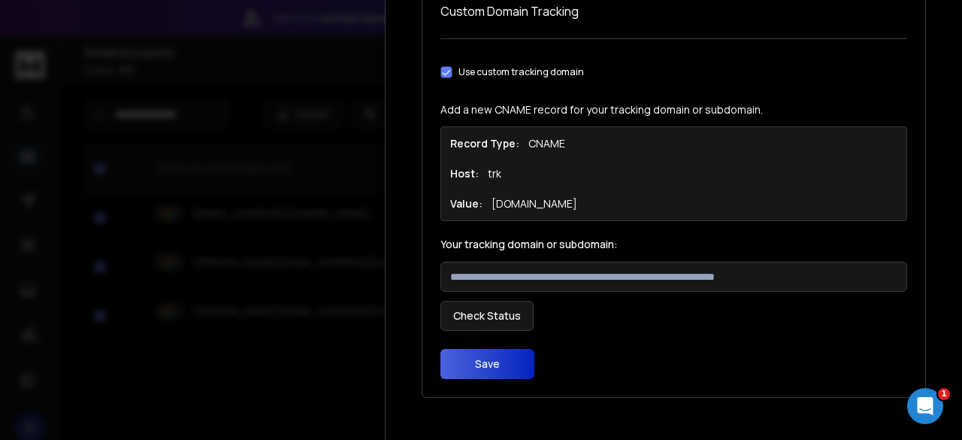
click at [478, 263] on input at bounding box center [673, 277] width 467 height 30
paste input "**********"
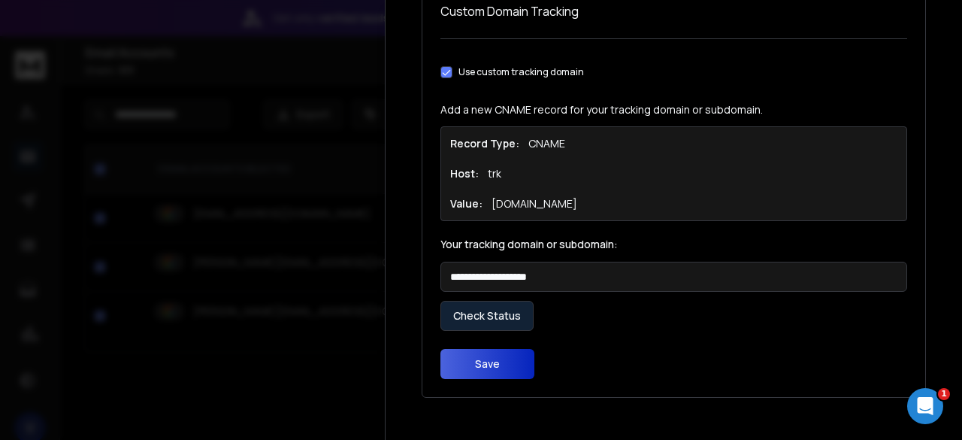
type input "**********"
click at [483, 307] on button "Check Status" at bounding box center [486, 316] width 93 height 30
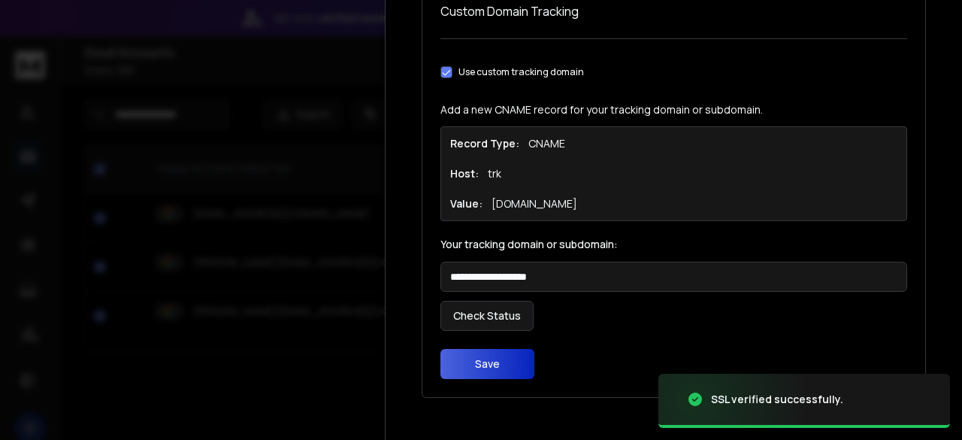
click at [501, 350] on button "Save" at bounding box center [487, 364] width 94 height 30
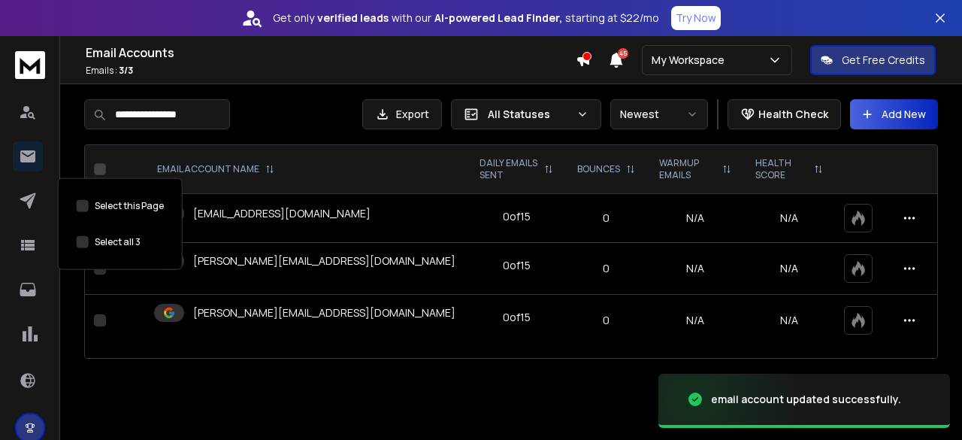
click at [97, 174] on button "Select this Page" at bounding box center [100, 169] width 12 height 12
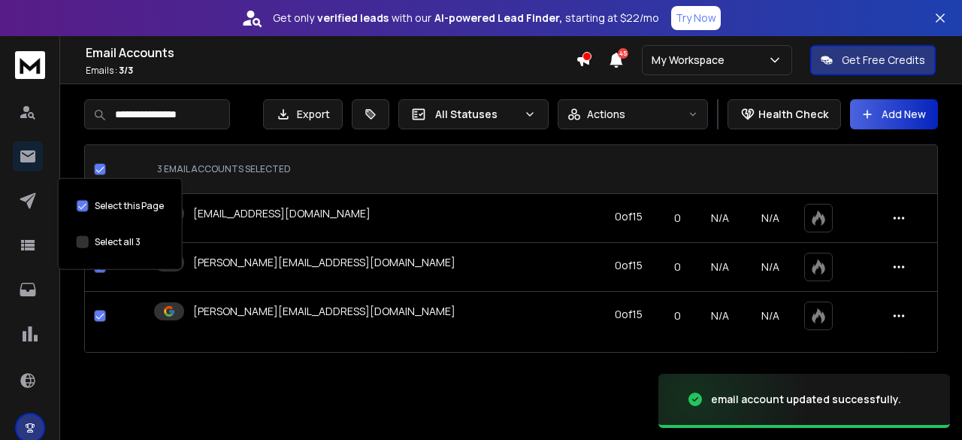
click at [84, 237] on button "Select this Page" at bounding box center [83, 242] width 12 height 12
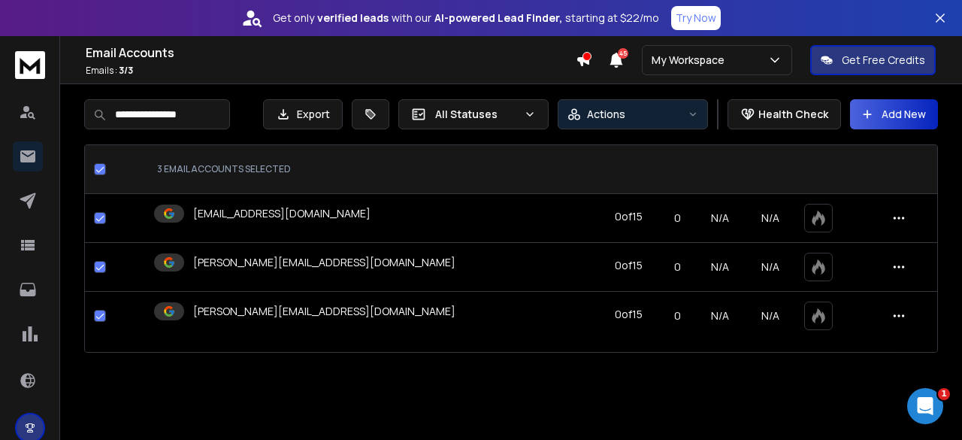
click at [698, 108] on icon "button" at bounding box center [693, 114] width 11 height 12
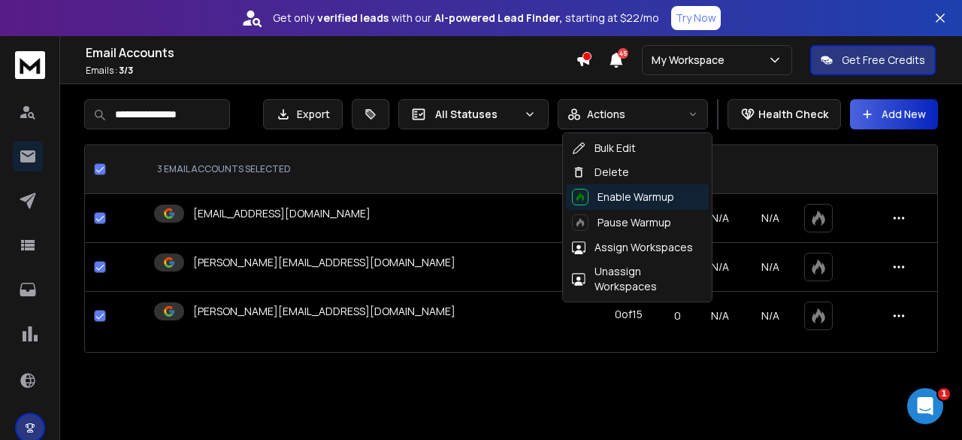
click at [614, 204] on div "Enable Warmup" at bounding box center [623, 197] width 102 height 17
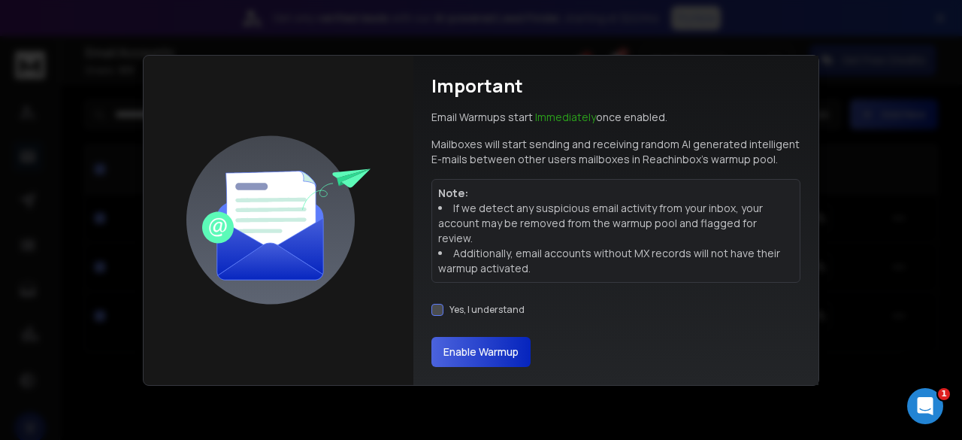
click at [502, 338] on button "Enable Warmup" at bounding box center [480, 352] width 99 height 30
click at [434, 304] on button "Yes, I understand" at bounding box center [437, 310] width 12 height 12
click at [474, 337] on button "Enable Warmup" at bounding box center [480, 352] width 99 height 30
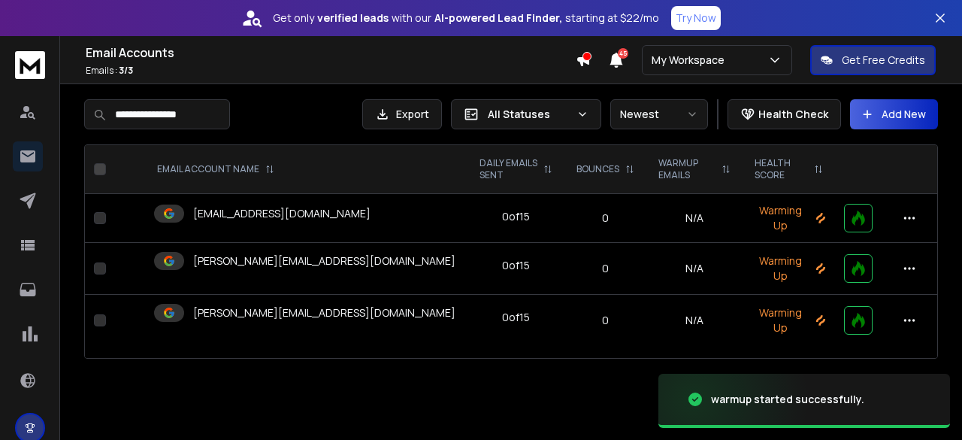
click at [293, 113] on div "**********" at bounding box center [218, 114] width 269 height 30
click at [882, 114] on button "Add New" at bounding box center [894, 114] width 88 height 30
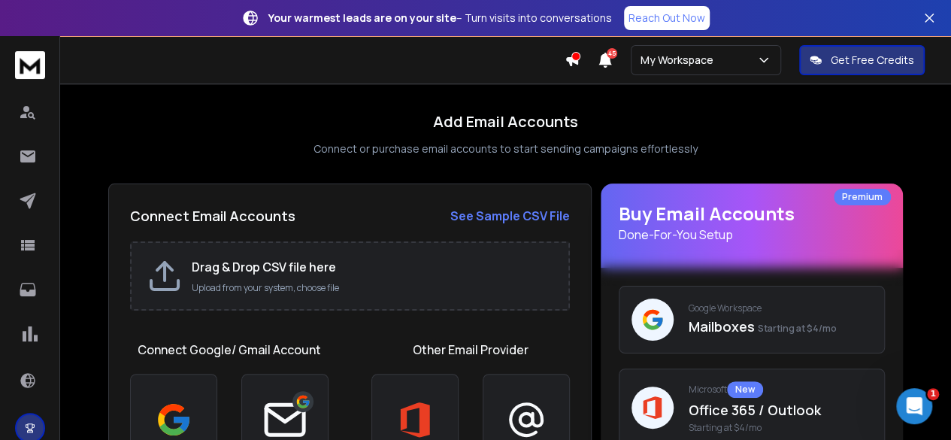
click at [183, 402] on icon at bounding box center [174, 419] width 38 height 45
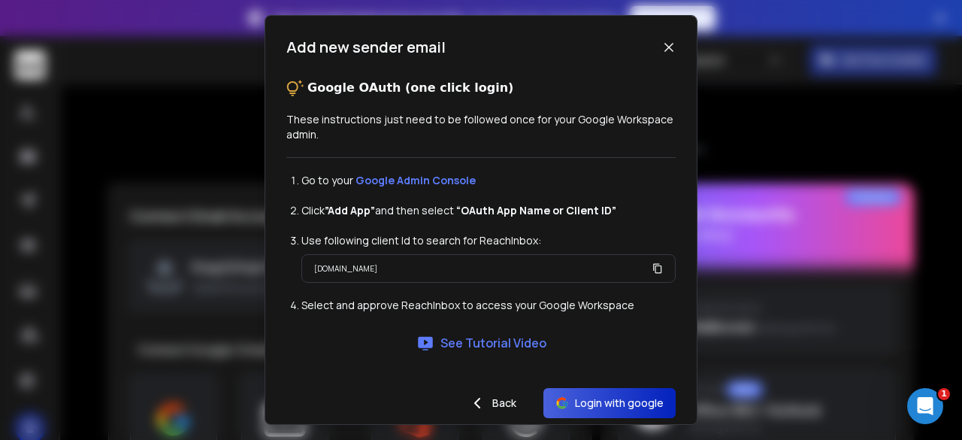
click at [609, 417] on div "Add new sender email Google OAuth (one click login) These instructions just nee…" at bounding box center [481, 220] width 433 height 410
click at [615, 407] on button "Login with google" at bounding box center [609, 403] width 132 height 30
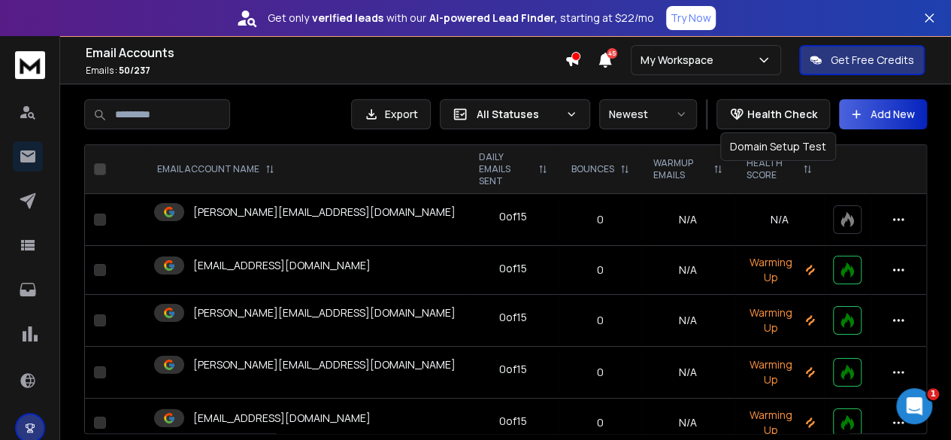
click at [845, 113] on button "Add New" at bounding box center [883, 114] width 88 height 30
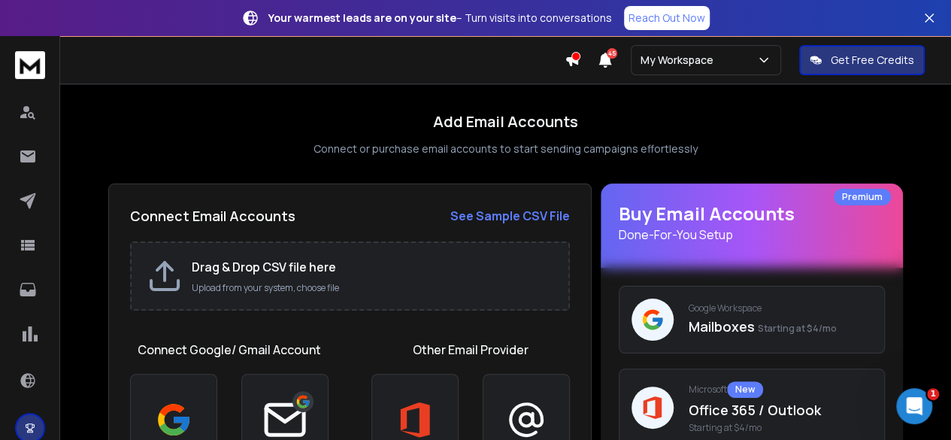
click at [199, 402] on div at bounding box center [173, 420] width 87 height 92
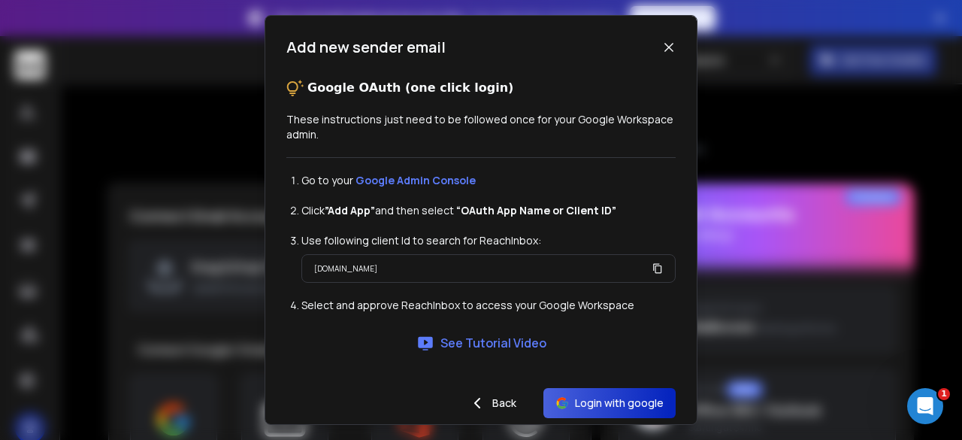
click at [565, 396] on icon at bounding box center [562, 403] width 14 height 14
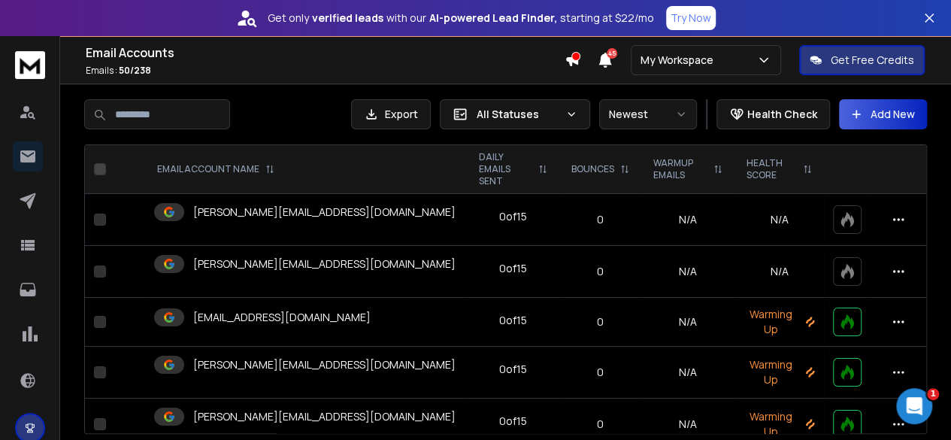
click at [532, 44] on h1 "Email Accounts" at bounding box center [325, 53] width 479 height 18
click at [867, 124] on button "Add New" at bounding box center [883, 114] width 88 height 30
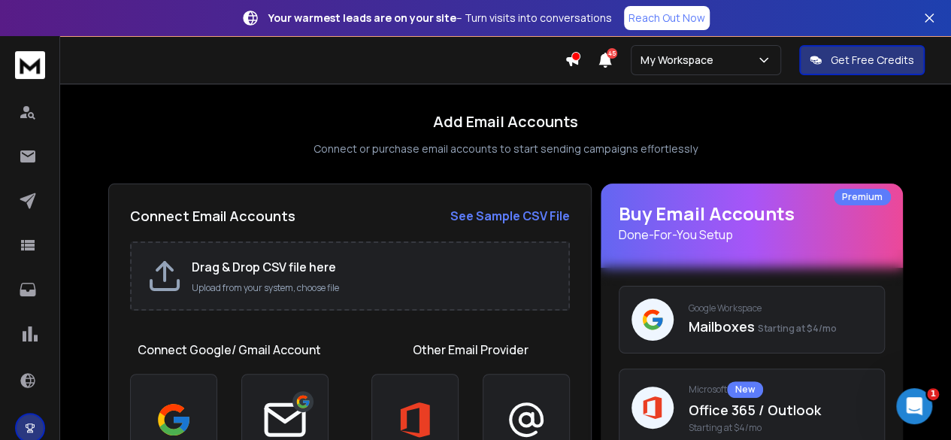
click at [162, 404] on icon at bounding box center [174, 419] width 38 height 45
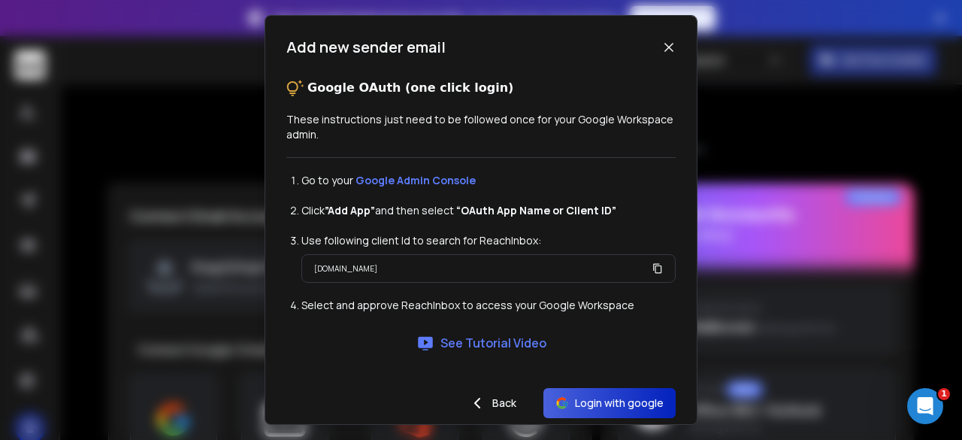
click at [577, 409] on button "Login with google" at bounding box center [609, 403] width 132 height 30
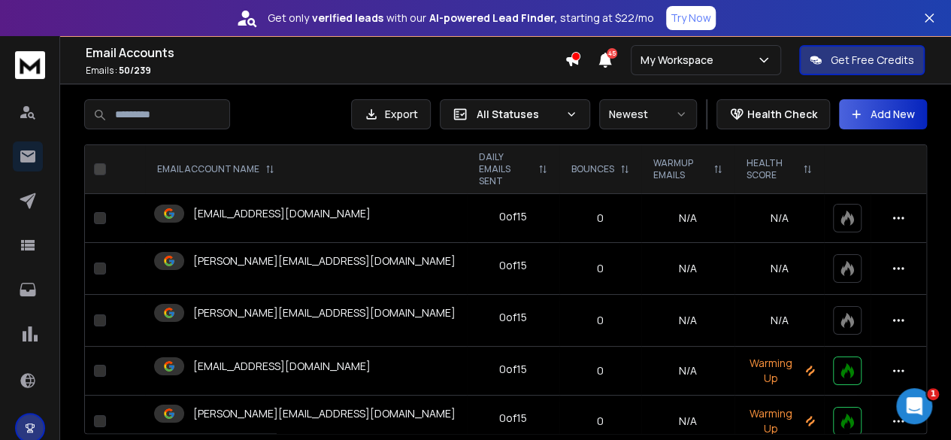
click at [167, 120] on input at bounding box center [157, 114] width 146 height 30
paste input "**********"
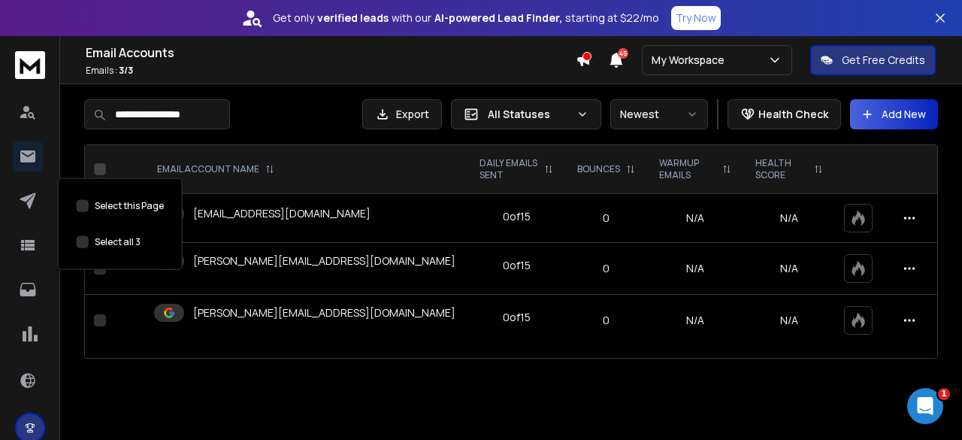
type input "**********"
click at [82, 236] on button "Select this Page" at bounding box center [83, 242] width 12 height 12
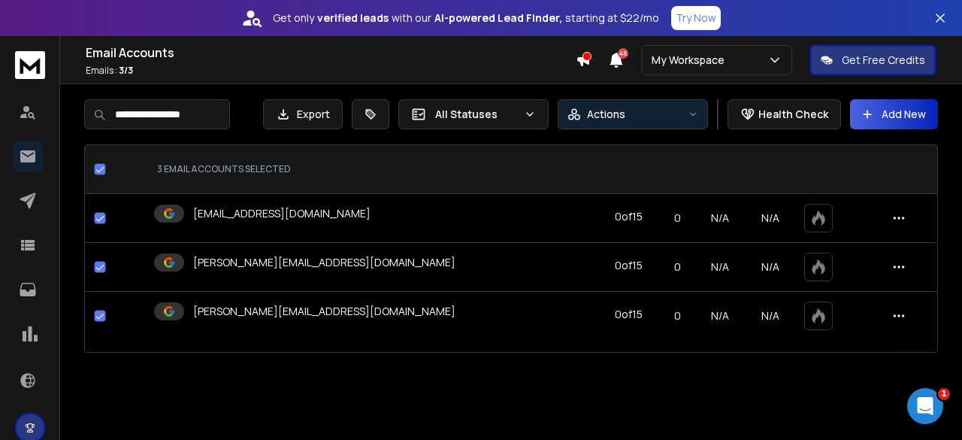
click at [682, 115] on div "Actions" at bounding box center [625, 114] width 114 height 15
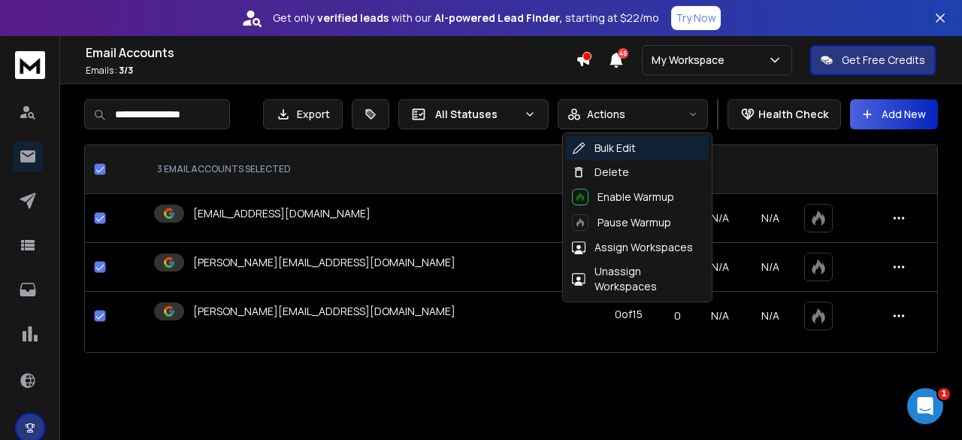
click at [610, 147] on div "Bulk Edit" at bounding box center [604, 148] width 64 height 15
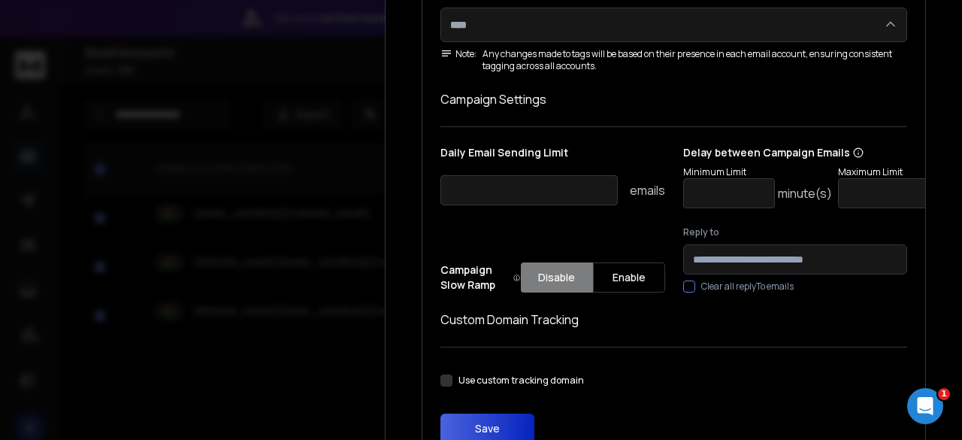
scroll to position [488, 0]
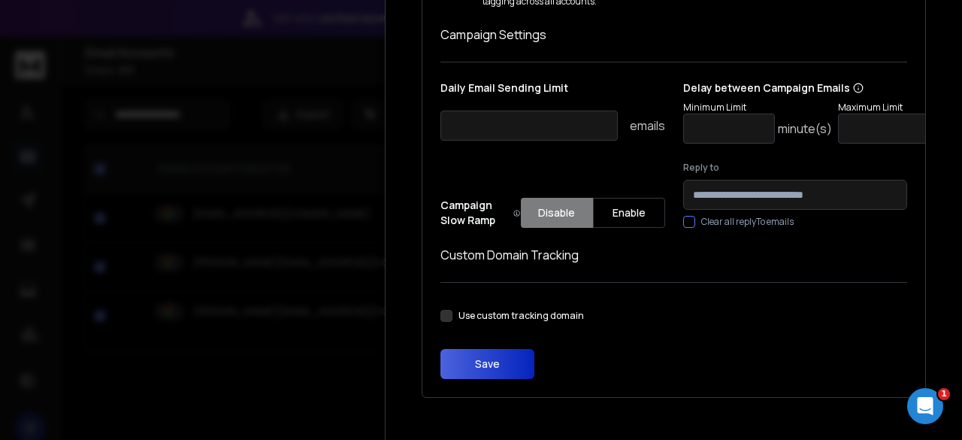
click at [455, 301] on div "Use custom tracking domain" at bounding box center [673, 316] width 467 height 30
click at [446, 310] on button "Reply to" at bounding box center [446, 316] width 12 height 12
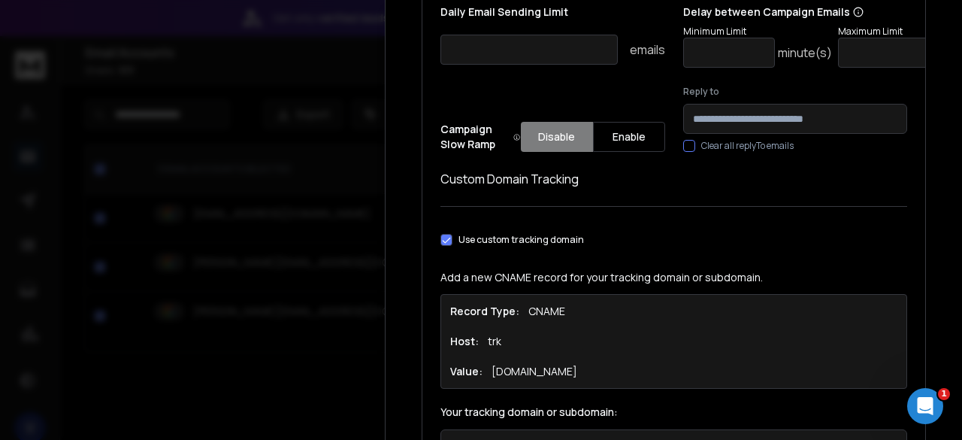
scroll to position [731, 0]
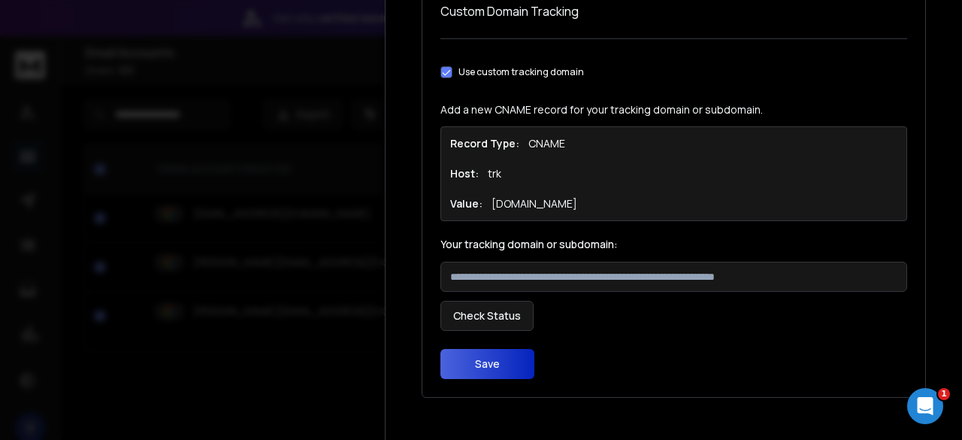
click at [505, 270] on input at bounding box center [673, 277] width 467 height 30
paste input "**********"
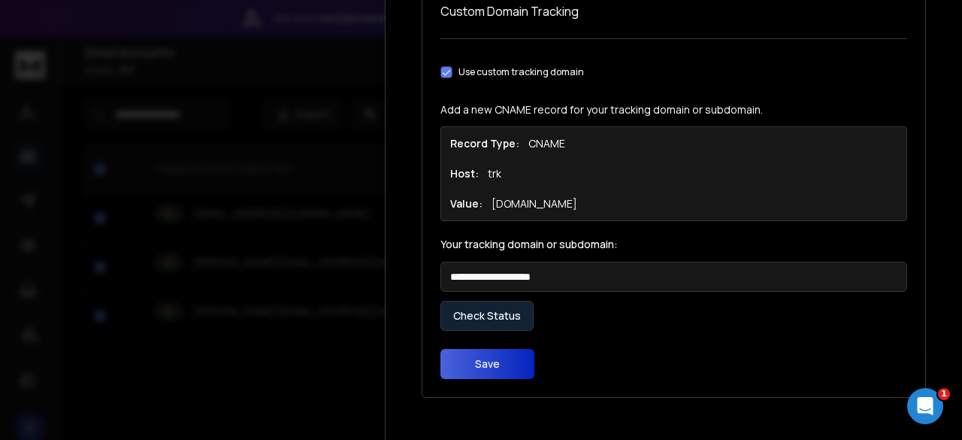
type input "**********"
click at [479, 313] on button "Check Status" at bounding box center [486, 316] width 93 height 30
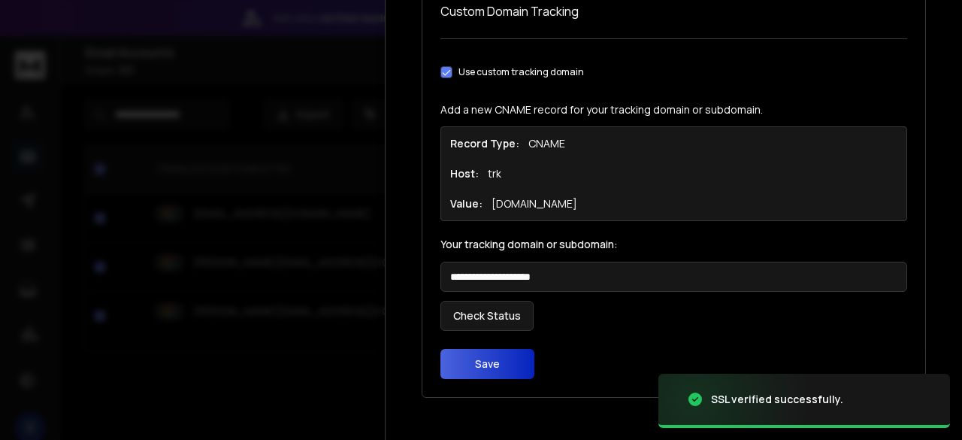
click at [480, 353] on button "Save" at bounding box center [487, 364] width 94 height 30
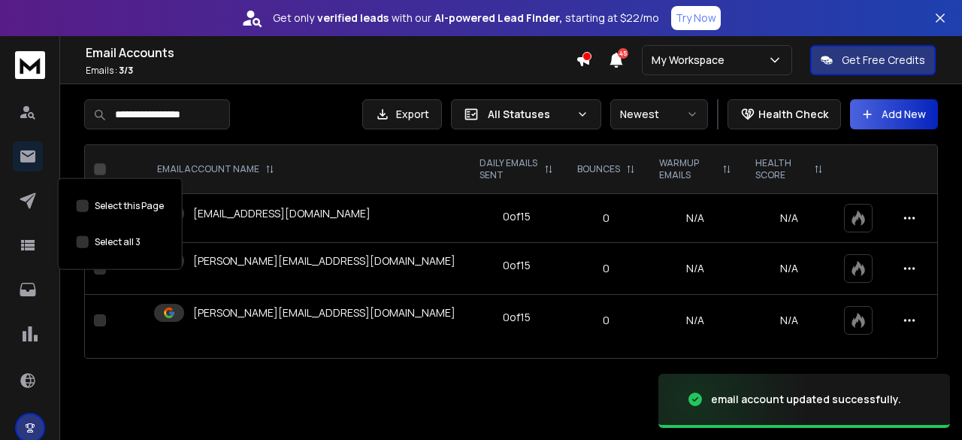
click at [81, 237] on button "Select this Page" at bounding box center [83, 242] width 12 height 12
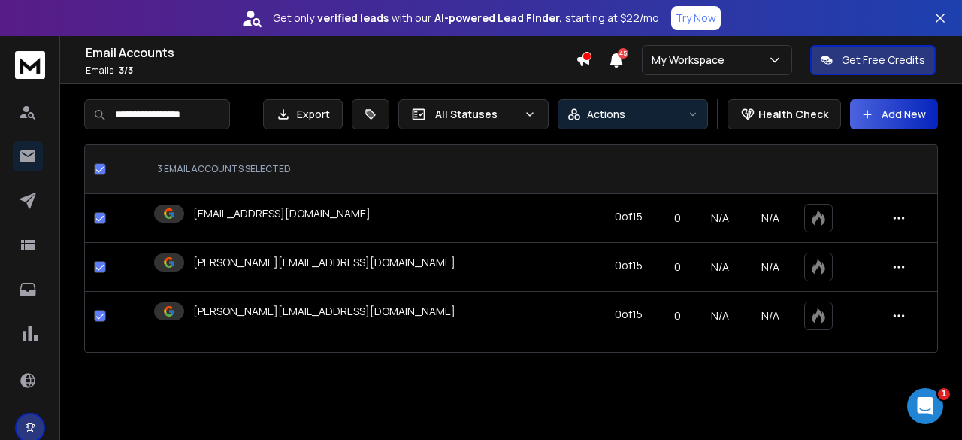
click at [682, 115] on div "Actions" at bounding box center [625, 114] width 114 height 15
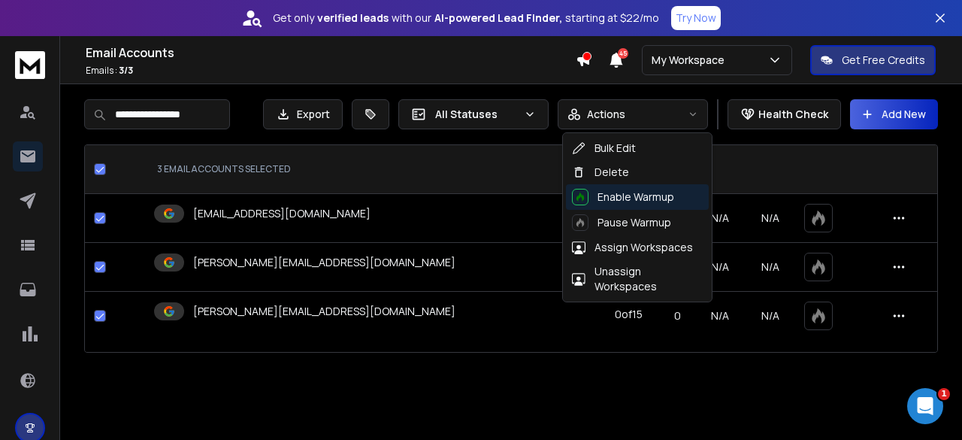
click at [627, 199] on div "Enable Warmup" at bounding box center [623, 197] width 102 height 17
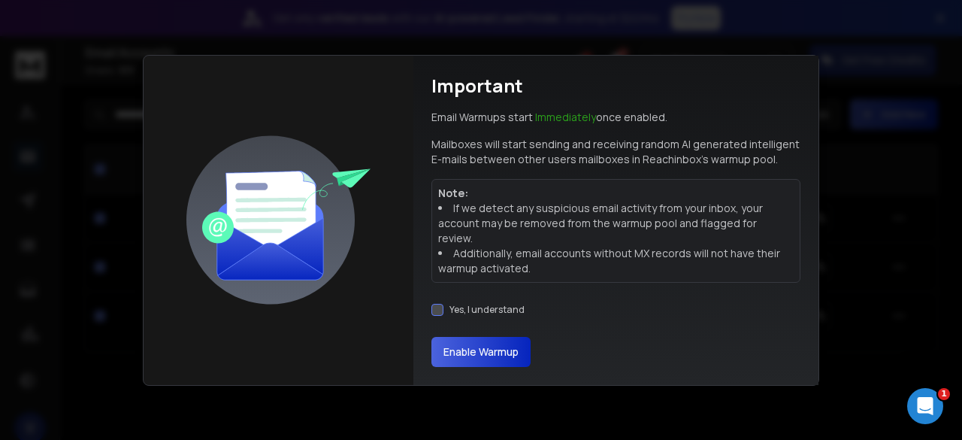
click at [434, 304] on button "Yes, I understand" at bounding box center [437, 310] width 12 height 12
click at [446, 324] on div "Important Email Warmups start Immediately once enabled. Mailboxes will start se…" at bounding box center [615, 220] width 405 height 329
click at [450, 337] on button "Enable Warmup" at bounding box center [480, 352] width 99 height 30
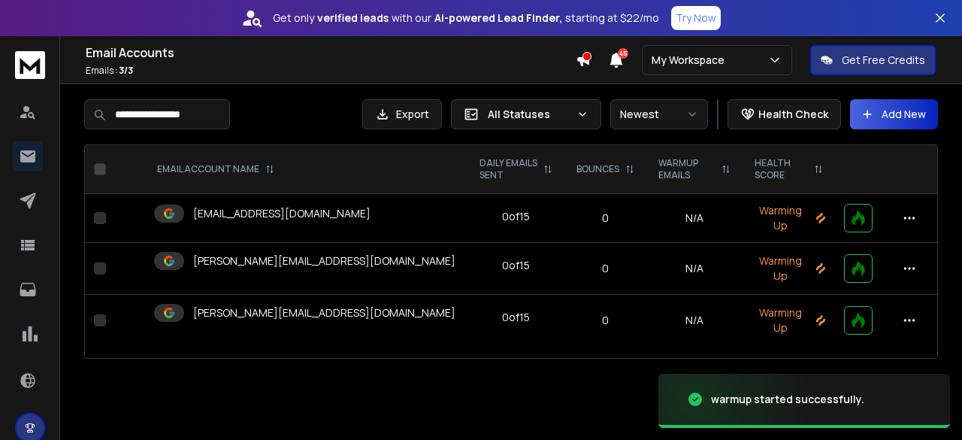
click at [882, 107] on button "Add New" at bounding box center [894, 114] width 88 height 30
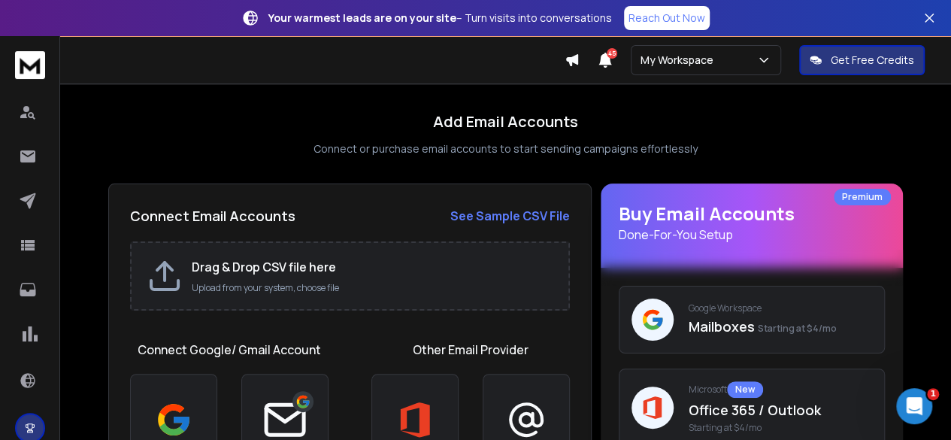
click at [182, 410] on icon at bounding box center [174, 419] width 38 height 45
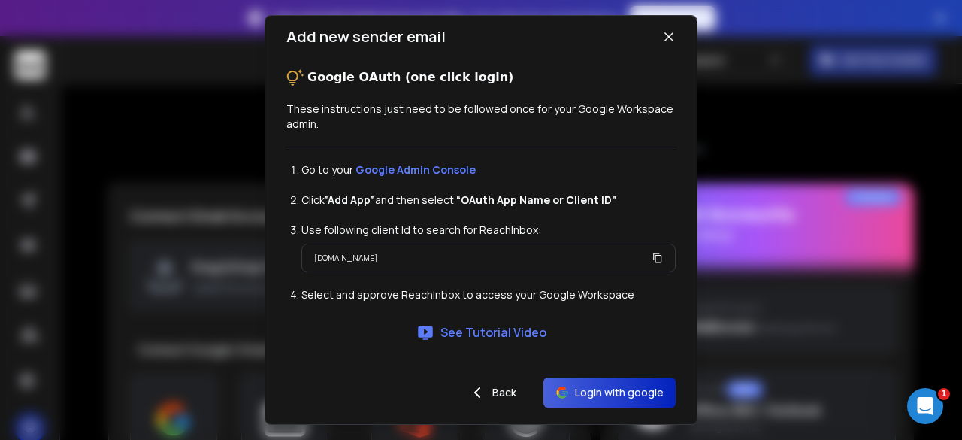
scroll to position [14, 0]
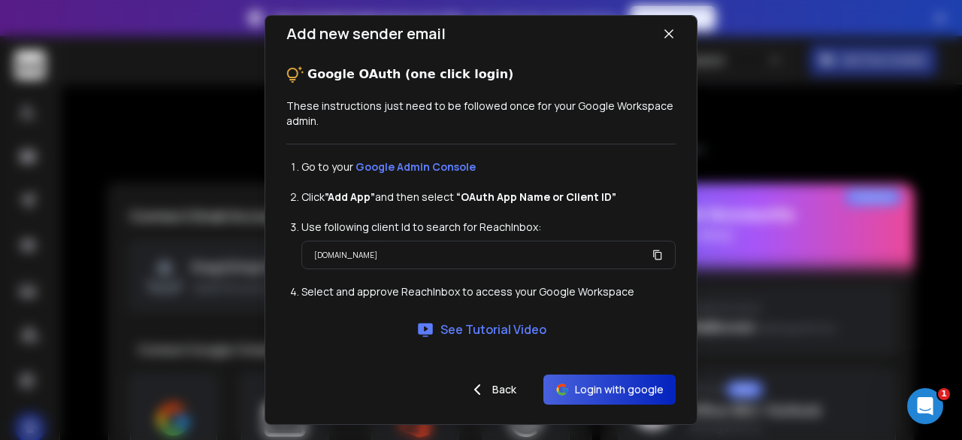
click at [568, 385] on icon at bounding box center [562, 390] width 14 height 14
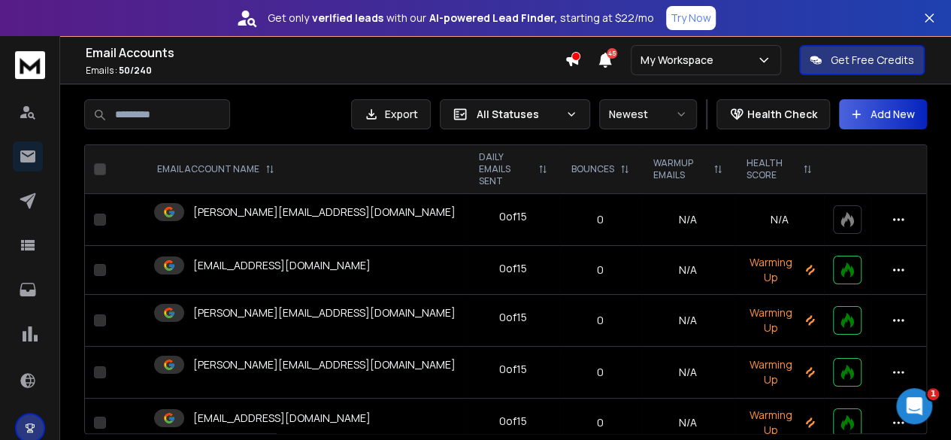
click at [875, 123] on button "Add New" at bounding box center [883, 114] width 88 height 30
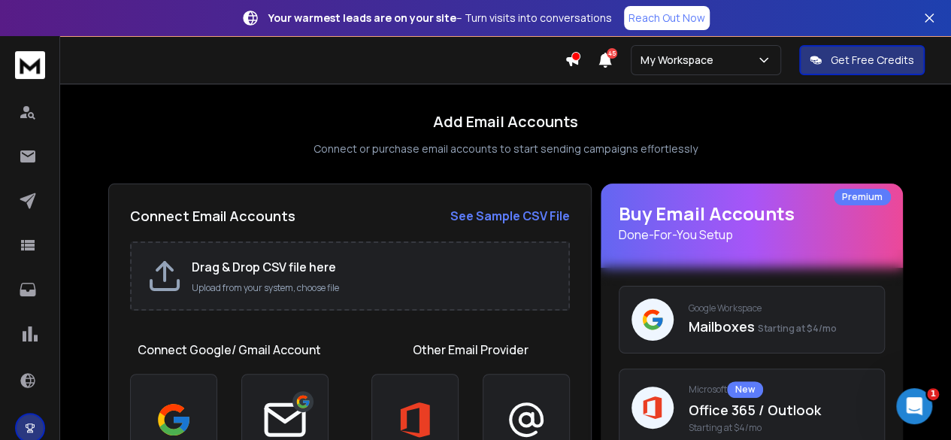
click at [186, 384] on div at bounding box center [173, 420] width 87 height 92
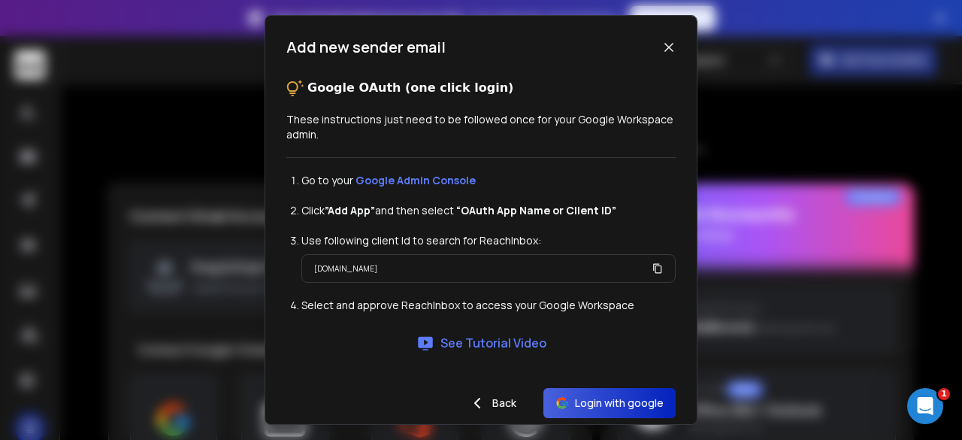
click at [555, 404] on button "Login with google" at bounding box center [609, 403] width 132 height 30
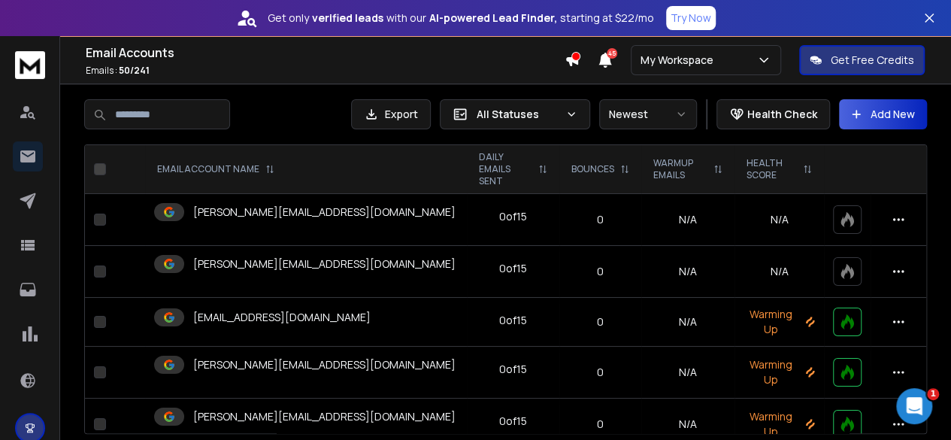
drag, startPoint x: 886, startPoint y: 114, endPoint x: 852, endPoint y: 125, distance: 35.4
click at [886, 114] on button "Add New" at bounding box center [883, 114] width 88 height 30
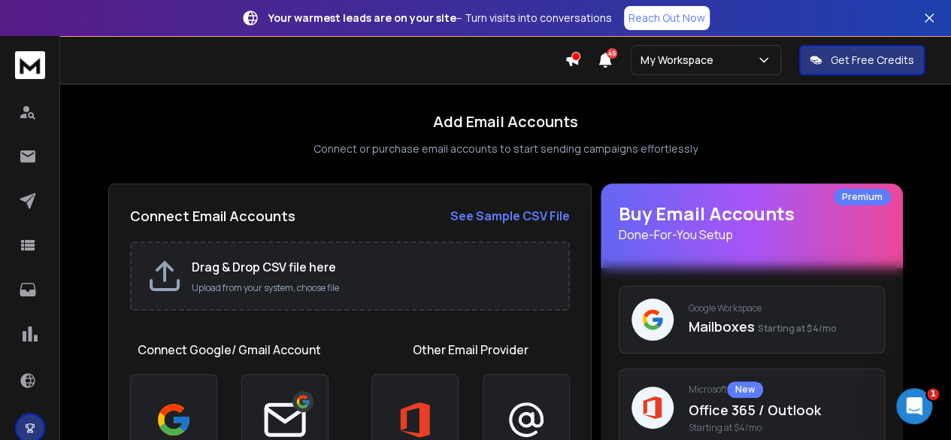
click at [149, 391] on div at bounding box center [173, 420] width 87 height 92
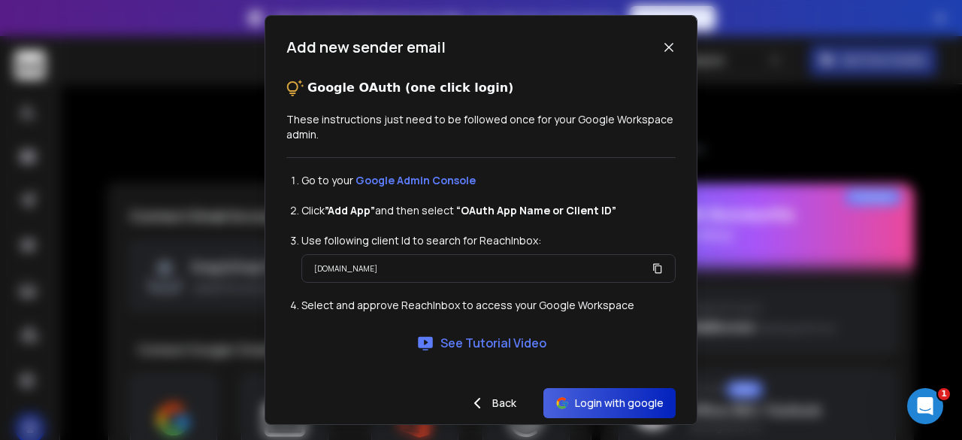
click at [583, 401] on button "Login with google" at bounding box center [609, 403] width 132 height 30
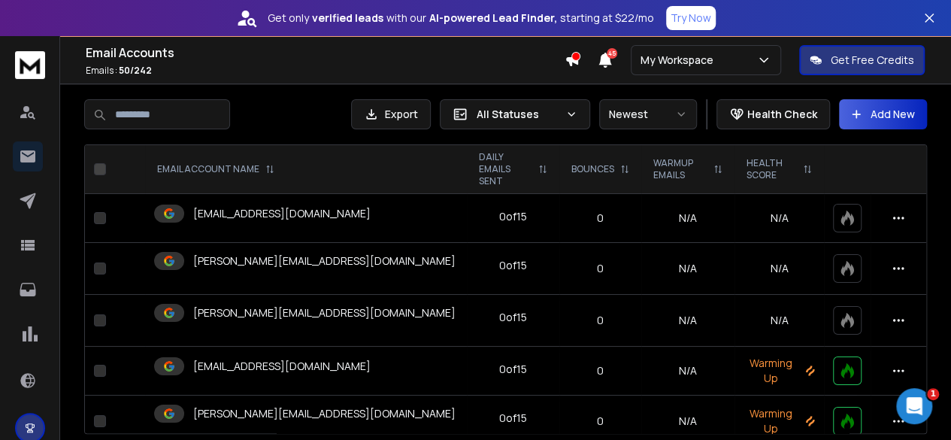
click at [534, 67] on p "Emails : 50 / 242" at bounding box center [325, 71] width 479 height 12
click at [149, 112] on input at bounding box center [157, 114] width 146 height 30
paste input "**********"
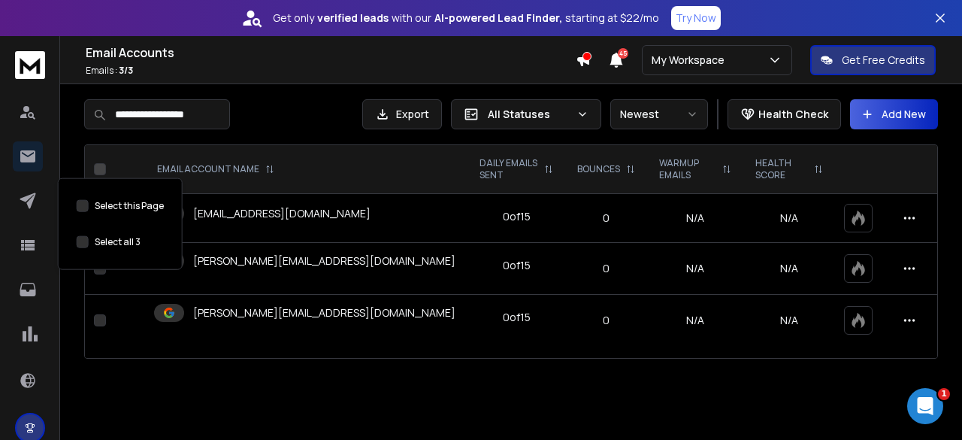
type input "**********"
click at [89, 238] on div "Select all 3" at bounding box center [120, 242] width 87 height 12
click at [94, 163] on button "Select this Page" at bounding box center [100, 169] width 12 height 12
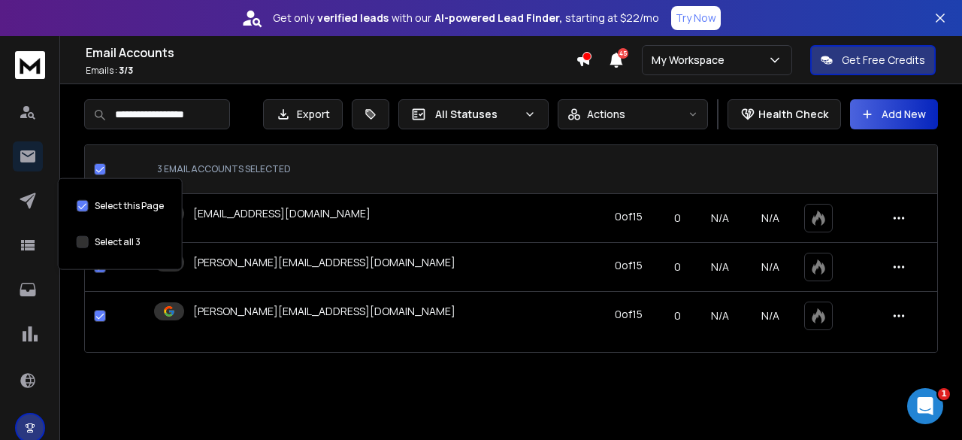
click at [74, 243] on div "Select this Page Select all 3" at bounding box center [120, 224] width 105 height 78
click at [80, 241] on button "Select this Page" at bounding box center [83, 242] width 12 height 12
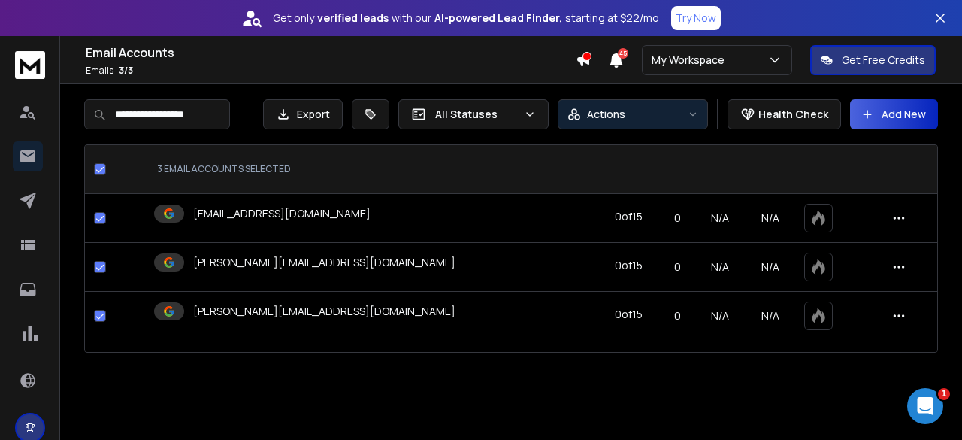
click at [667, 113] on div "Actions" at bounding box center [625, 114] width 114 height 15
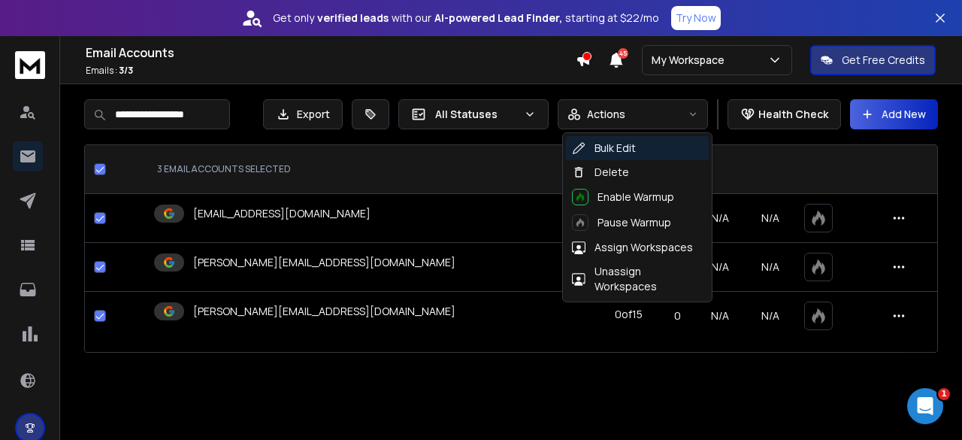
click at [610, 148] on div "Bulk Edit" at bounding box center [604, 148] width 64 height 15
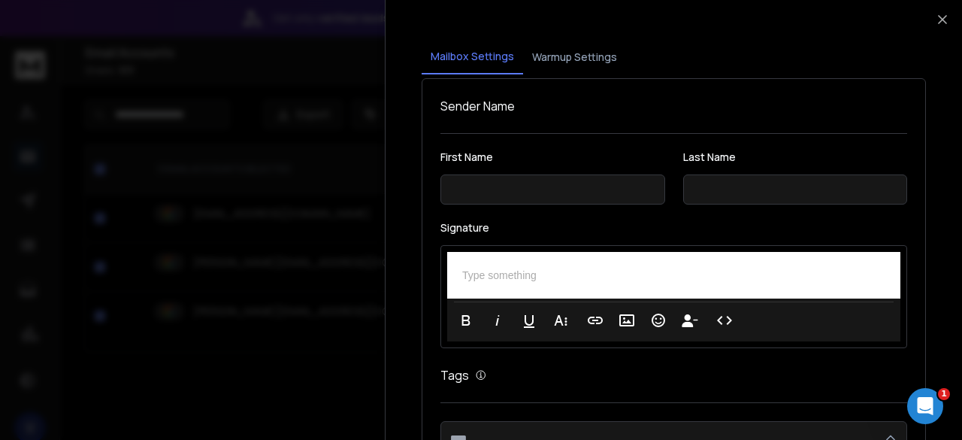
scroll to position [488, 0]
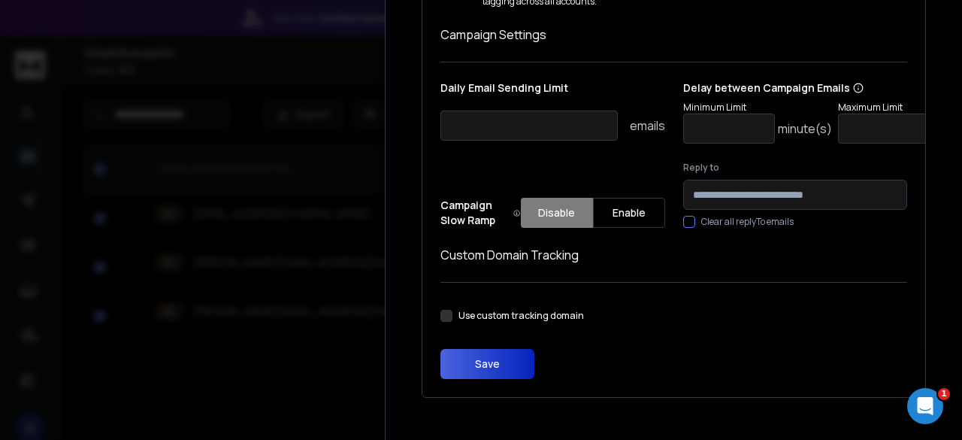
click at [446, 310] on button "Reply to" at bounding box center [446, 316] width 12 height 12
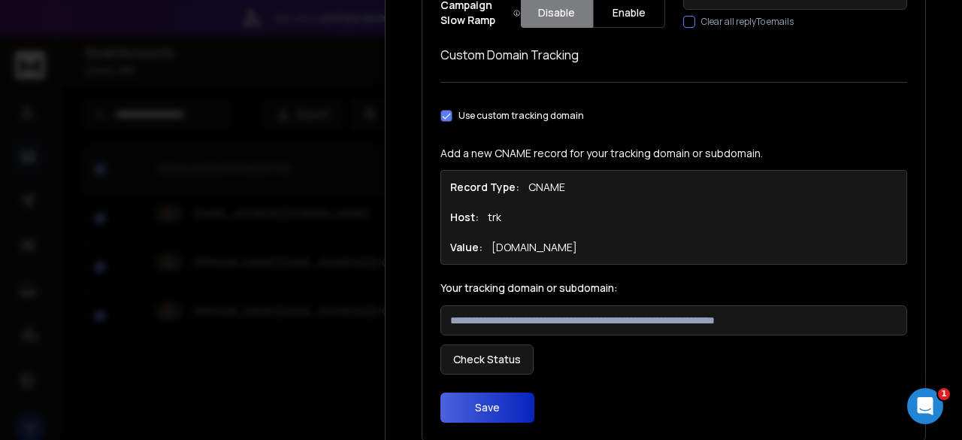
scroll to position [731, 0]
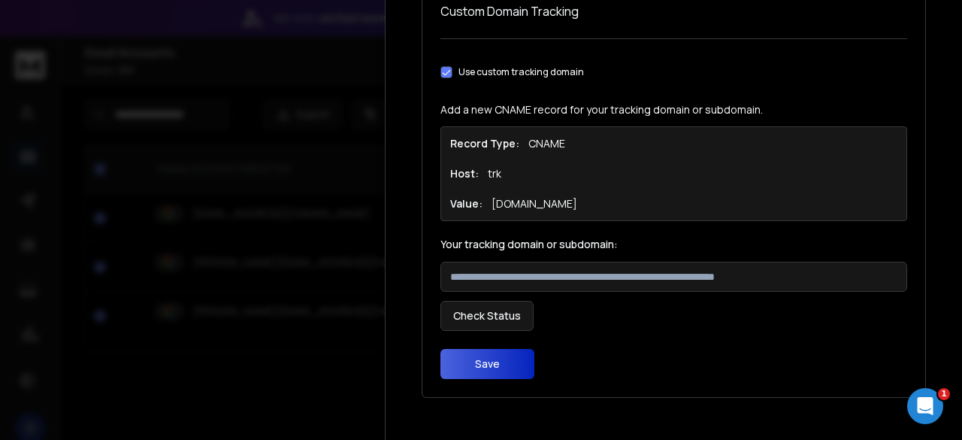
click at [489, 262] on input at bounding box center [673, 277] width 467 height 30
paste input "**********"
type input "**********"
click at [478, 301] on button "Check Status" at bounding box center [486, 316] width 93 height 30
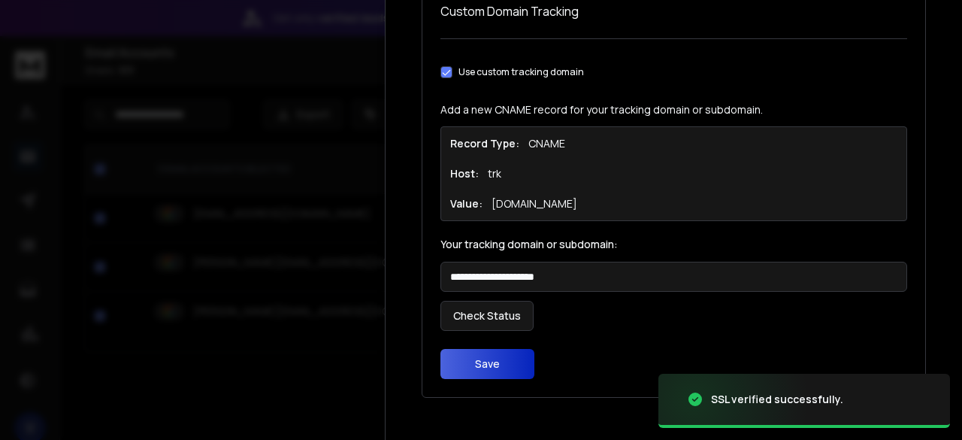
click at [507, 349] on button "Save" at bounding box center [487, 364] width 94 height 30
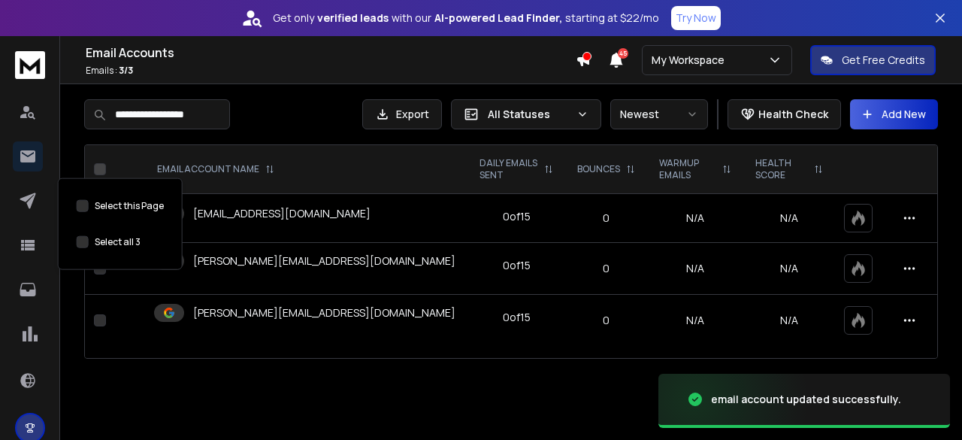
click at [100, 168] on button "Select this Page" at bounding box center [100, 169] width 12 height 12
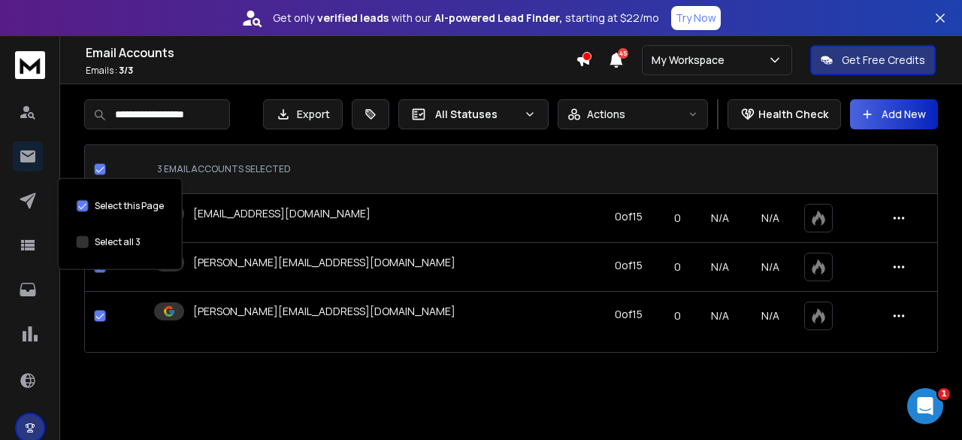
click at [80, 241] on button "Select this Page" at bounding box center [83, 242] width 12 height 12
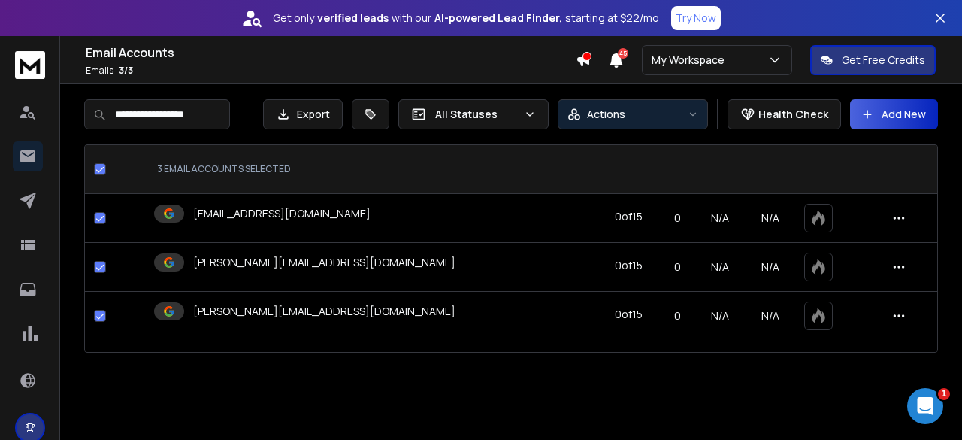
click at [682, 106] on button "Actions" at bounding box center [633, 114] width 150 height 30
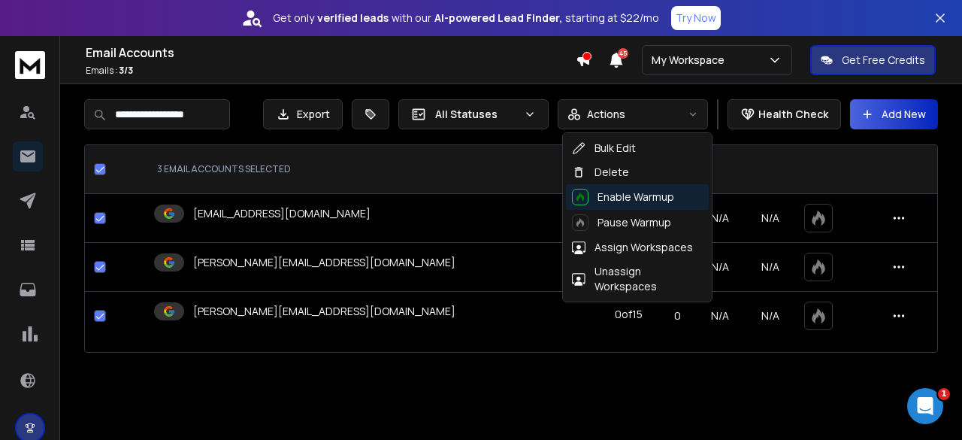
click at [589, 192] on div "Enable Warmup" at bounding box center [623, 197] width 102 height 17
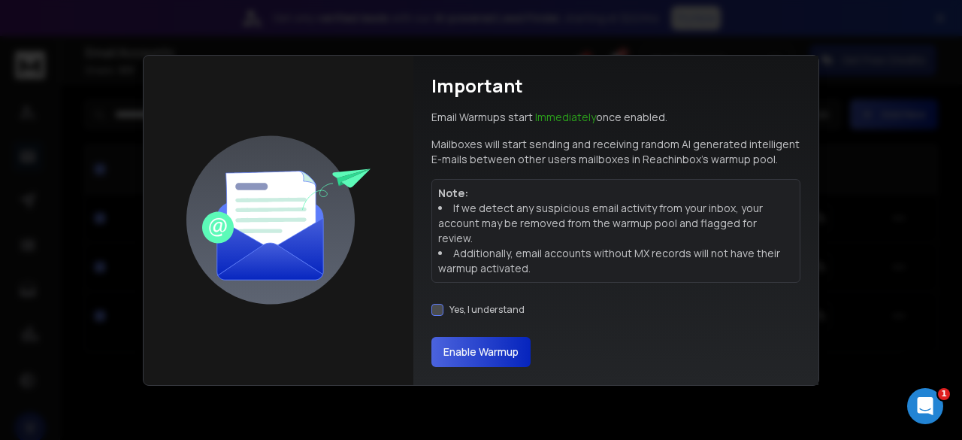
click at [438, 304] on button "Yes, I understand" at bounding box center [437, 310] width 12 height 12
click at [450, 341] on button "Enable Warmup" at bounding box center [480, 352] width 99 height 30
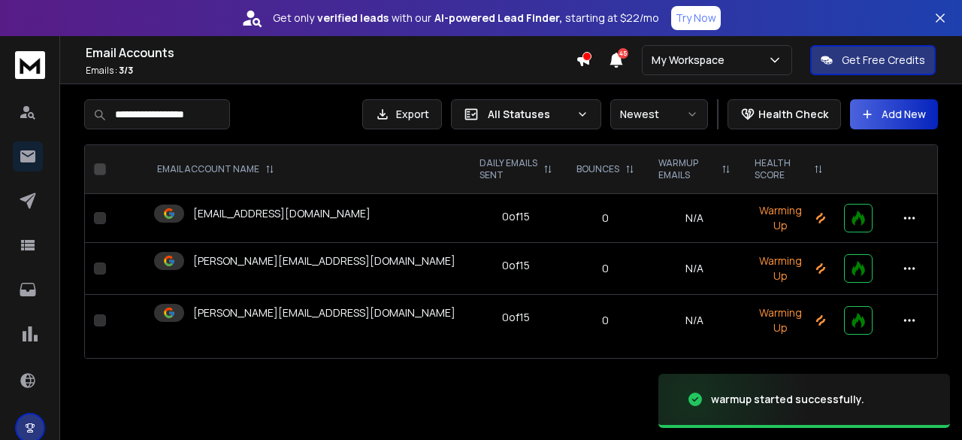
click at [418, 380] on div "**********" at bounding box center [481, 220] width 962 height 440
click at [529, 59] on h1 "Email Accounts" at bounding box center [331, 53] width 490 height 18
click at [191, 107] on input "**********" at bounding box center [157, 114] width 146 height 30
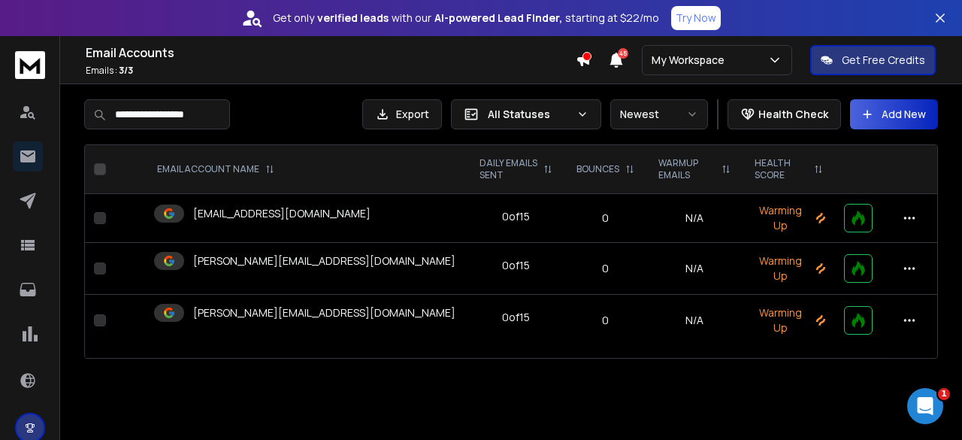
click at [164, 114] on input "**********" at bounding box center [157, 114] width 146 height 30
paste input "**"
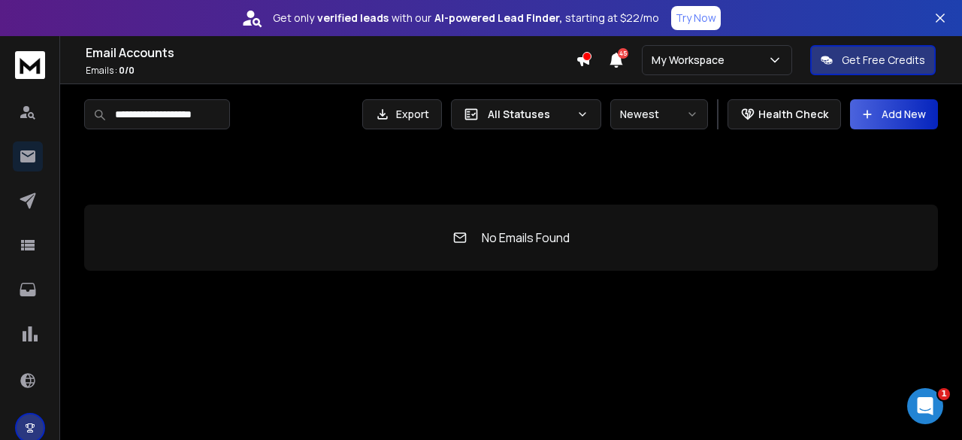
click at [646, 168] on div "No Emails Found" at bounding box center [511, 207] width 854 height 126
click at [167, 117] on input "**********" at bounding box center [157, 114] width 146 height 30
paste input
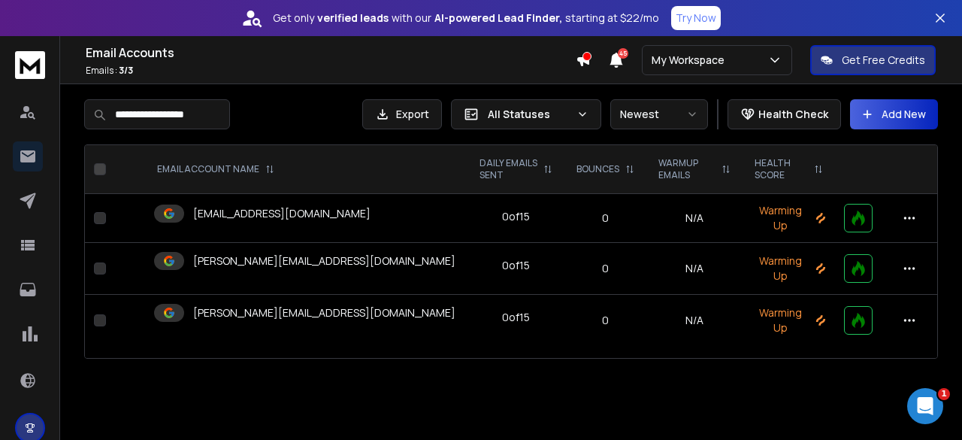
click at [522, 32] on div "Get only verified leads with our AI-powered Lead Finder, starting at $22/mo Try…" at bounding box center [481, 18] width 962 height 36
click at [146, 115] on input "**********" at bounding box center [157, 114] width 146 height 30
paste input "**"
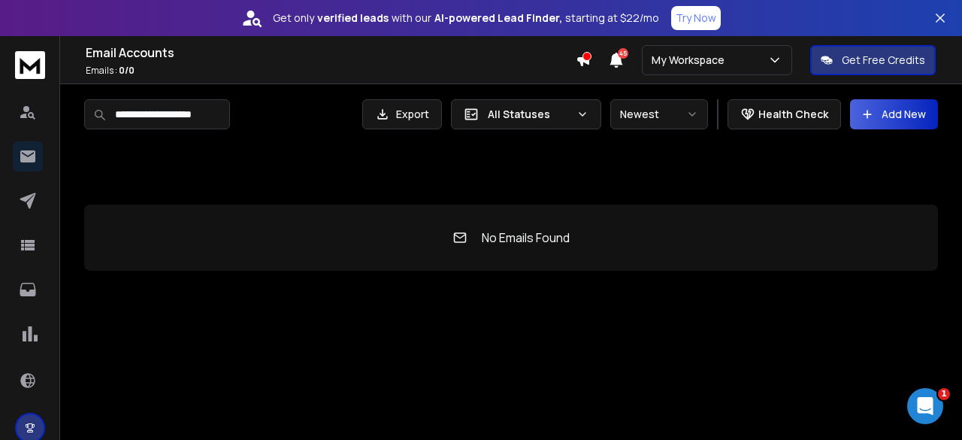
type input "**********"
drag, startPoint x: 561, startPoint y: 318, endPoint x: 565, endPoint y: 269, distance: 49.0
click at [561, 318] on div "**********" at bounding box center [481, 220] width 962 height 440
click at [207, 105] on input "**********" at bounding box center [157, 114] width 146 height 30
click at [878, 114] on button "Add New" at bounding box center [894, 114] width 88 height 30
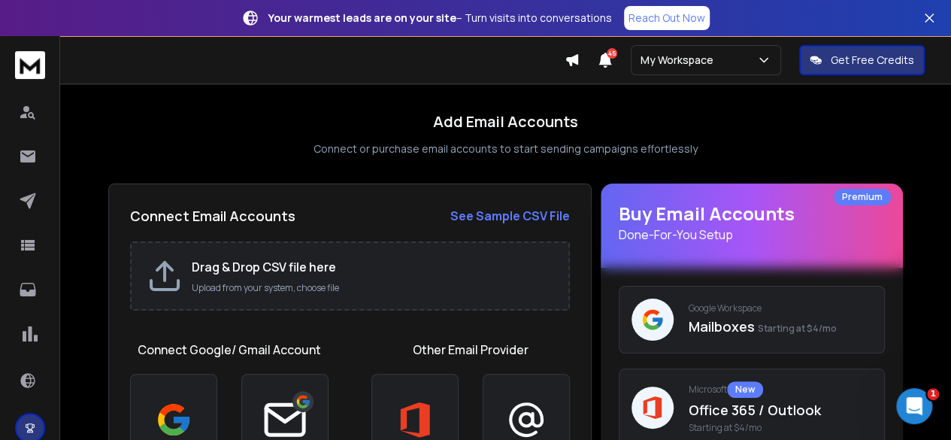
click at [203, 404] on div at bounding box center [173, 420] width 87 height 92
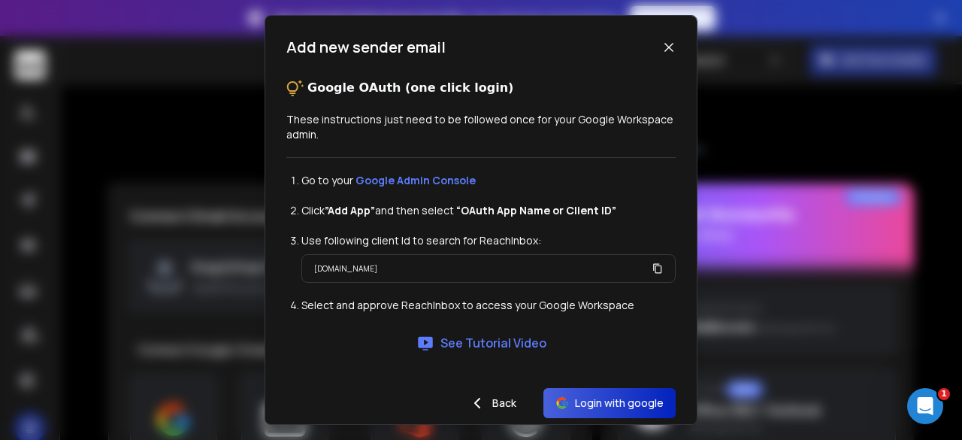
click at [580, 404] on button "Login with google" at bounding box center [609, 403] width 132 height 30
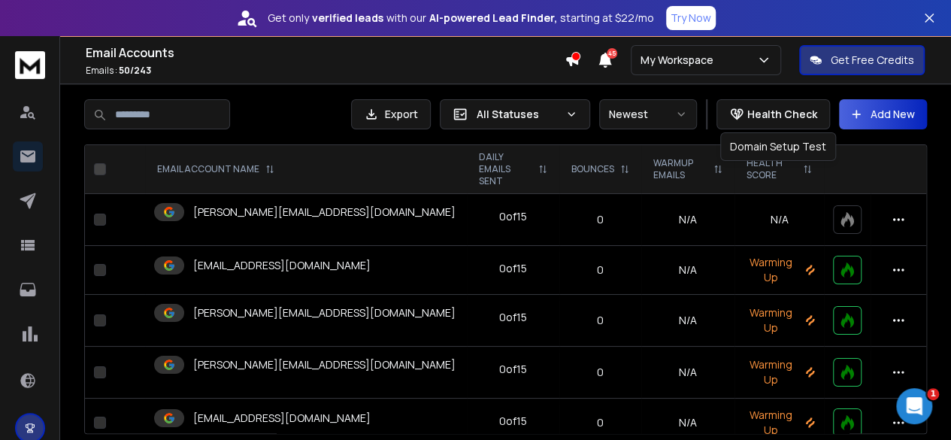
click at [856, 117] on icon at bounding box center [856, 114] width 11 height 11
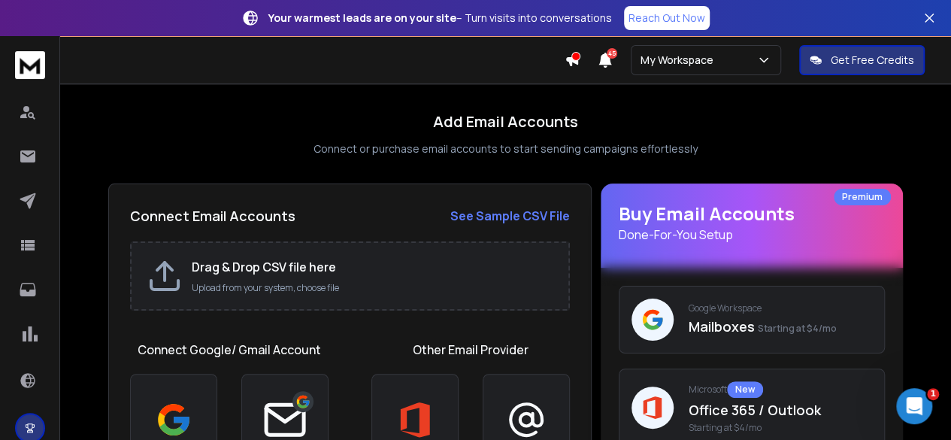
click at [199, 410] on div at bounding box center [173, 420] width 87 height 92
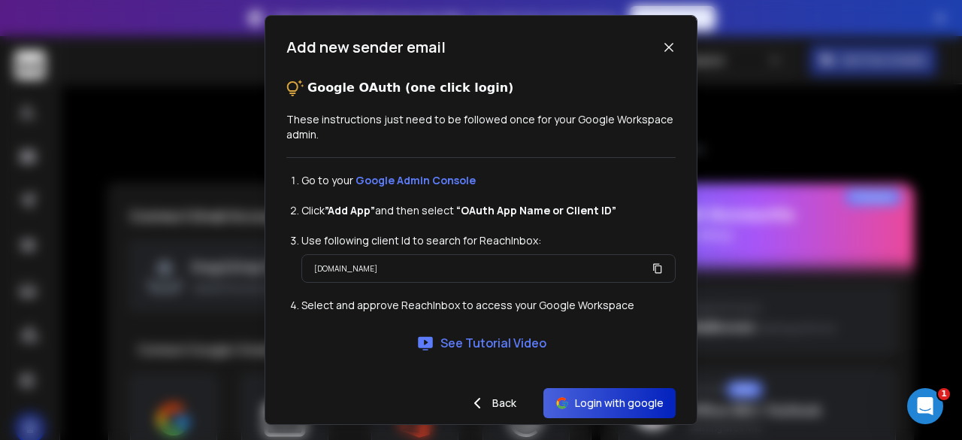
click at [582, 402] on button "Login with google" at bounding box center [609, 403] width 132 height 30
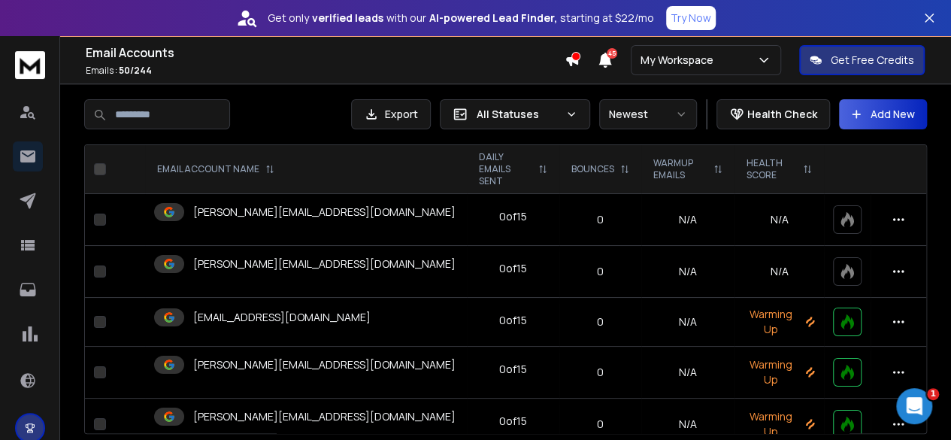
click at [540, 53] on h1 "Email Accounts" at bounding box center [325, 53] width 479 height 18
click at [169, 118] on input at bounding box center [157, 114] width 146 height 30
paste input "**********"
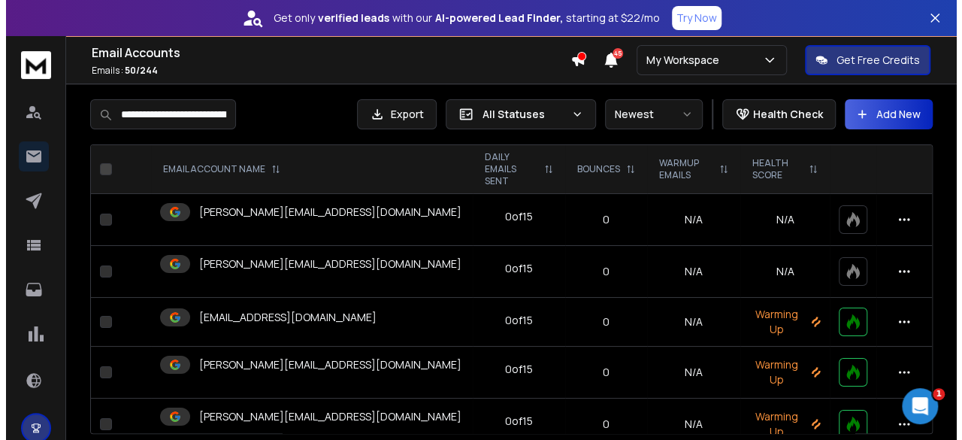
scroll to position [0, 135]
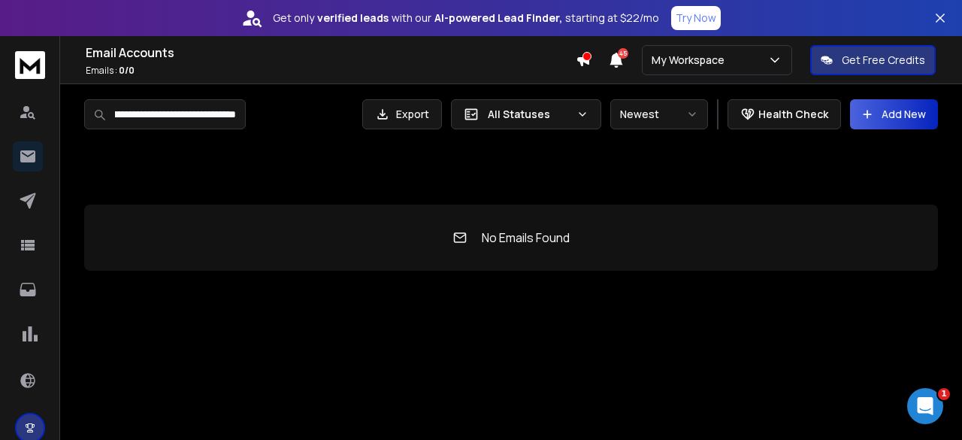
type input "**********"
click at [895, 114] on button "Add New" at bounding box center [894, 114] width 88 height 30
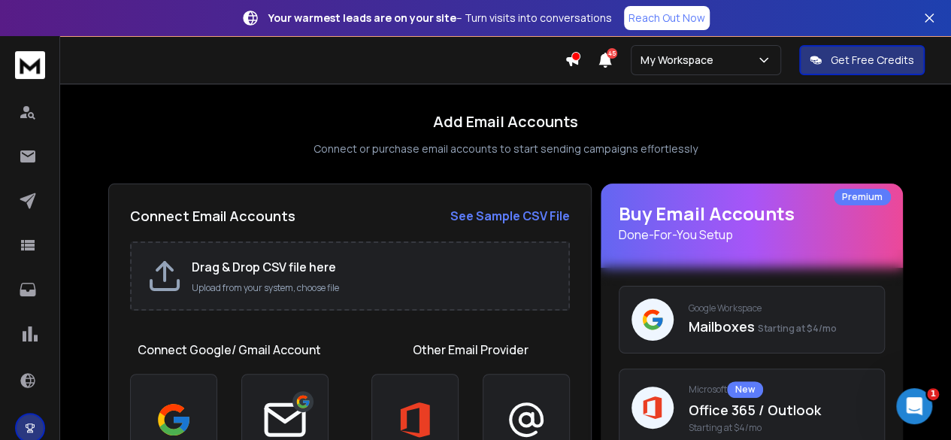
click at [188, 408] on icon at bounding box center [174, 419] width 38 height 45
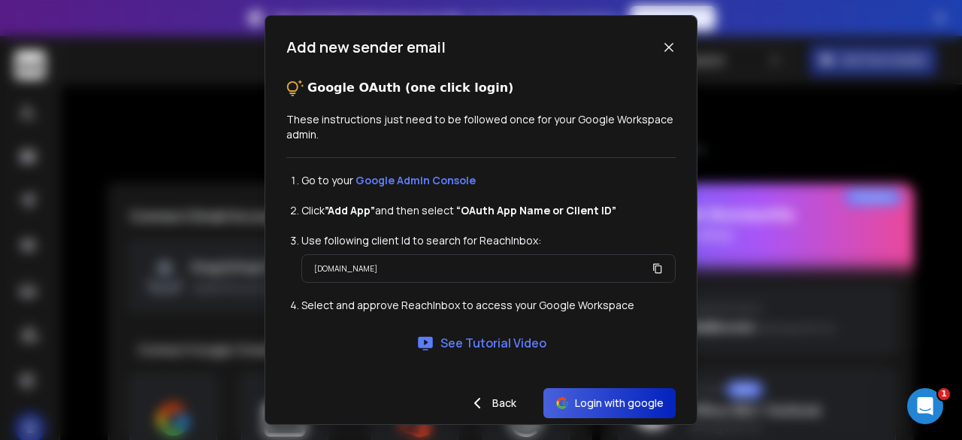
click at [580, 399] on button "Login with google" at bounding box center [609, 403] width 132 height 30
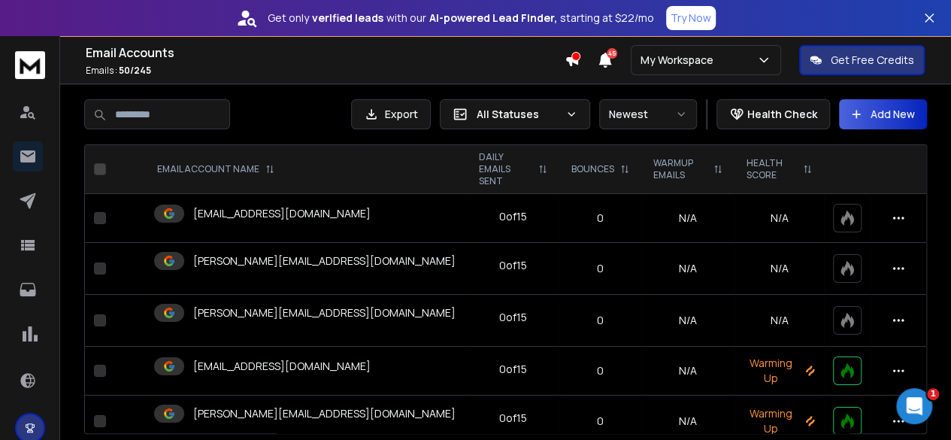
click at [508, 62] on div "Email Accounts Emails : 50 / 245" at bounding box center [325, 60] width 479 height 33
click at [161, 108] on input at bounding box center [157, 114] width 146 height 30
paste input "**********"
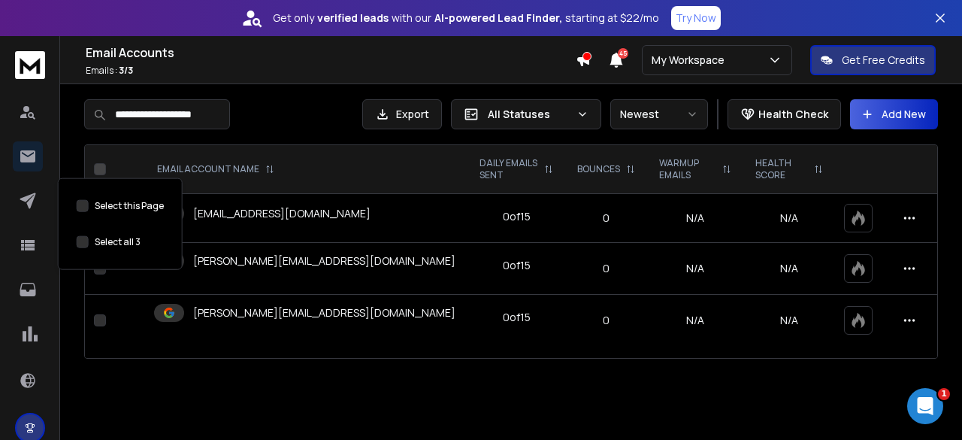
type input "**********"
click at [95, 168] on button "Select this Page" at bounding box center [100, 169] width 12 height 12
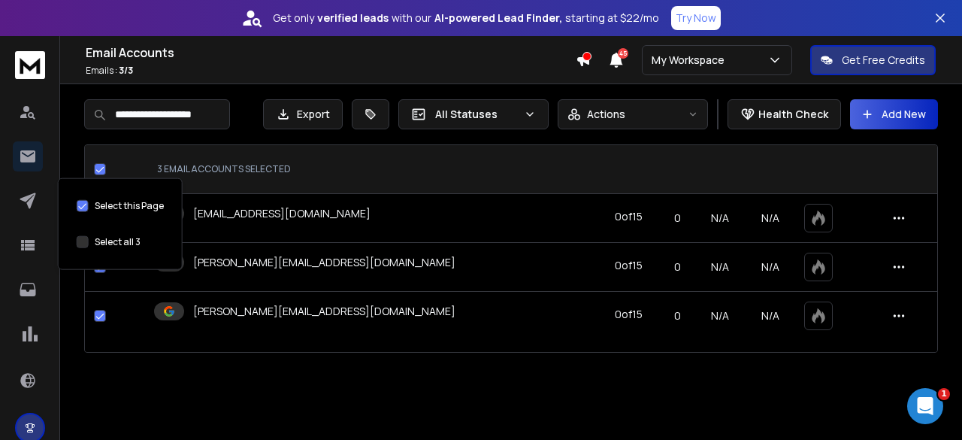
click at [80, 236] on button "Select this Page" at bounding box center [83, 242] width 12 height 12
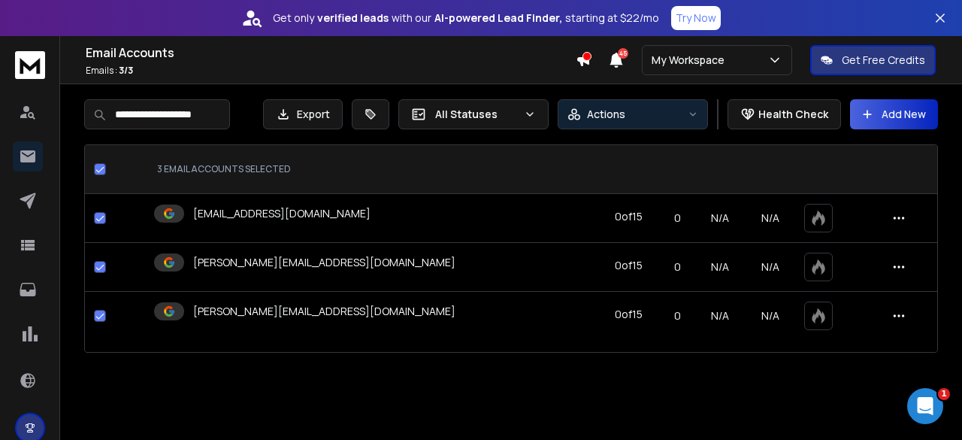
click at [696, 114] on icon "button" at bounding box center [693, 114] width 5 height 2
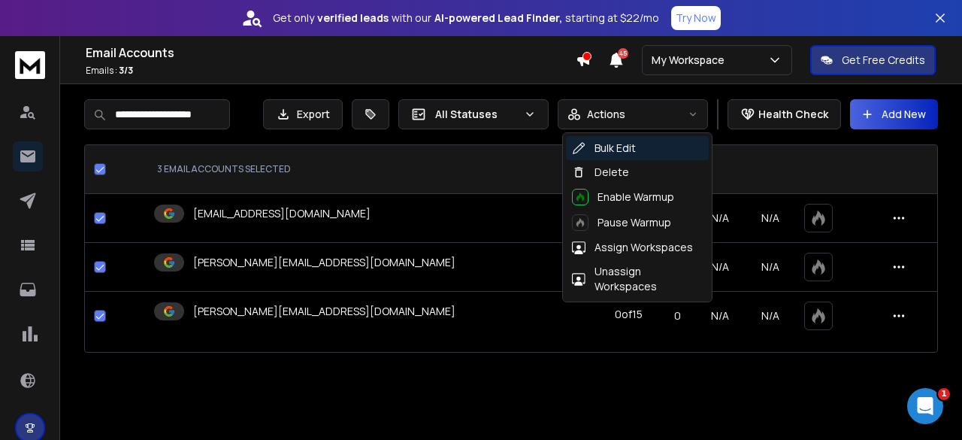
click at [616, 144] on div "Bulk Edit" at bounding box center [604, 148] width 64 height 15
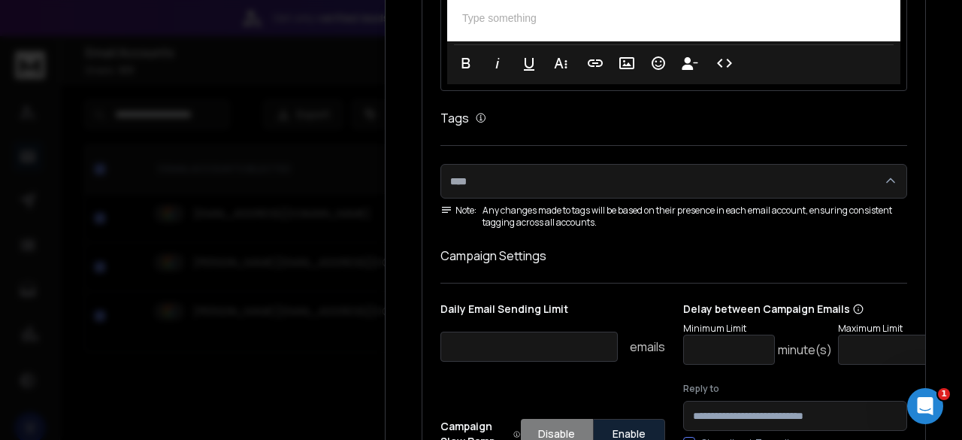
scroll to position [488, 0]
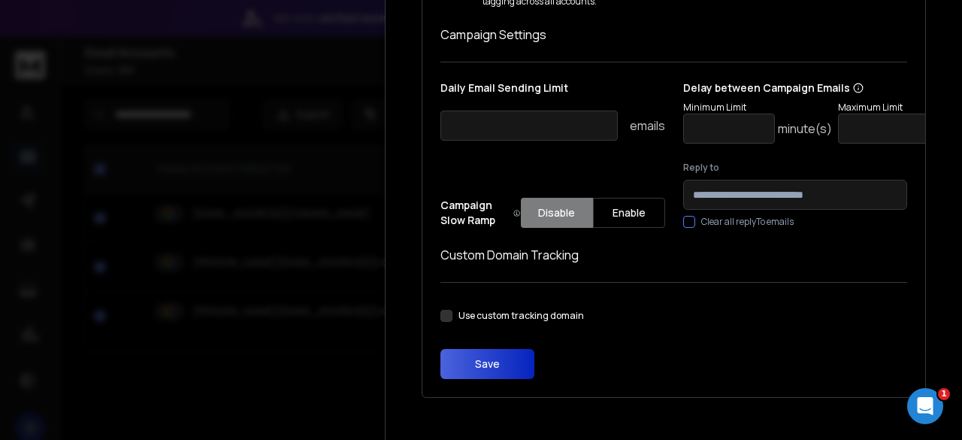
click at [446, 310] on button "Reply to" at bounding box center [446, 316] width 12 height 12
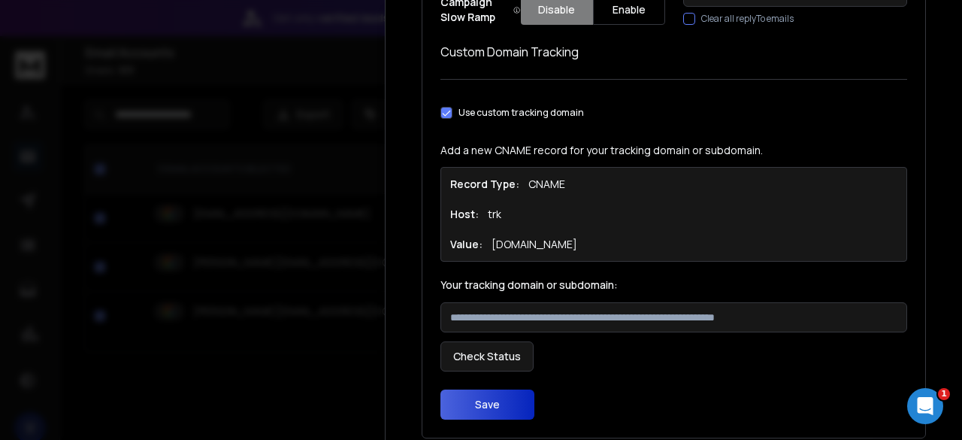
scroll to position [731, 0]
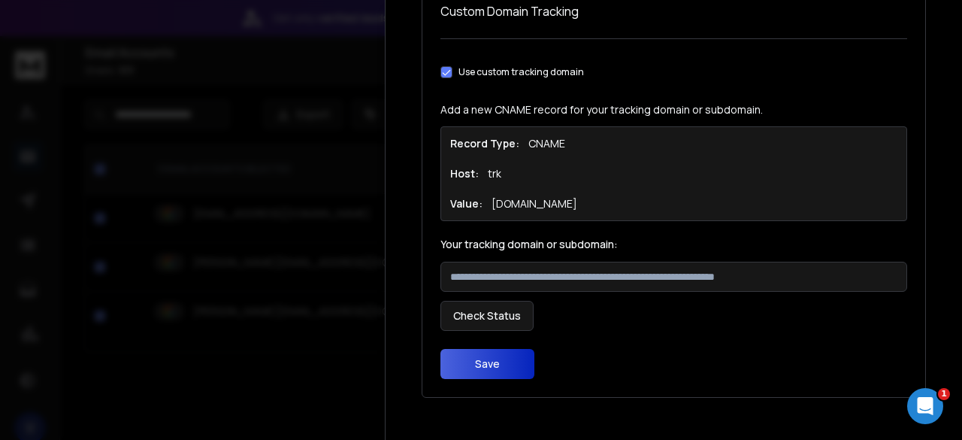
click at [483, 271] on input at bounding box center [673, 277] width 467 height 30
paste input "**********"
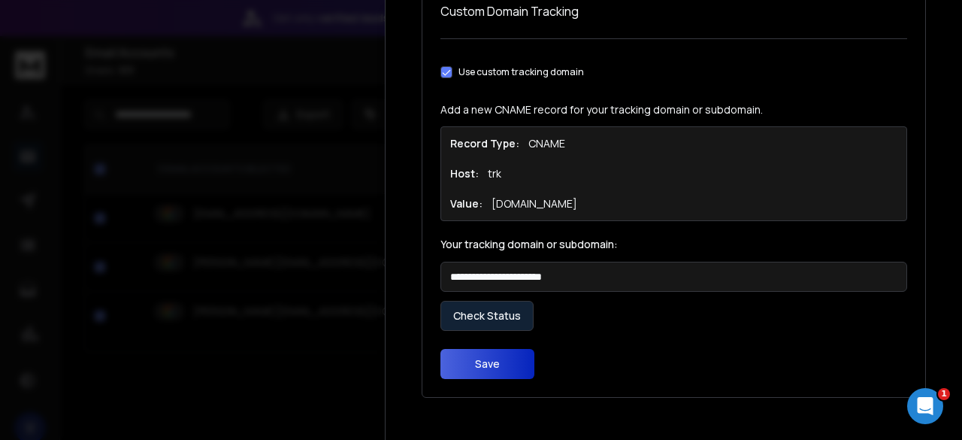
type input "**********"
click at [495, 305] on button "Check Status" at bounding box center [486, 316] width 93 height 30
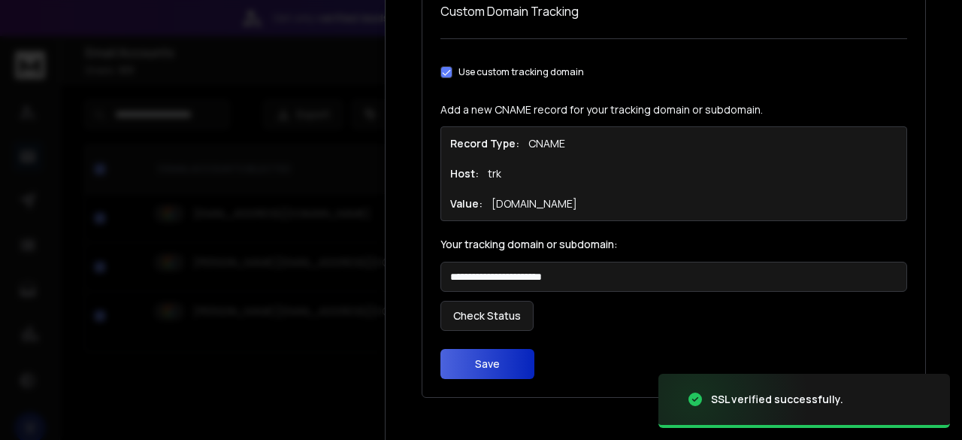
click at [480, 356] on button "Save" at bounding box center [487, 364] width 94 height 30
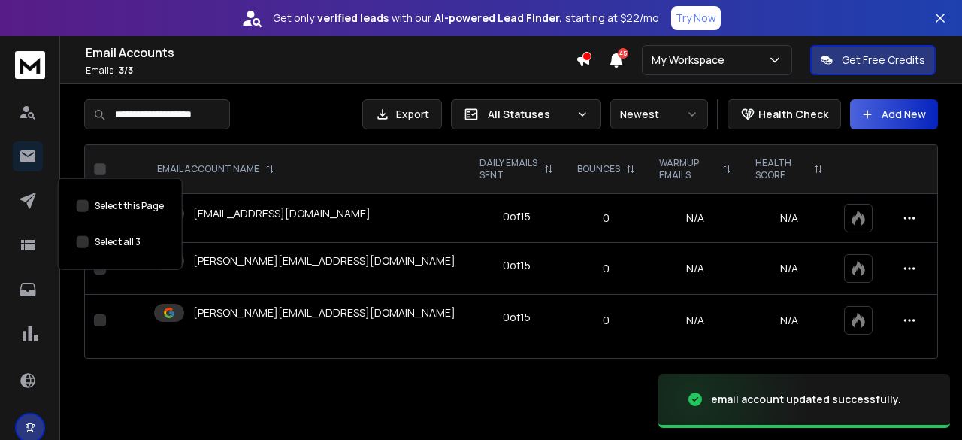
click at [98, 166] on button "Select this Page" at bounding box center [100, 169] width 12 height 12
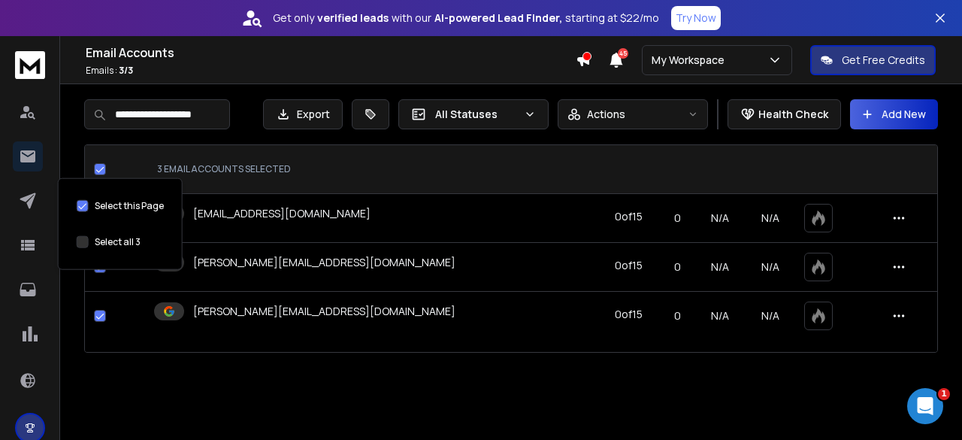
click at [77, 243] on button "Select this Page" at bounding box center [83, 242] width 12 height 12
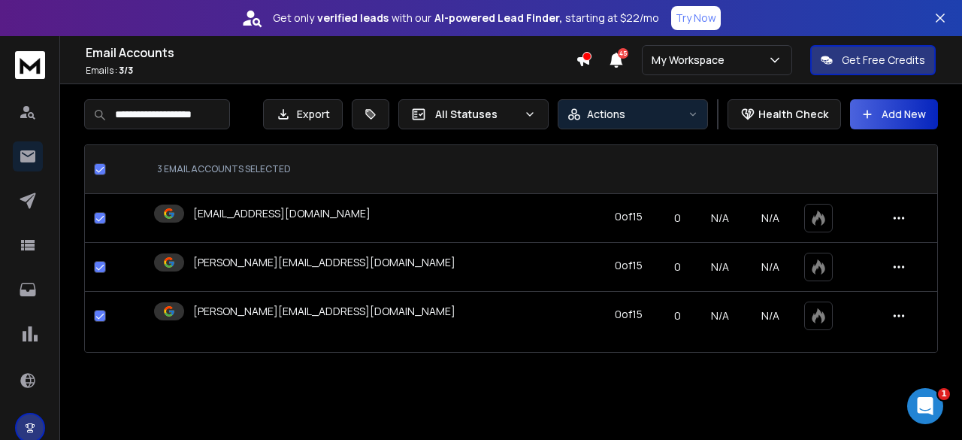
click at [664, 104] on button "Actions" at bounding box center [633, 114] width 150 height 30
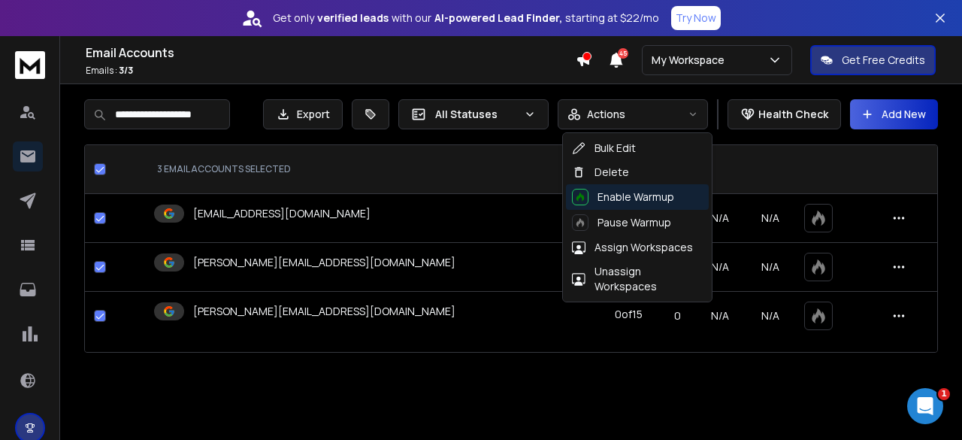
click at [602, 187] on div "Enable Warmup" at bounding box center [637, 197] width 143 height 26
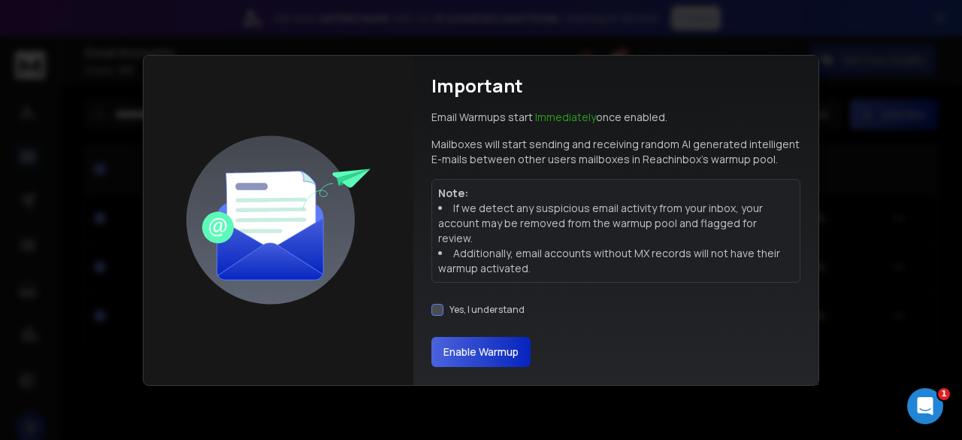
click at [439, 307] on button "Yes, I understand" at bounding box center [437, 310] width 12 height 12
click at [455, 328] on div "Important Email Warmups start Immediately once enabled. Mailboxes will start se…" at bounding box center [615, 220] width 405 height 329
click at [457, 337] on button "Enable Warmup" at bounding box center [480, 352] width 99 height 30
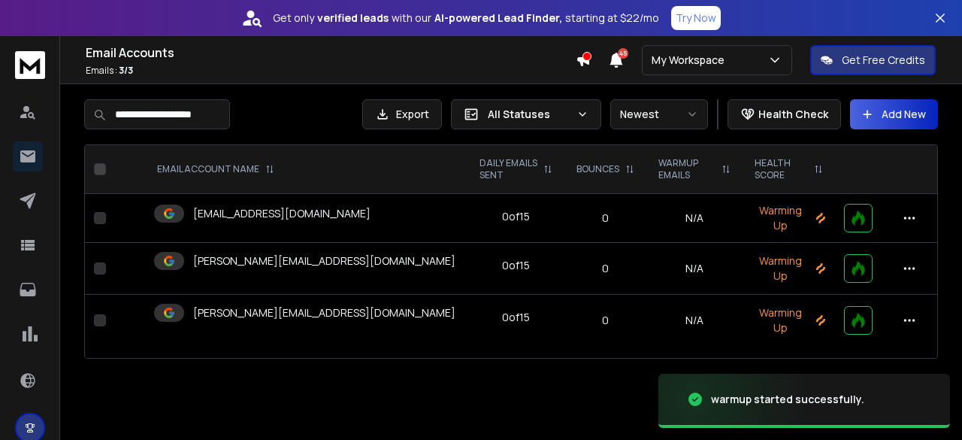
click at [553, 78] on div "Email Accounts Emails : 3 / 3 45 My Workspace Get Free Credits" at bounding box center [481, 60] width 962 height 48
click at [890, 106] on button "Add New" at bounding box center [894, 114] width 88 height 30
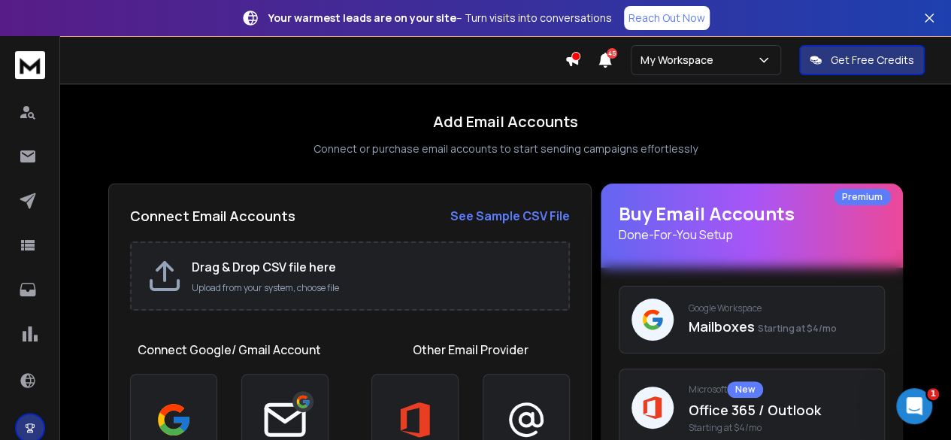
click at [176, 398] on icon at bounding box center [174, 419] width 38 height 45
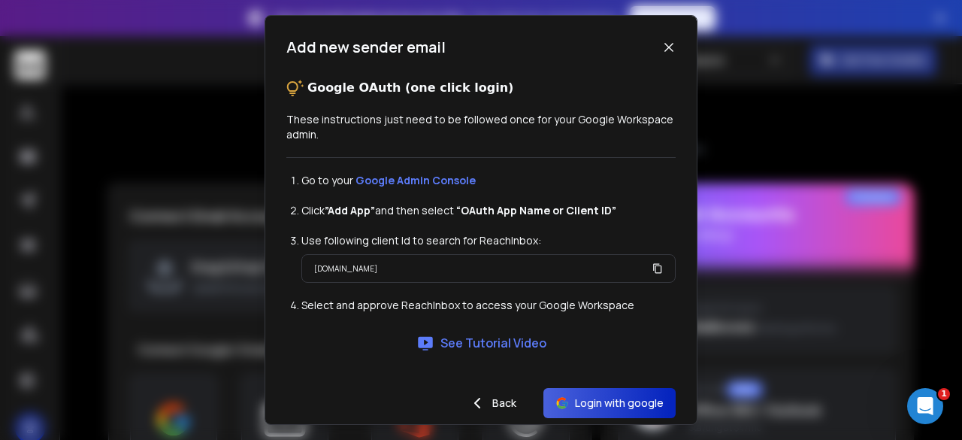
click at [576, 401] on button "Login with google" at bounding box center [609, 403] width 132 height 30
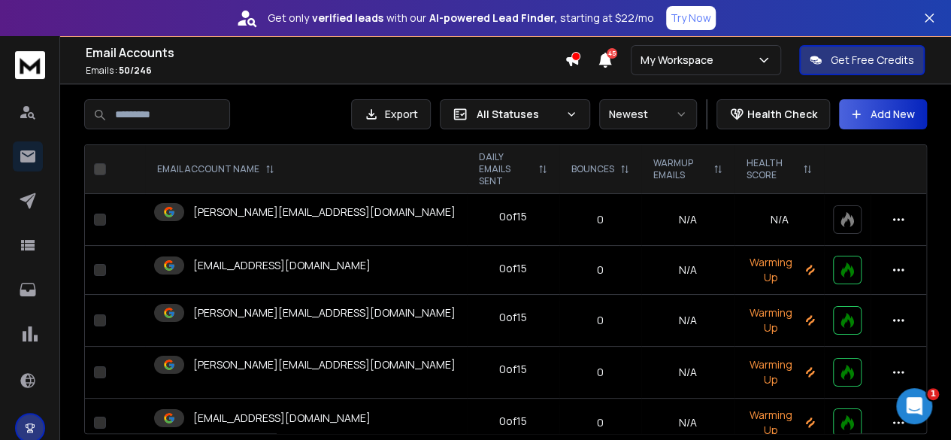
click at [864, 106] on button "Add New" at bounding box center [883, 114] width 88 height 30
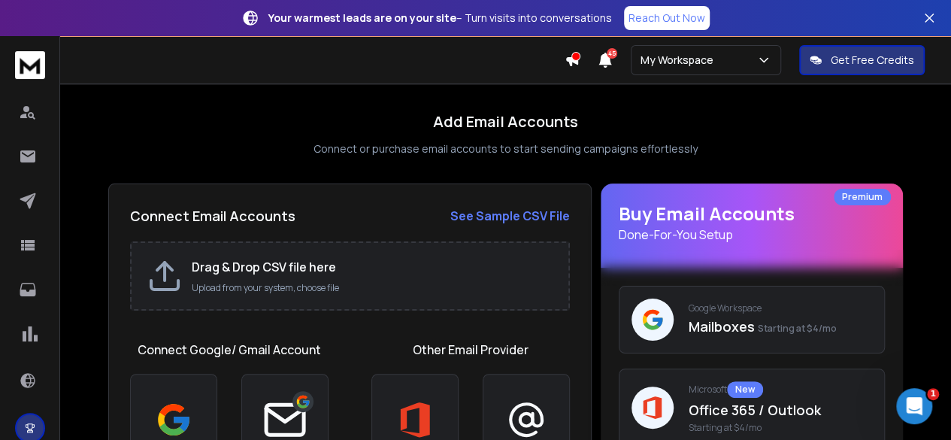
click at [189, 401] on icon at bounding box center [174, 419] width 38 height 45
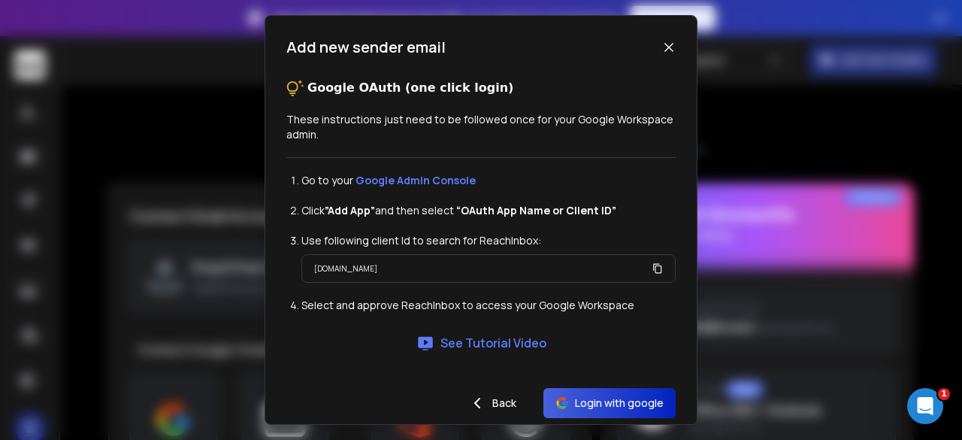
click at [559, 396] on icon at bounding box center [562, 403] width 14 height 14
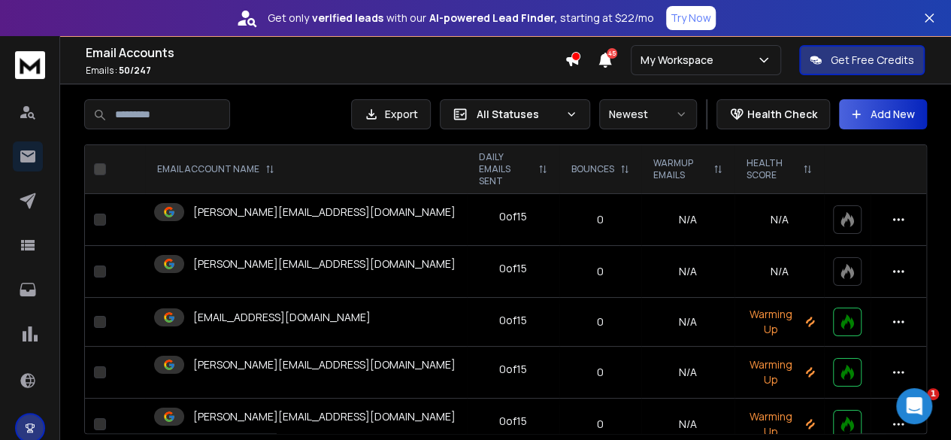
click at [877, 110] on button "Add New" at bounding box center [883, 114] width 88 height 30
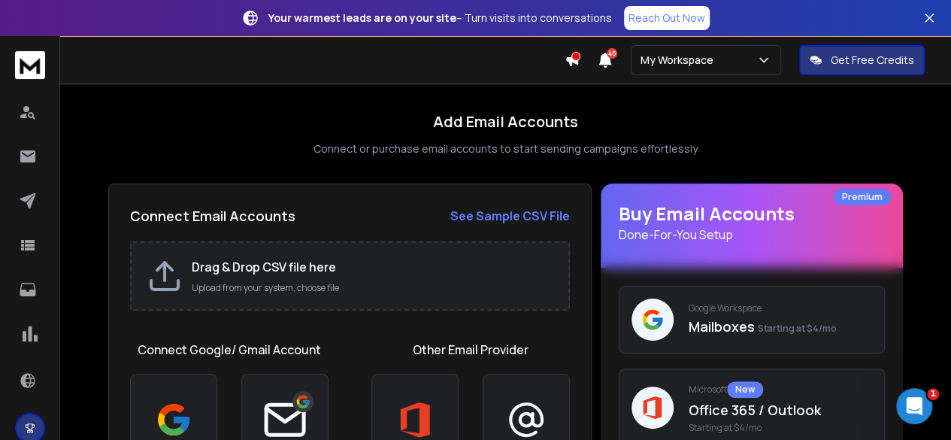
click at [194, 403] on div at bounding box center [173, 420] width 87 height 92
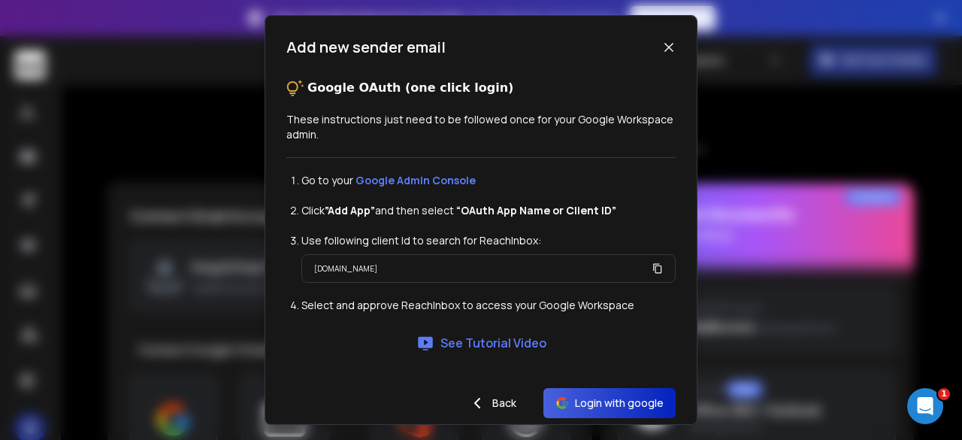
click at [613, 401] on button "Login with google" at bounding box center [609, 403] width 132 height 30
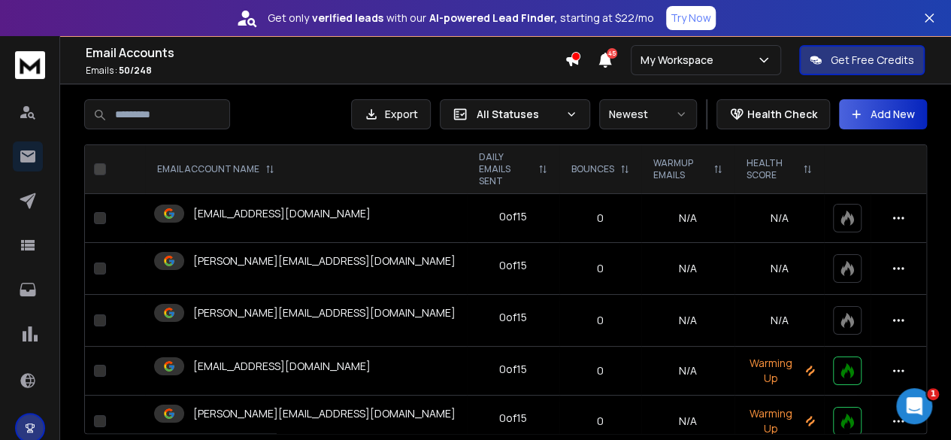
click at [501, 62] on div "Email Accounts Emails : 50 / 248" at bounding box center [325, 60] width 479 height 33
click at [179, 109] on input at bounding box center [157, 114] width 146 height 30
paste input "**********"
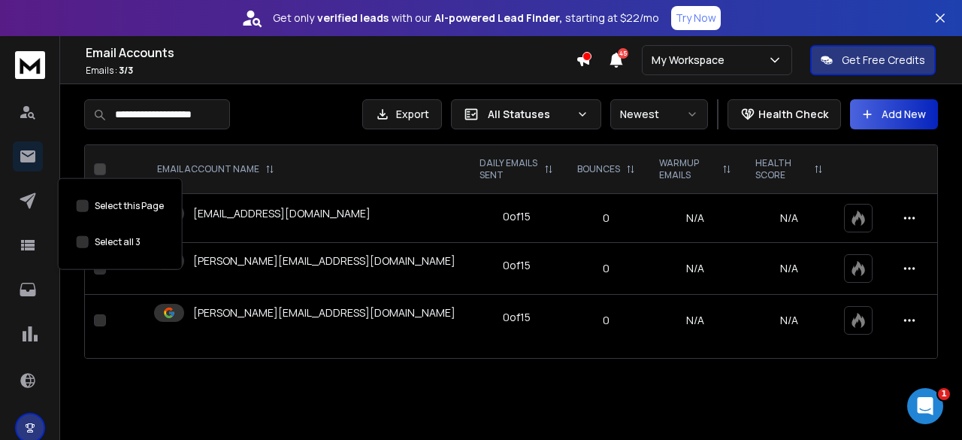
type input "**********"
click at [101, 171] on button "Select this Page" at bounding box center [100, 169] width 12 height 12
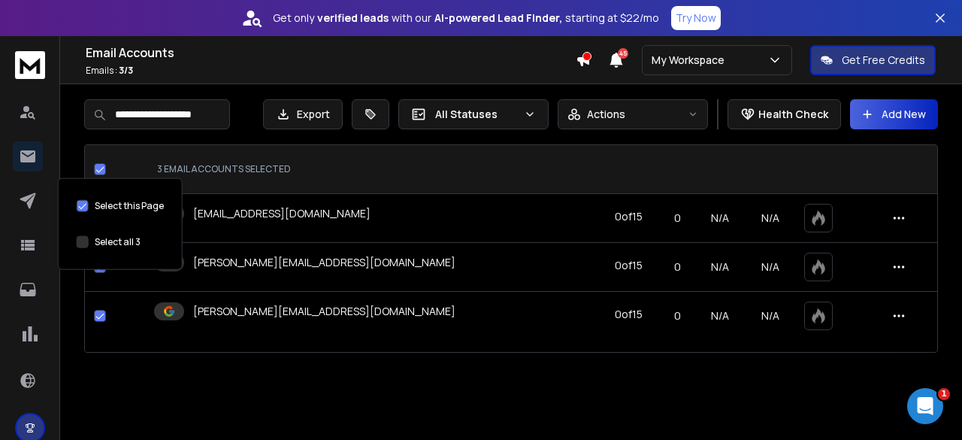
click at [89, 238] on div "Select all 3" at bounding box center [120, 242] width 87 height 12
click at [86, 240] on button "Select this Page" at bounding box center [83, 242] width 12 height 12
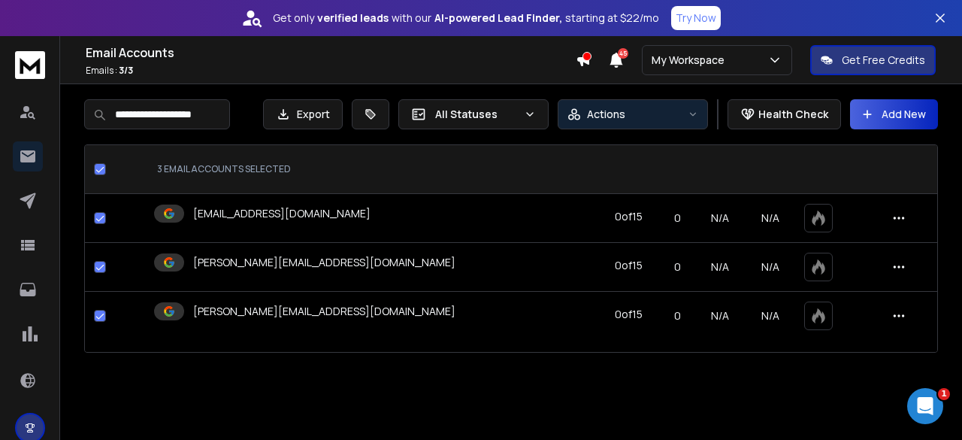
click at [690, 109] on button "Actions" at bounding box center [633, 114] width 150 height 30
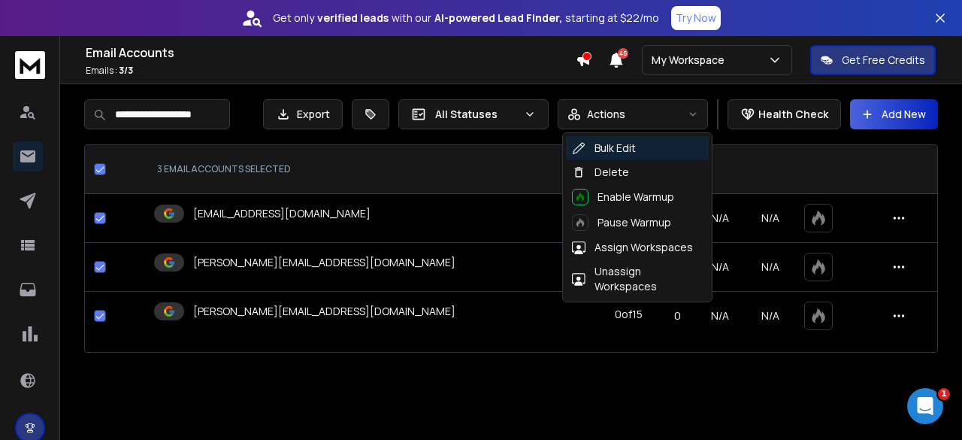
click at [626, 148] on div "Bulk Edit" at bounding box center [604, 148] width 64 height 15
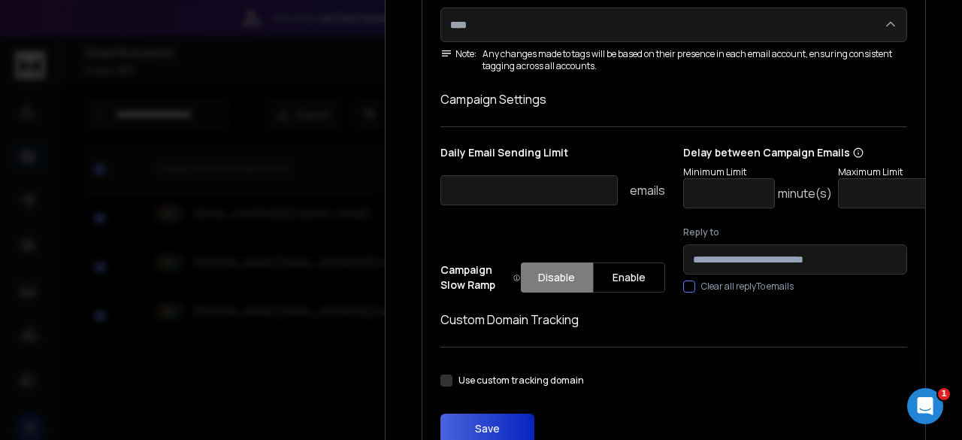
scroll to position [488, 0]
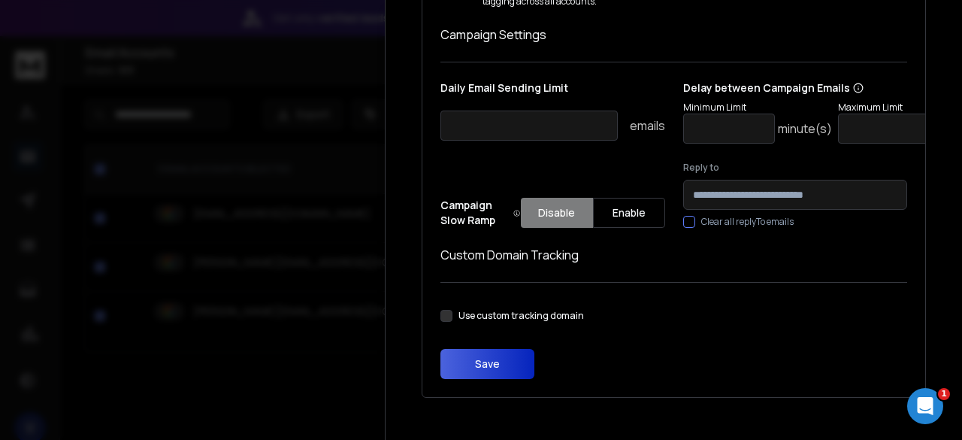
click at [450, 310] on button "Reply to" at bounding box center [446, 316] width 12 height 12
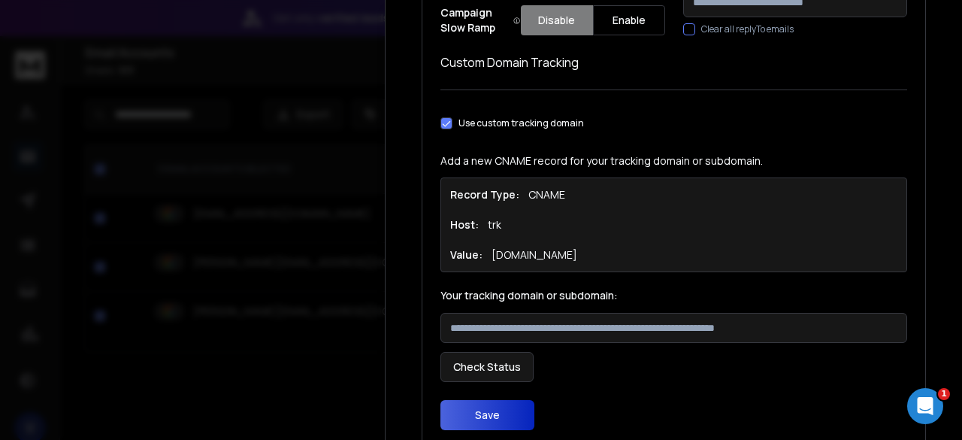
scroll to position [731, 0]
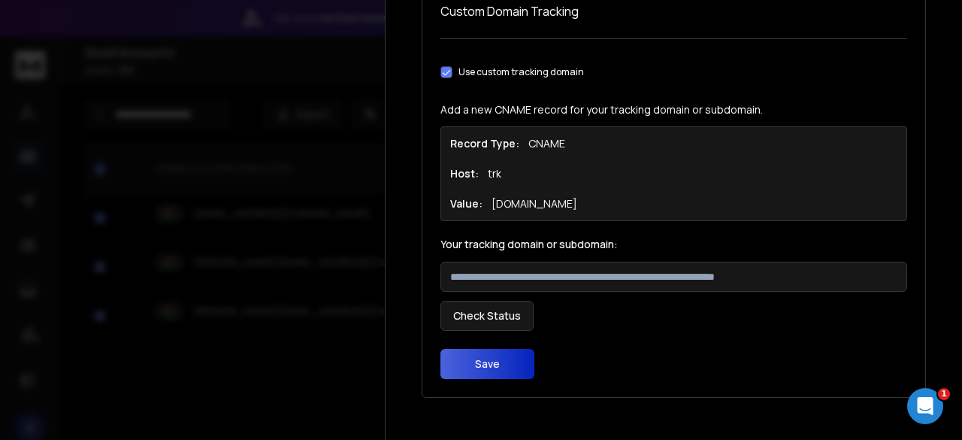
click at [481, 275] on input at bounding box center [673, 277] width 467 height 30
paste input "**********"
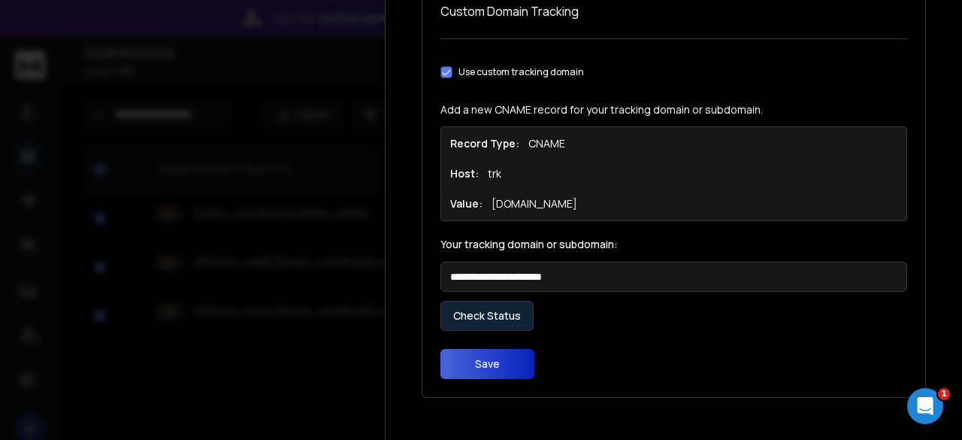
type input "**********"
click at [464, 289] on div "**********" at bounding box center [673, 216] width 467 height 229
click at [478, 302] on button "Check Status" at bounding box center [486, 316] width 93 height 30
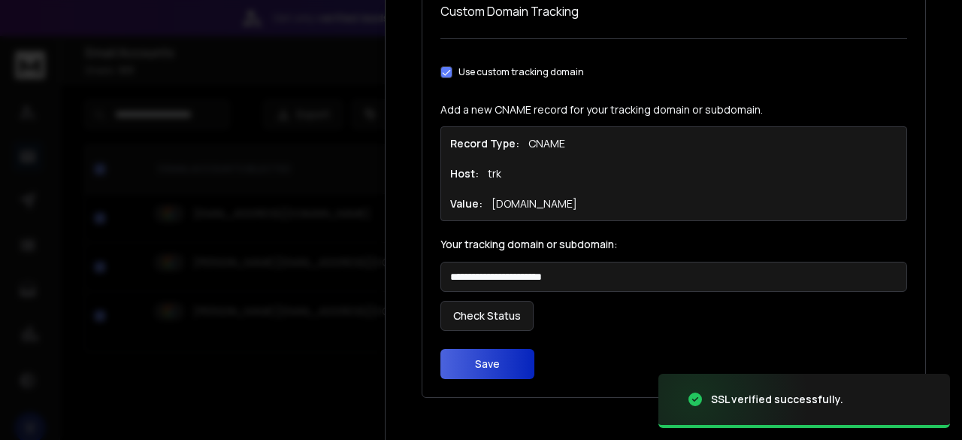
click at [504, 353] on button "Save" at bounding box center [487, 364] width 94 height 30
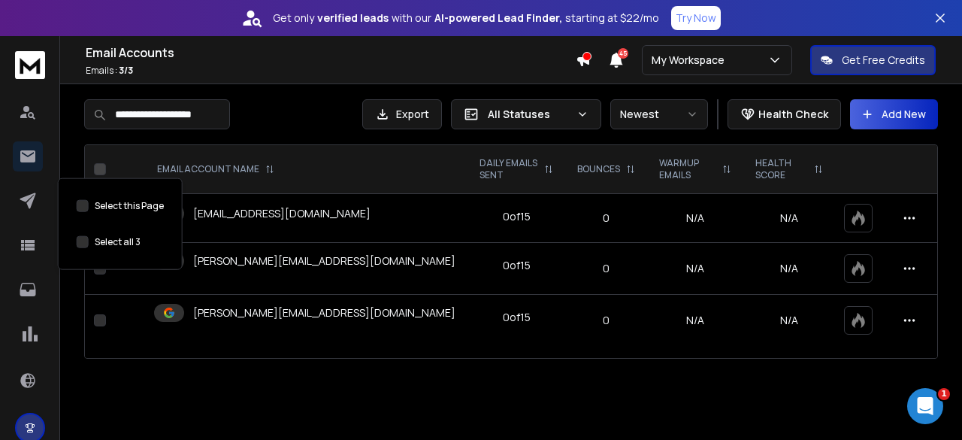
click at [96, 165] on button "Select this Page" at bounding box center [100, 169] width 12 height 12
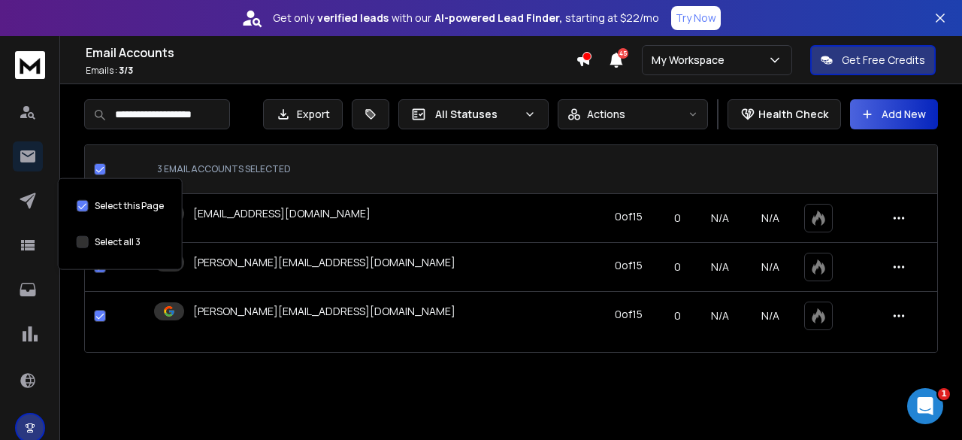
click at [80, 243] on button "Select this Page" at bounding box center [83, 242] width 12 height 12
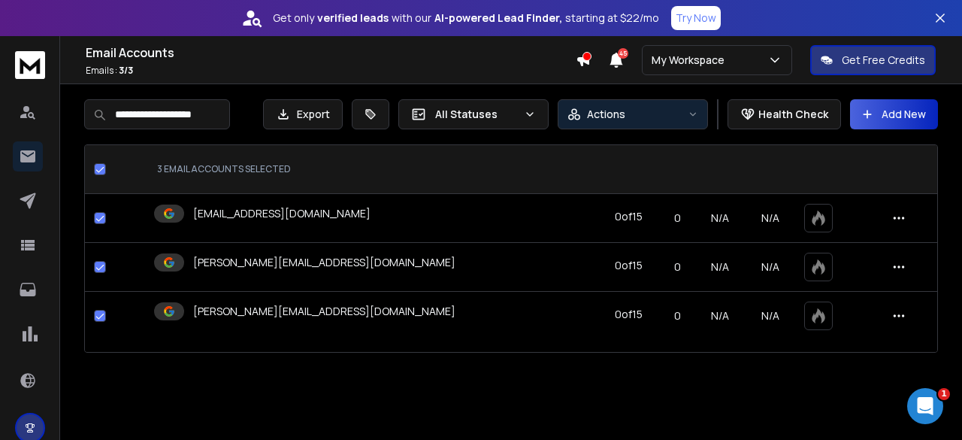
click at [698, 114] on icon "button" at bounding box center [693, 114] width 11 height 12
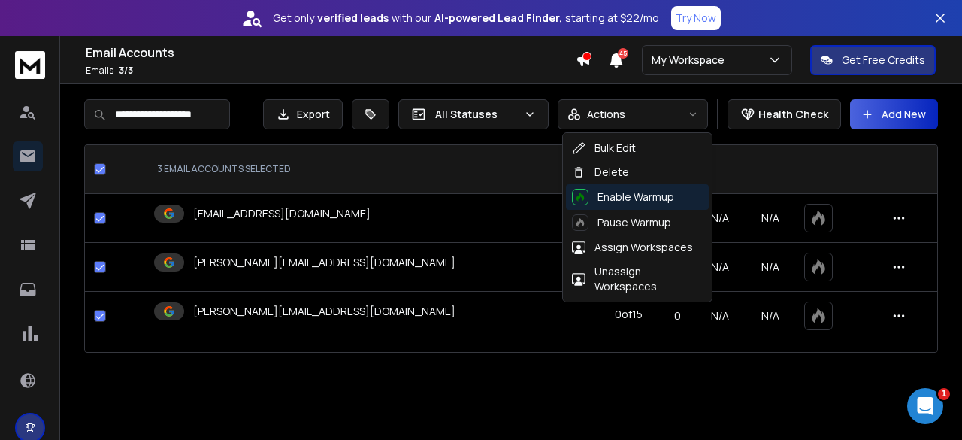
click at [625, 194] on div "Enable Warmup" at bounding box center [623, 197] width 102 height 17
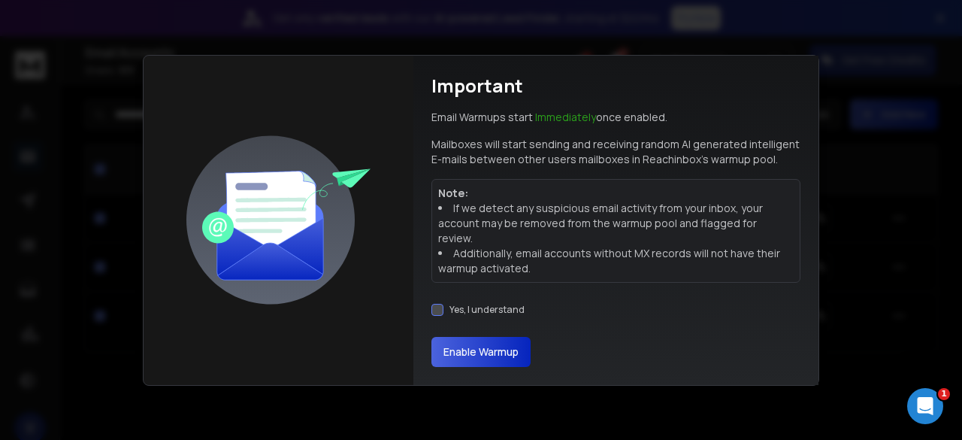
click at [439, 305] on button "Yes, I understand" at bounding box center [437, 310] width 12 height 12
click at [466, 354] on button "Enable Warmup" at bounding box center [480, 352] width 99 height 30
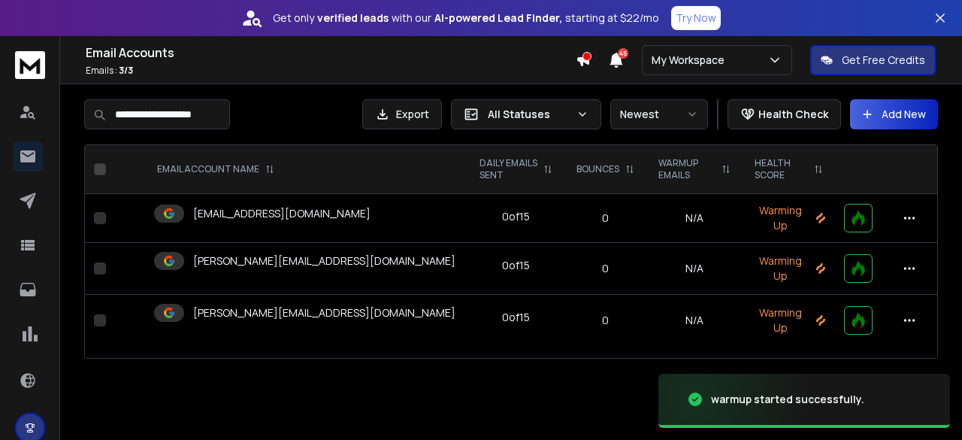
click at [565, 395] on div "**********" at bounding box center [481, 220] width 962 height 440
